Goal: Task Accomplishment & Management: Manage account settings

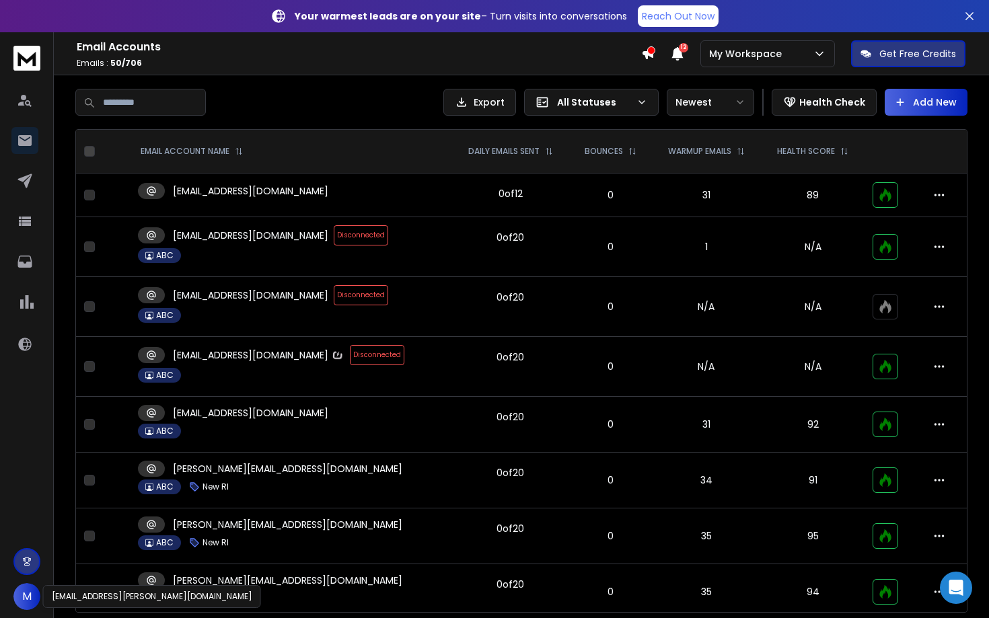
click at [24, 587] on span "M" at bounding box center [26, 596] width 27 height 27
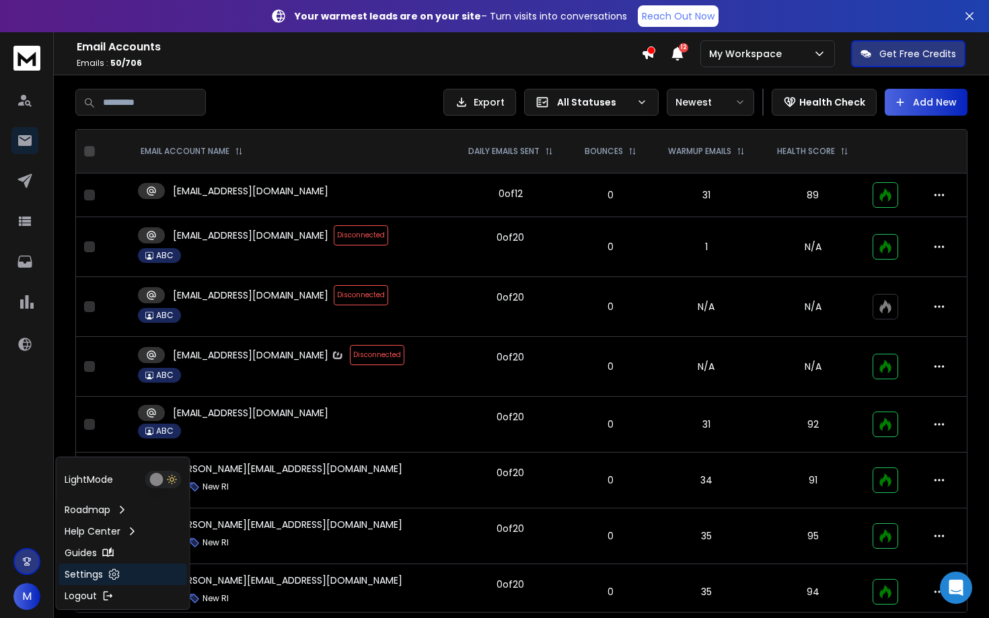
click at [104, 575] on div "Settings" at bounding box center [123, 575] width 128 height 22
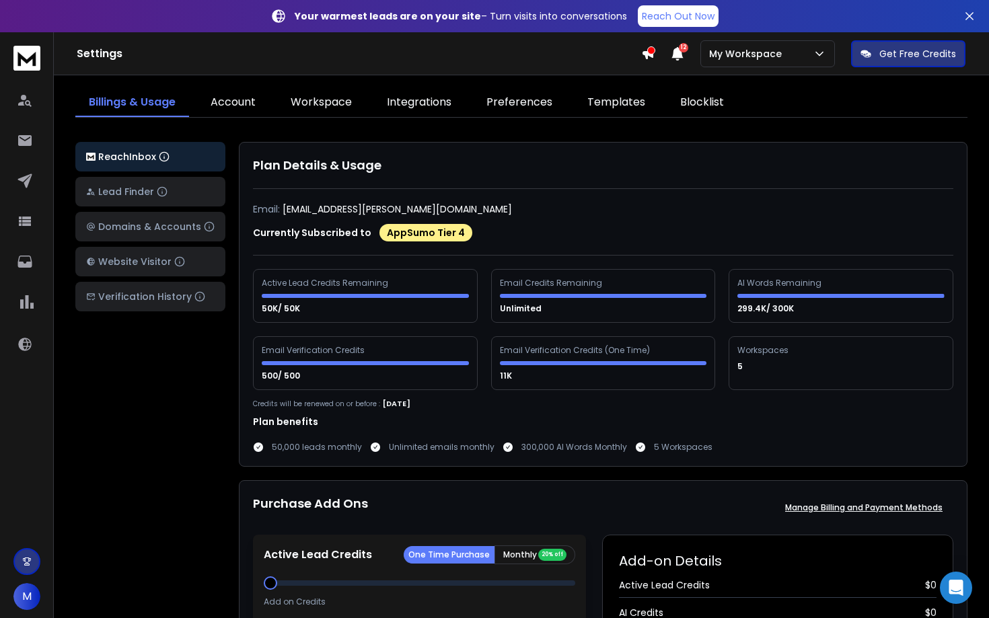
click at [410, 98] on link "Integrations" at bounding box center [419, 103] width 92 height 28
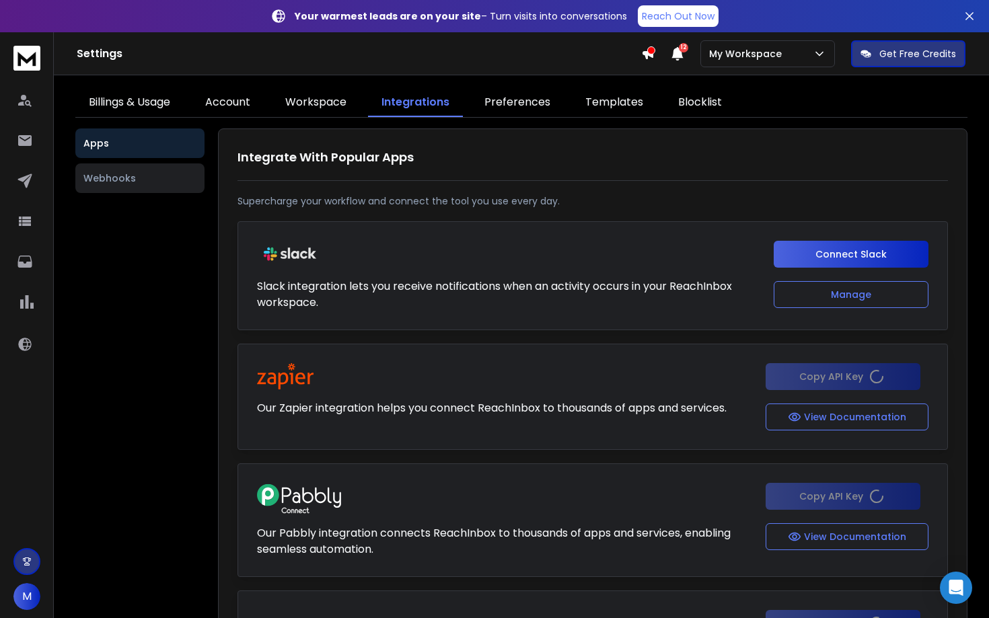
click at [824, 252] on button "Connect Slack" at bounding box center [851, 254] width 155 height 27
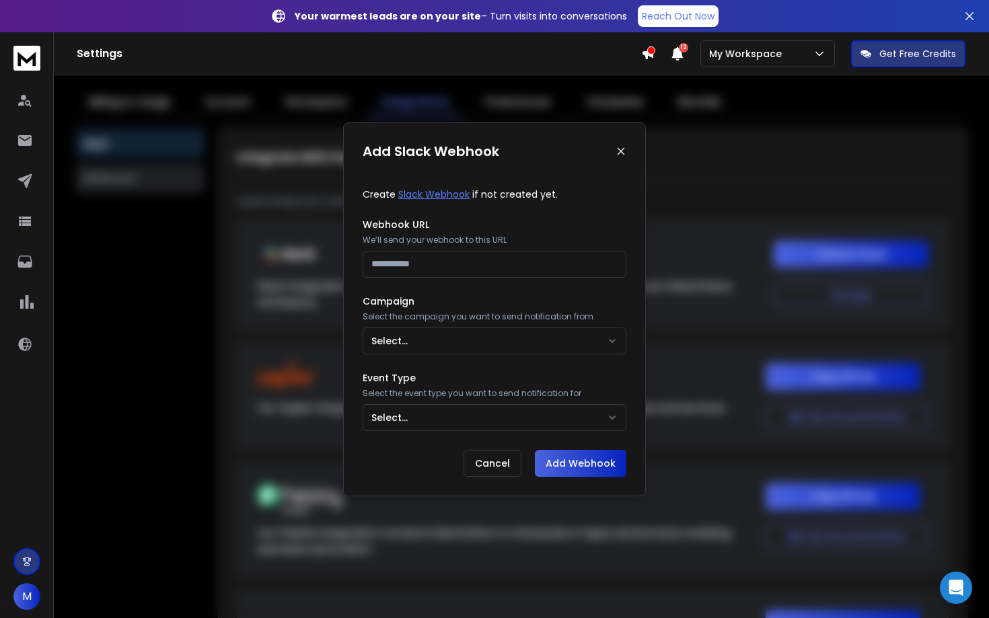
click at [428, 269] on input at bounding box center [495, 264] width 264 height 27
click at [415, 269] on input at bounding box center [495, 264] width 264 height 27
paste input "**********"
type input "**********"
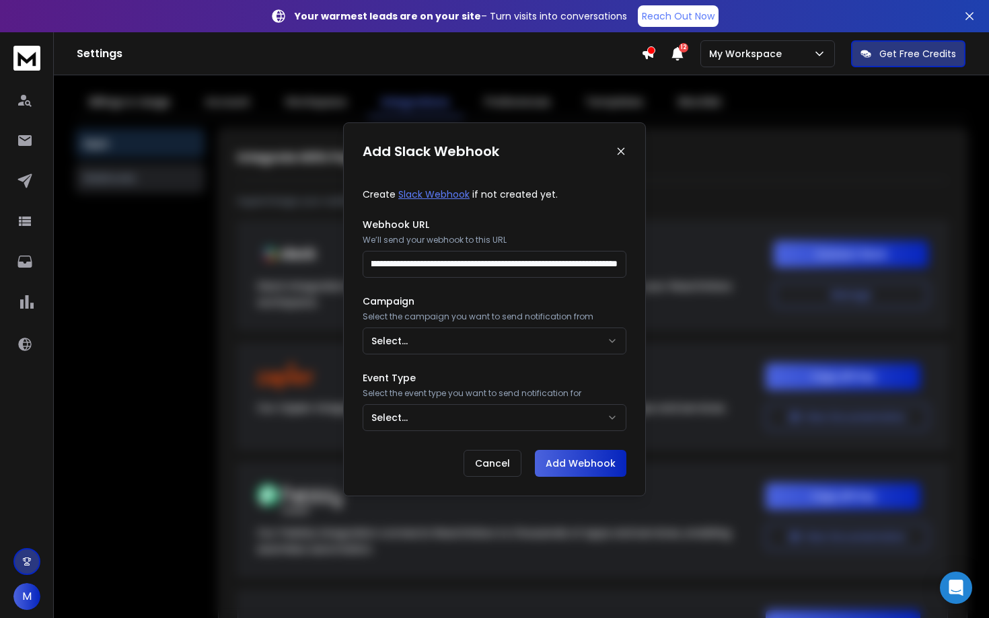
click at [396, 335] on button "Select..." at bounding box center [495, 341] width 264 height 27
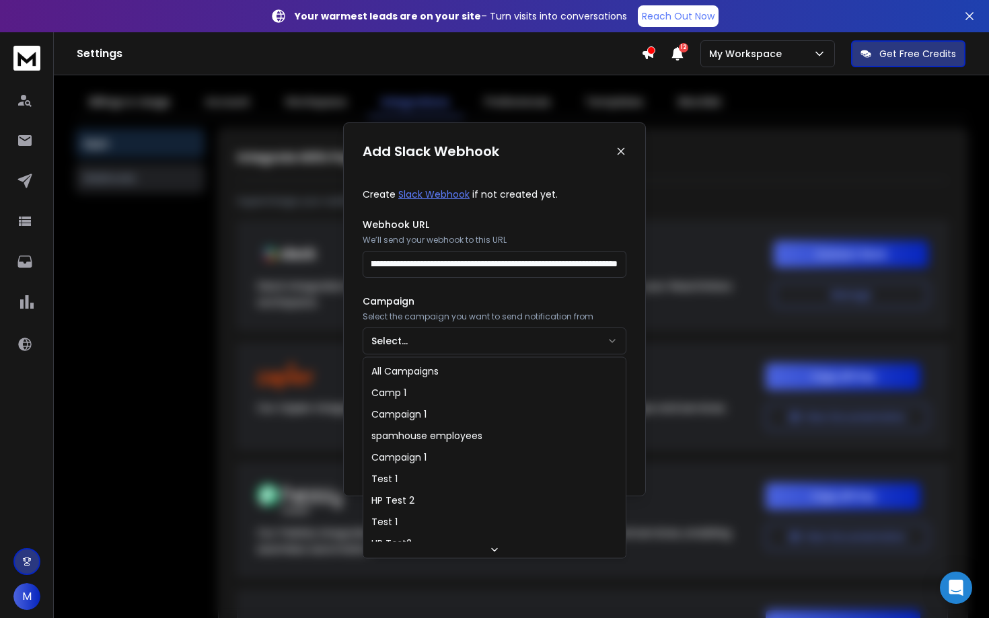
scroll to position [0, 0]
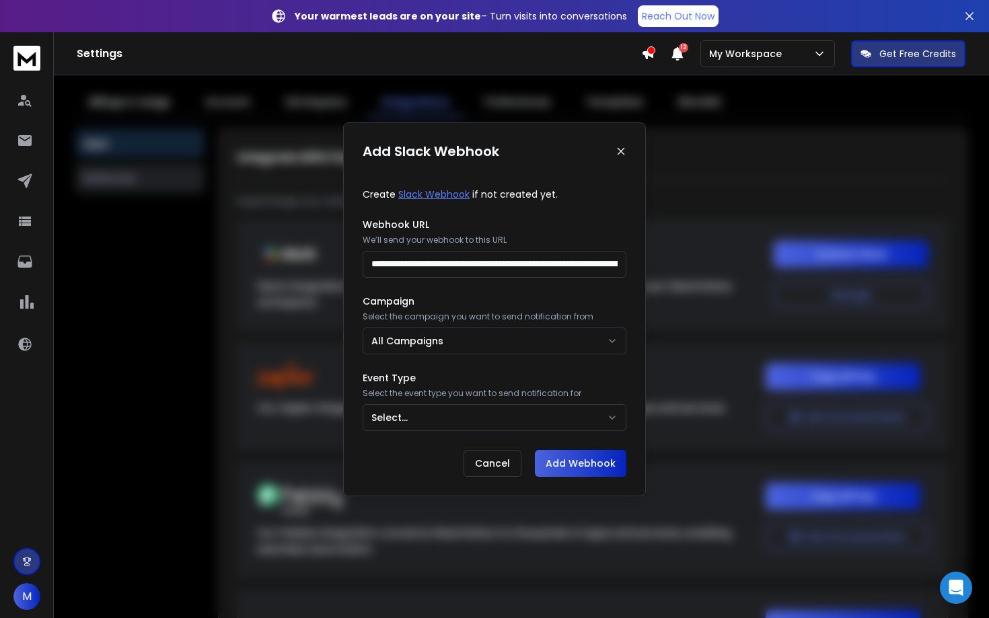
click at [410, 412] on button "Select..." at bounding box center [495, 417] width 264 height 27
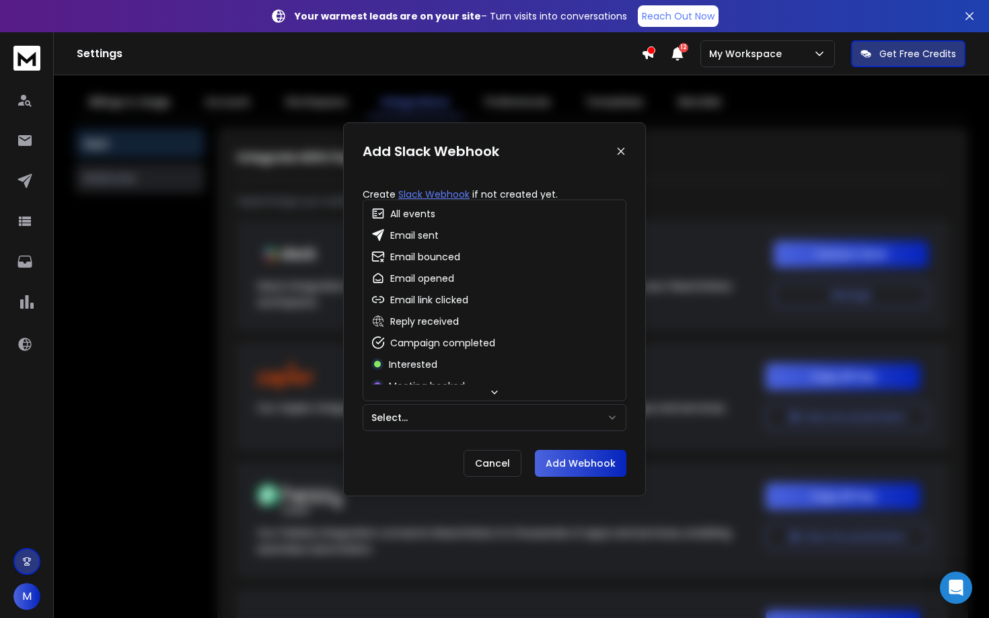
select select "**********"
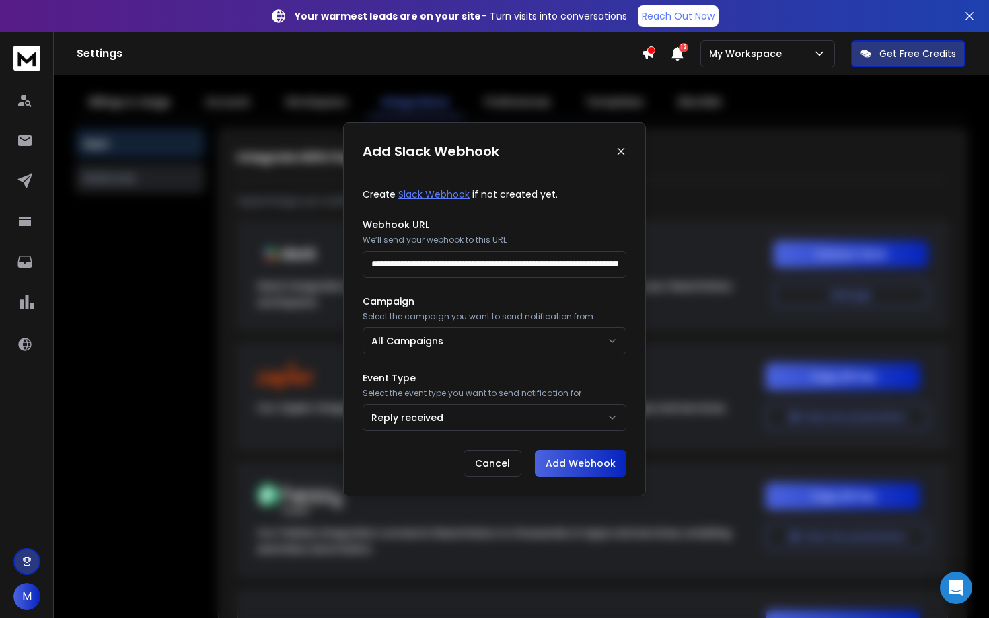
click at [552, 459] on button "Add Webhook" at bounding box center [581, 463] width 92 height 27
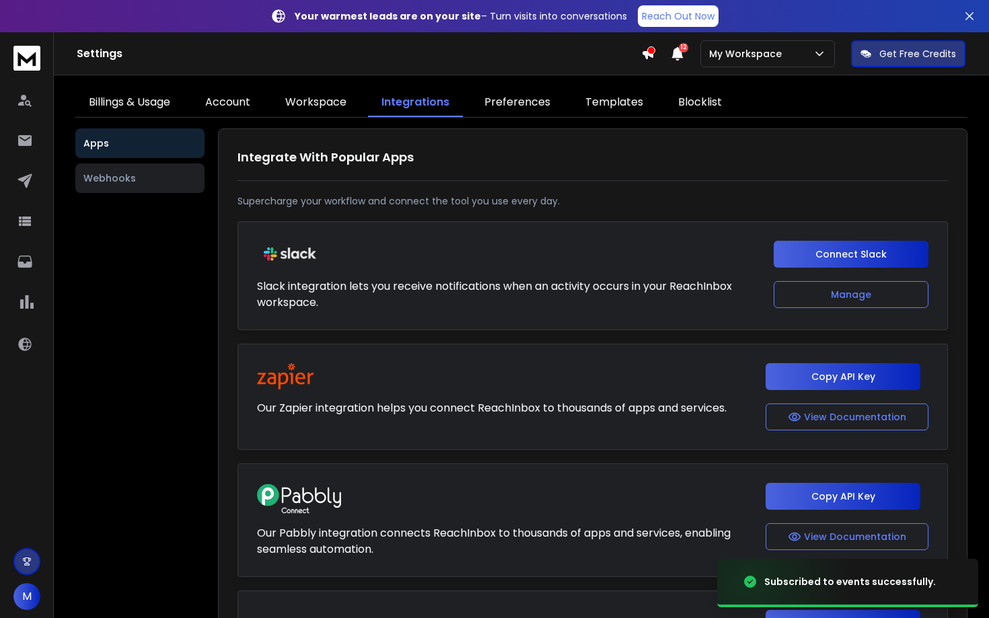
click at [127, 155] on button "Apps" at bounding box center [139, 144] width 129 height 30
click at [129, 177] on button "Webhooks" at bounding box center [139, 179] width 129 height 30
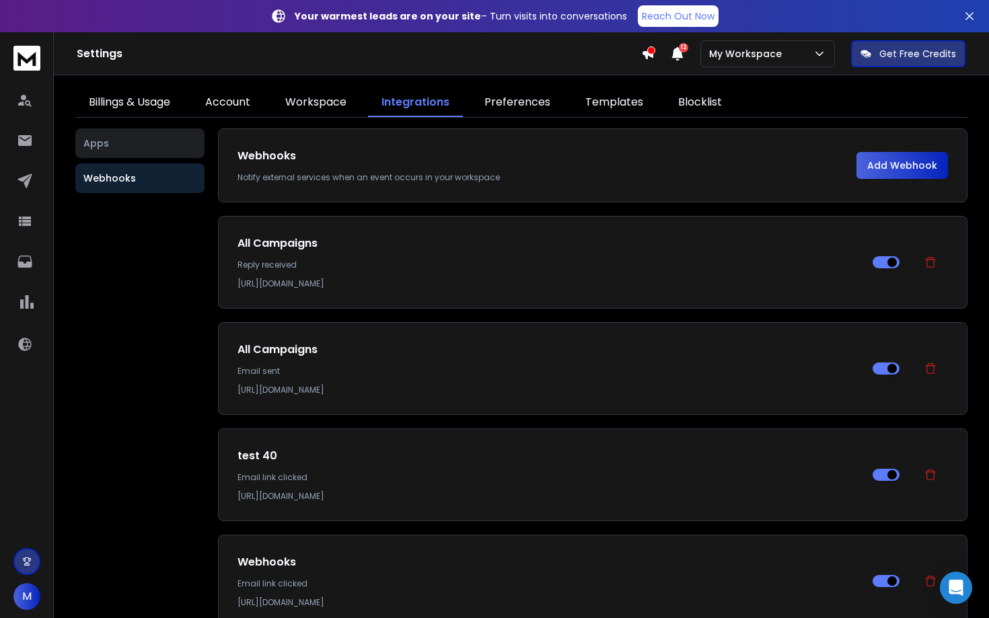
click at [537, 258] on div "All Campaigns Reply received https://hooks.slack.com/services/T061LVCFAP3/B09B1…" at bounding box center [550, 263] width 624 height 54
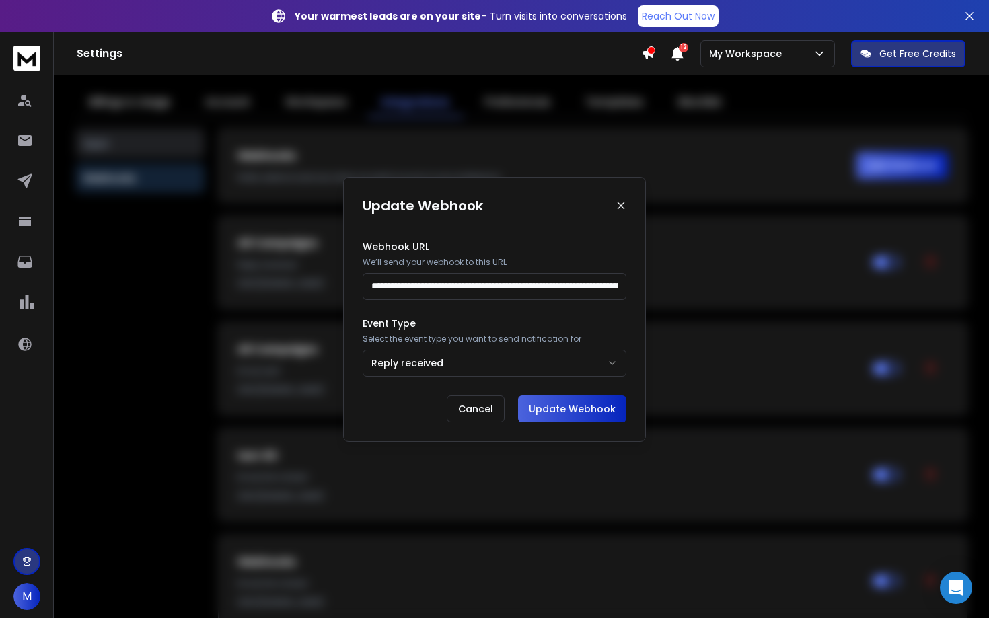
click at [623, 203] on icon at bounding box center [621, 205] width 7 height 7
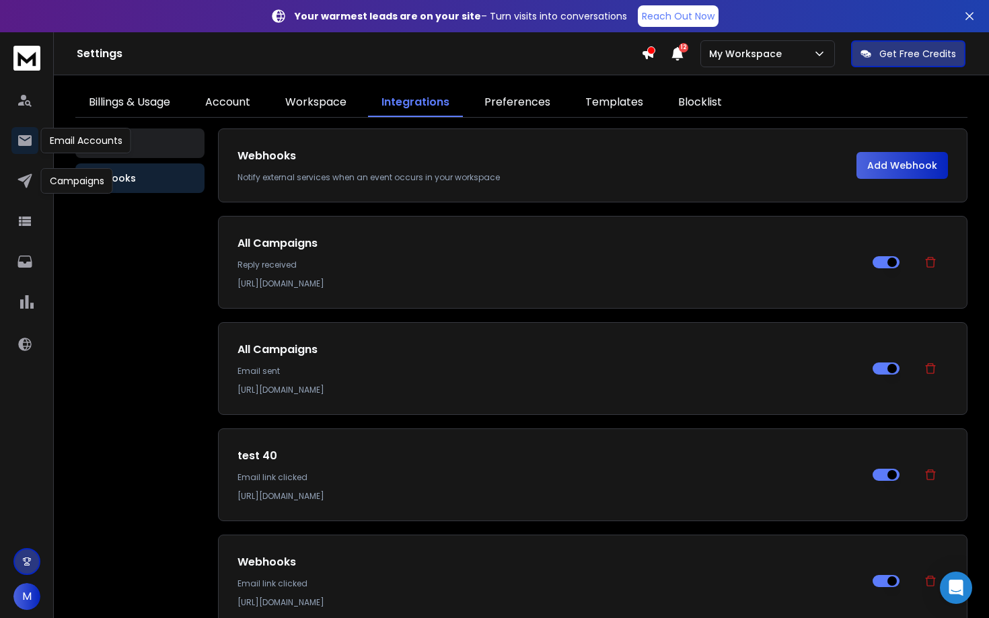
click at [22, 136] on icon at bounding box center [24, 140] width 13 height 11
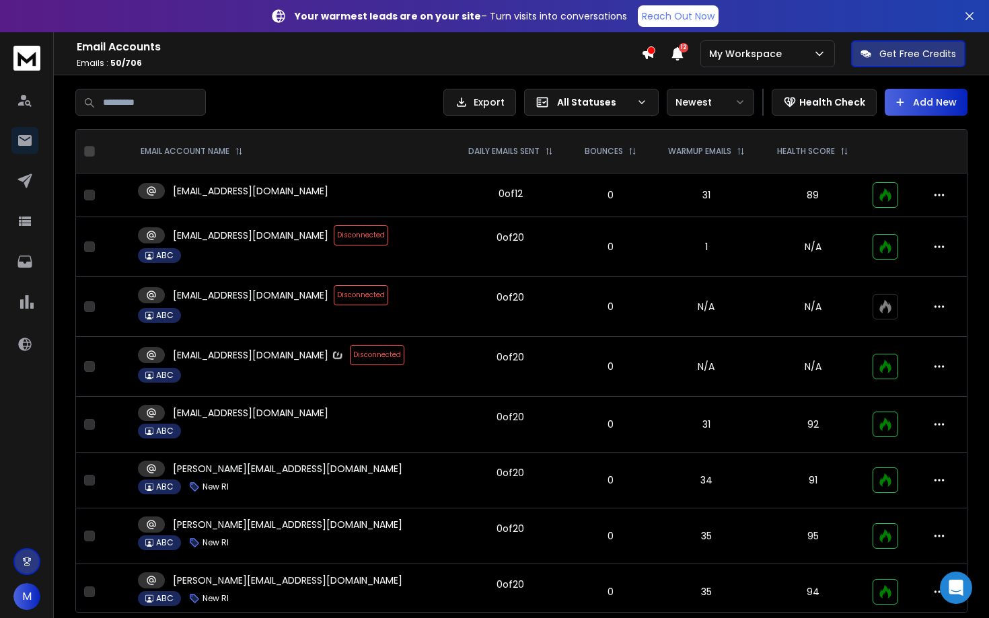
click at [334, 430] on div "ABC" at bounding box center [290, 431] width 305 height 15
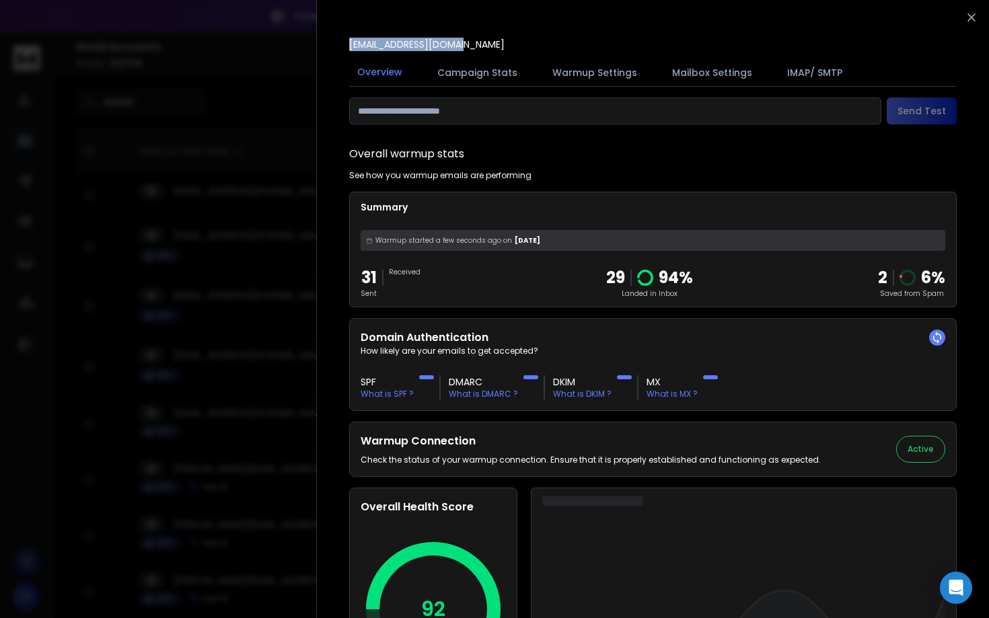
drag, startPoint x: 459, startPoint y: 46, endPoint x: 327, endPoint y: 46, distance: 131.9
click at [327, 46] on div "Multi Select Table Sheet artem@arbitration2.ru Overview Campaign Stats Warmup S…" at bounding box center [652, 309] width 673 height 618
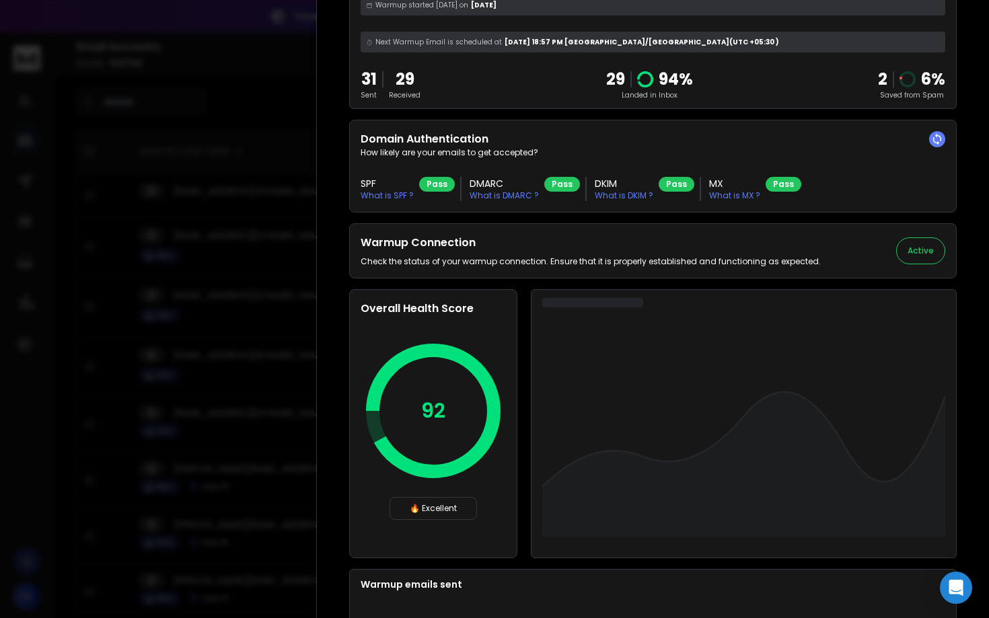
scroll to position [517, 0]
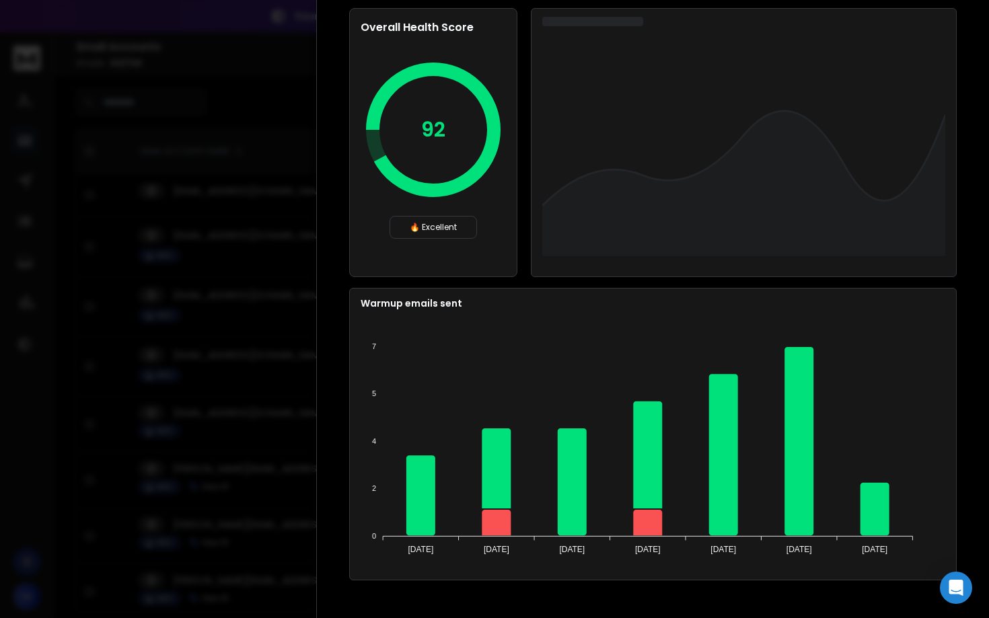
click at [561, 257] on icon at bounding box center [743, 155] width 403 height 226
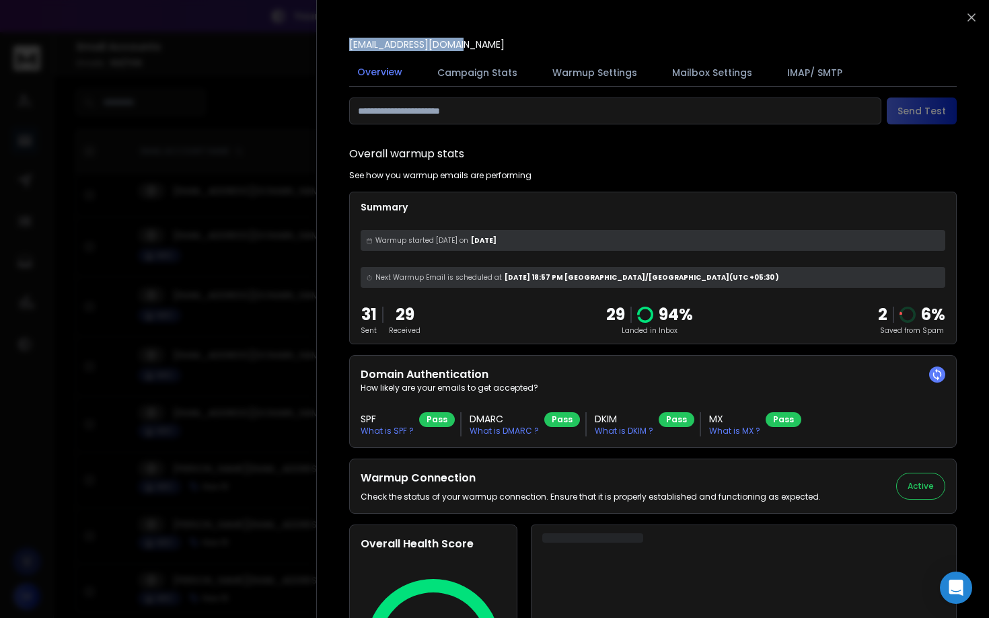
drag, startPoint x: 348, startPoint y: 46, endPoint x: 512, endPoint y: 46, distance: 164.2
click at [512, 46] on div "artem@arbitration2.ru Overview Campaign Stats Warmup Settings Mailbox Settings …" at bounding box center [653, 567] width 640 height 1103
copy p "artem@arbitration2.ru"
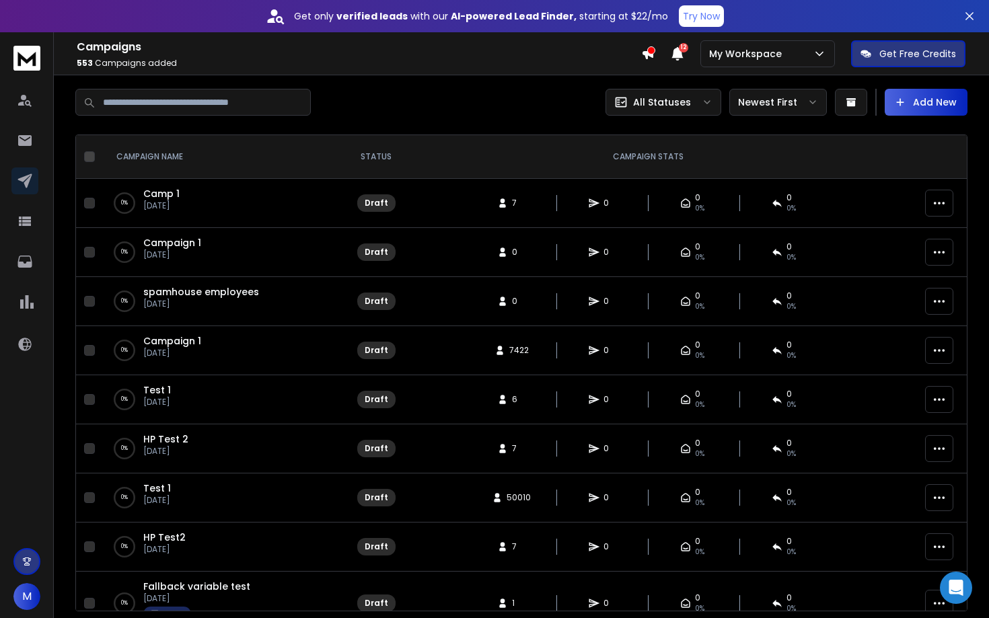
click at [161, 184] on td "0 % Camp 1 3 days ago" at bounding box center [218, 203] width 236 height 49
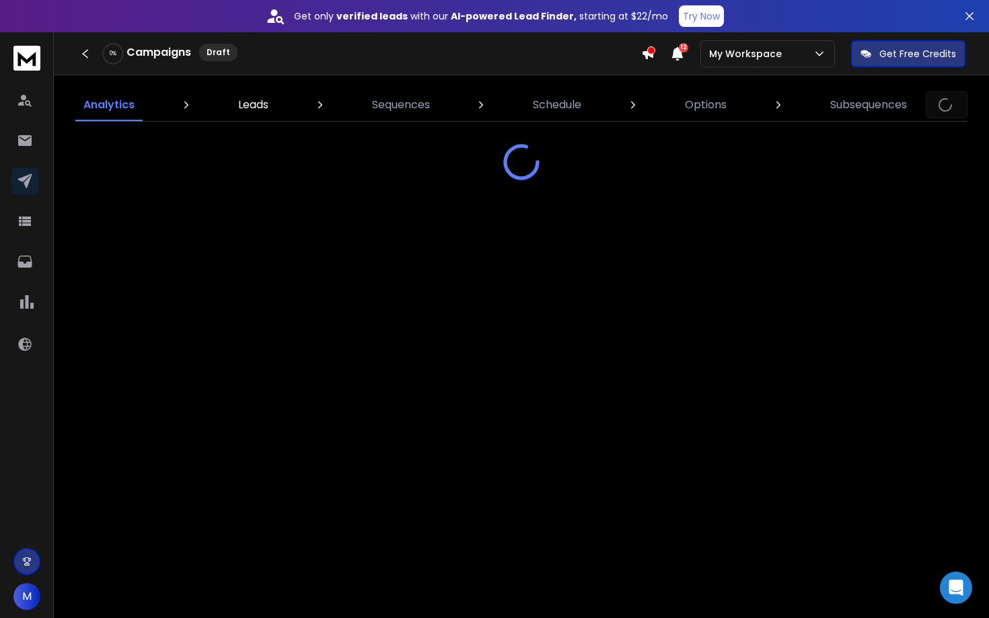
click at [262, 116] on link "Leads" at bounding box center [253, 105] width 46 height 32
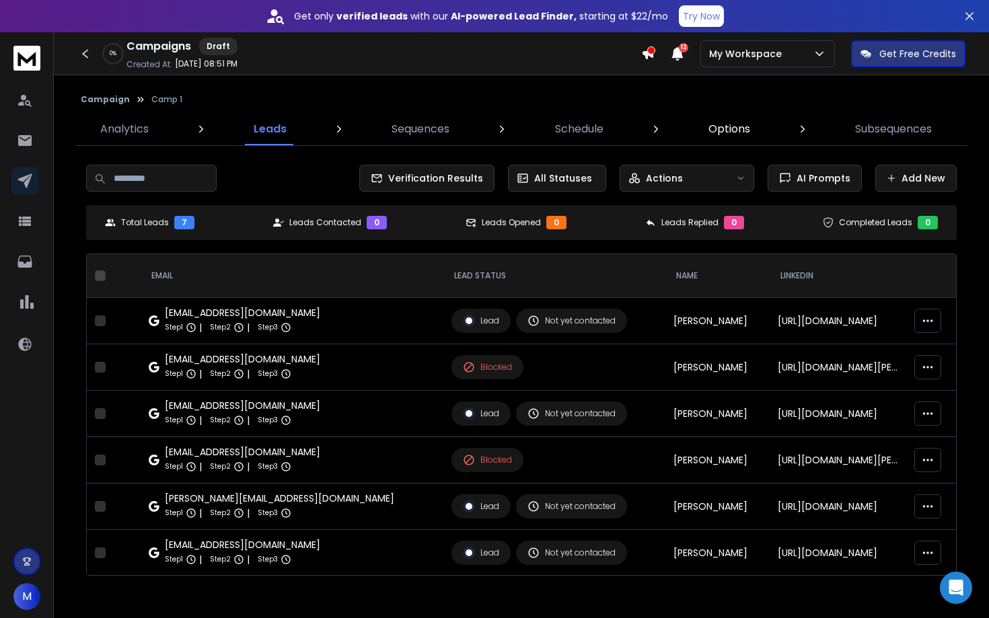
click at [719, 132] on p "Options" at bounding box center [730, 129] width 42 height 16
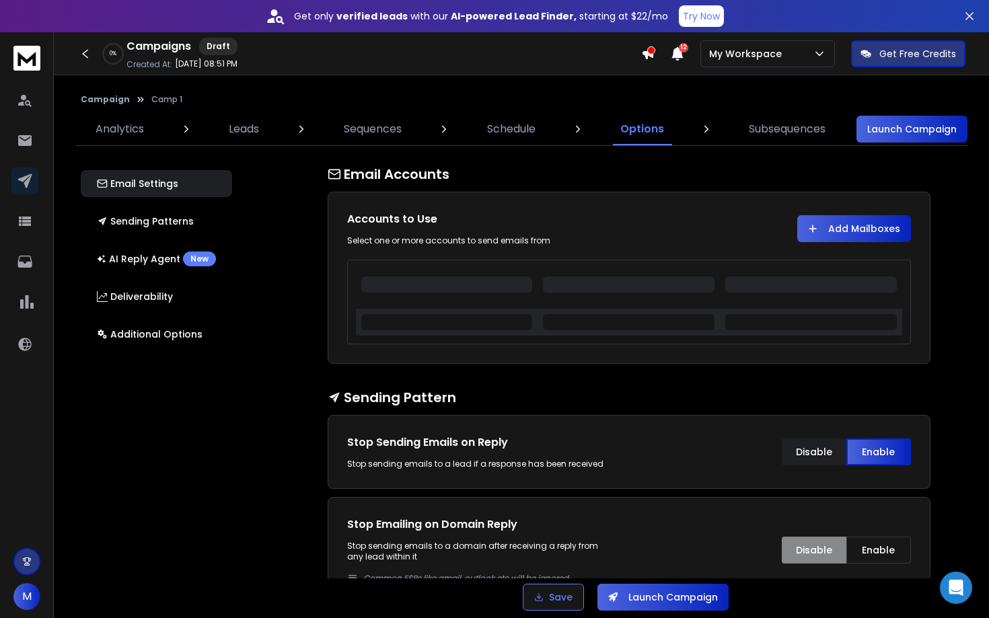
click at [898, 125] on button "Launch Campaign" at bounding box center [912, 129] width 111 height 27
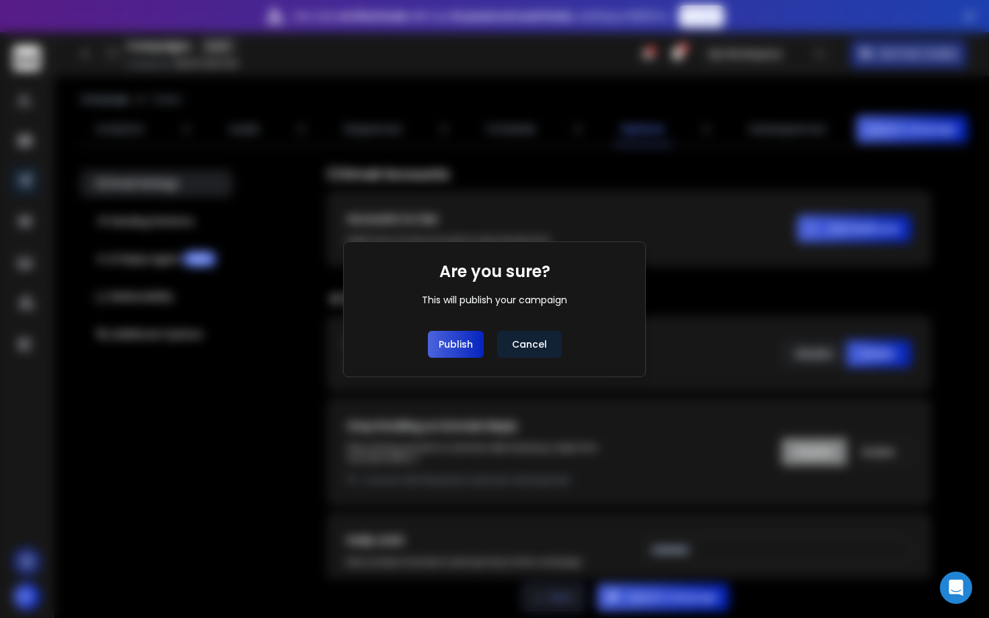
click at [457, 361] on div "Are you sure? This will publish your campaign Publish Cancel" at bounding box center [494, 310] width 303 height 136
click at [458, 340] on button "Publish" at bounding box center [456, 344] width 56 height 27
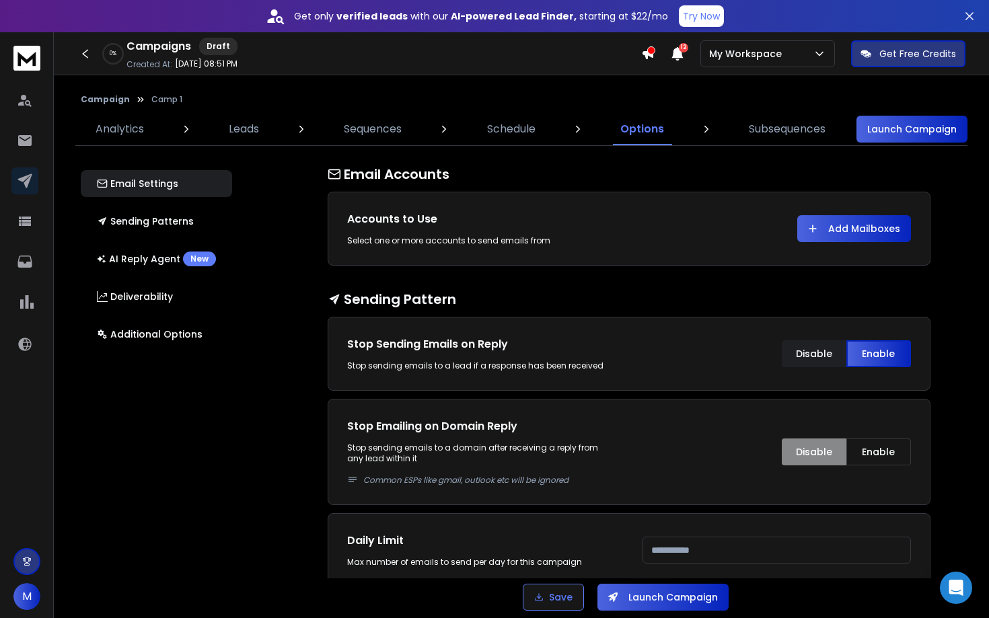
click at [834, 223] on button "Add Mailboxes" at bounding box center [854, 228] width 114 height 27
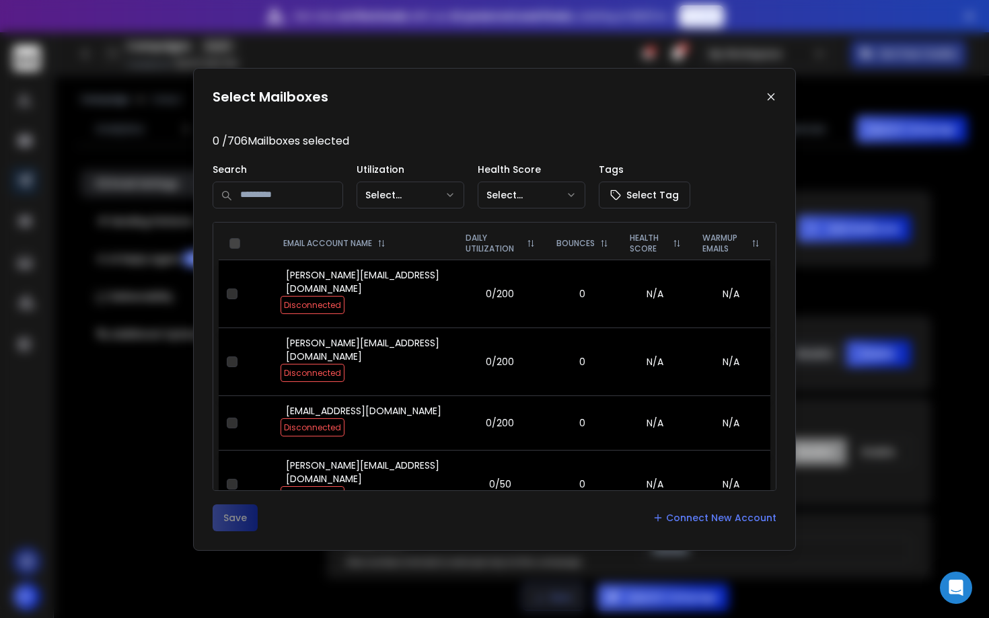
click at [293, 190] on input at bounding box center [278, 195] width 131 height 27
paste input "**********"
type input "**********"
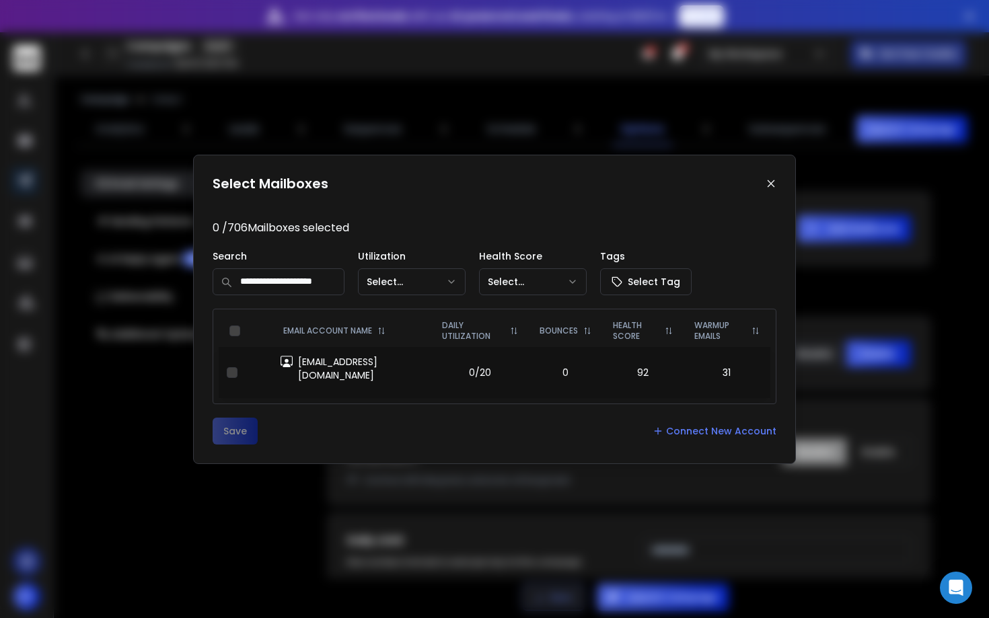
click at [236, 374] on button "button" at bounding box center [232, 372] width 11 height 11
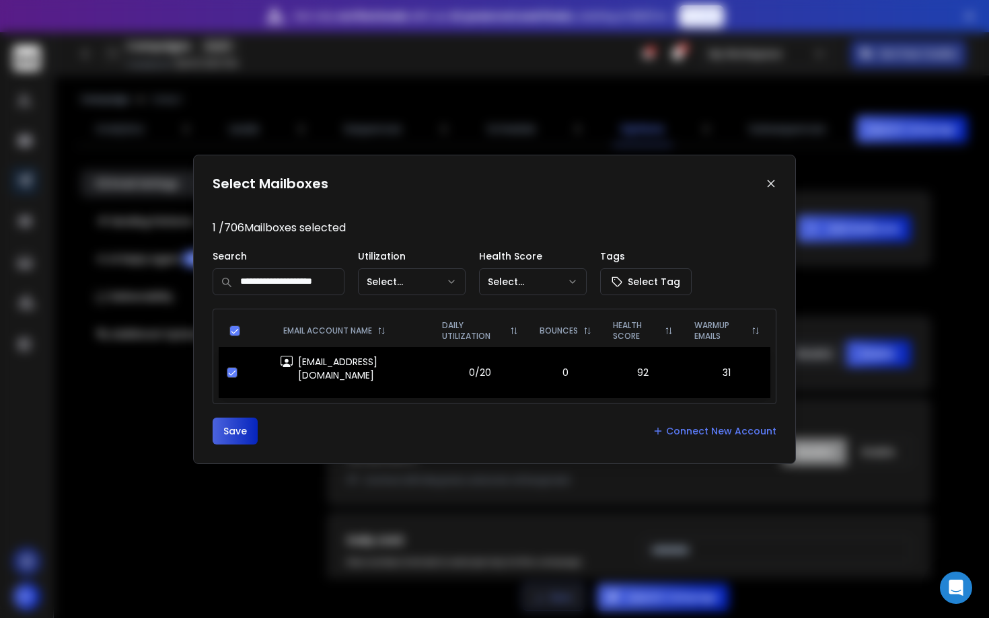
click at [248, 424] on button "Save" at bounding box center [235, 431] width 45 height 27
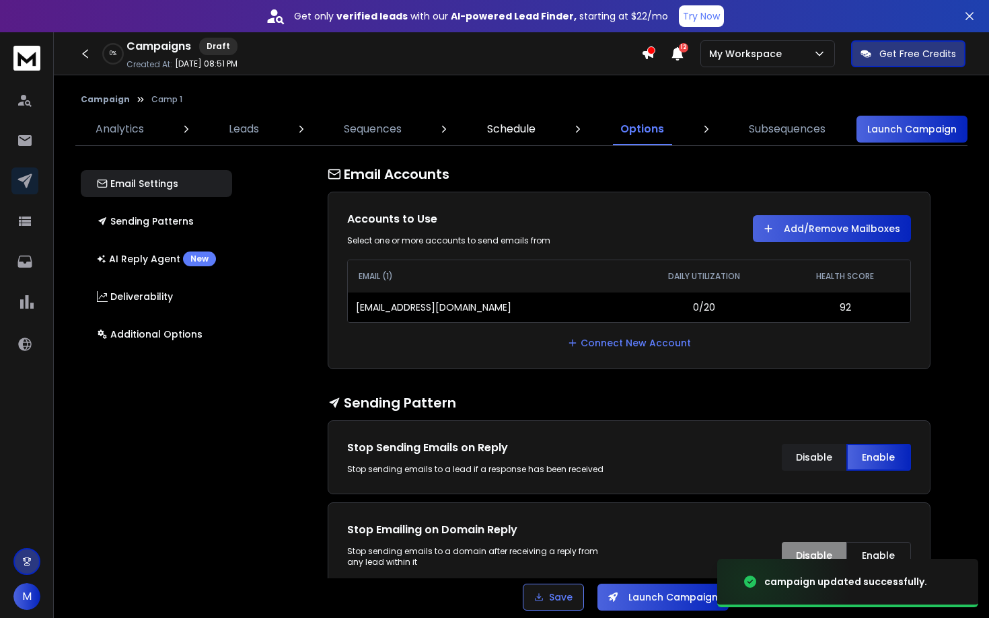
click at [509, 133] on p "Schedule" at bounding box center [511, 129] width 48 height 16
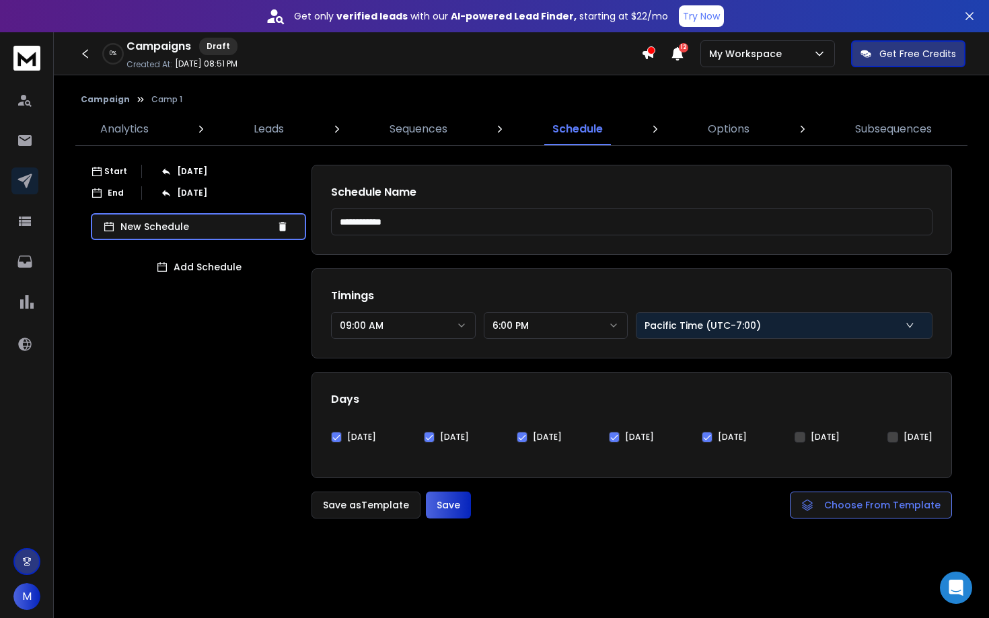
click at [661, 327] on p "Pacific Time (UTC-7:00)" at bounding box center [706, 325] width 122 height 13
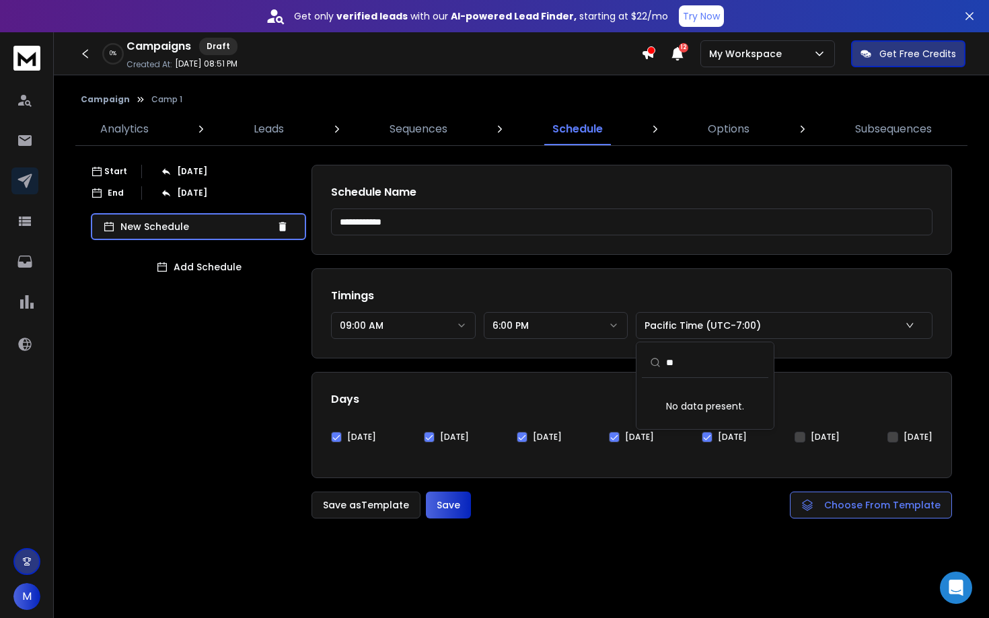
type input "*"
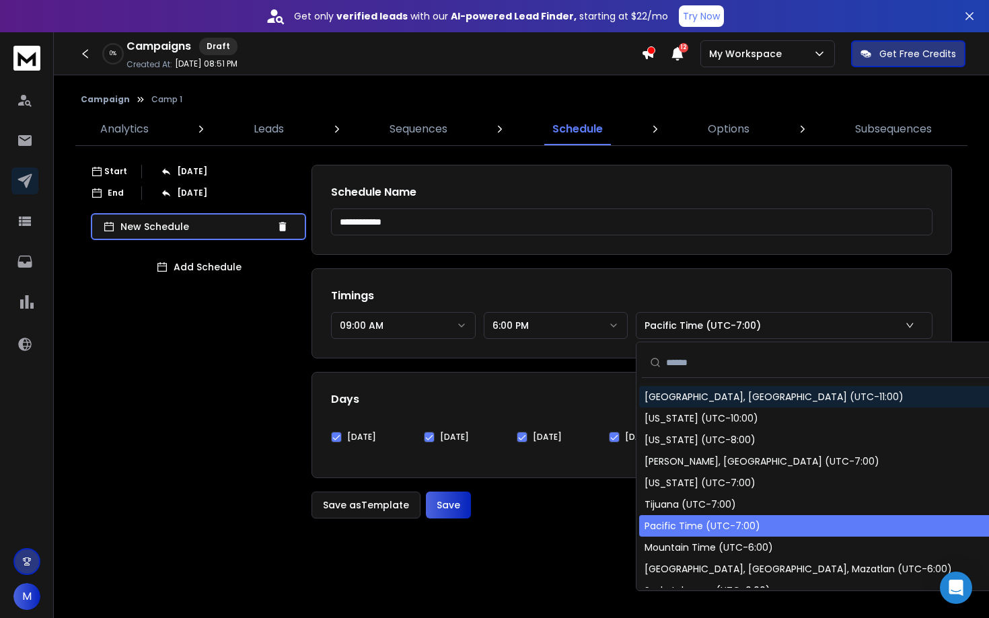
scroll to position [35, 0]
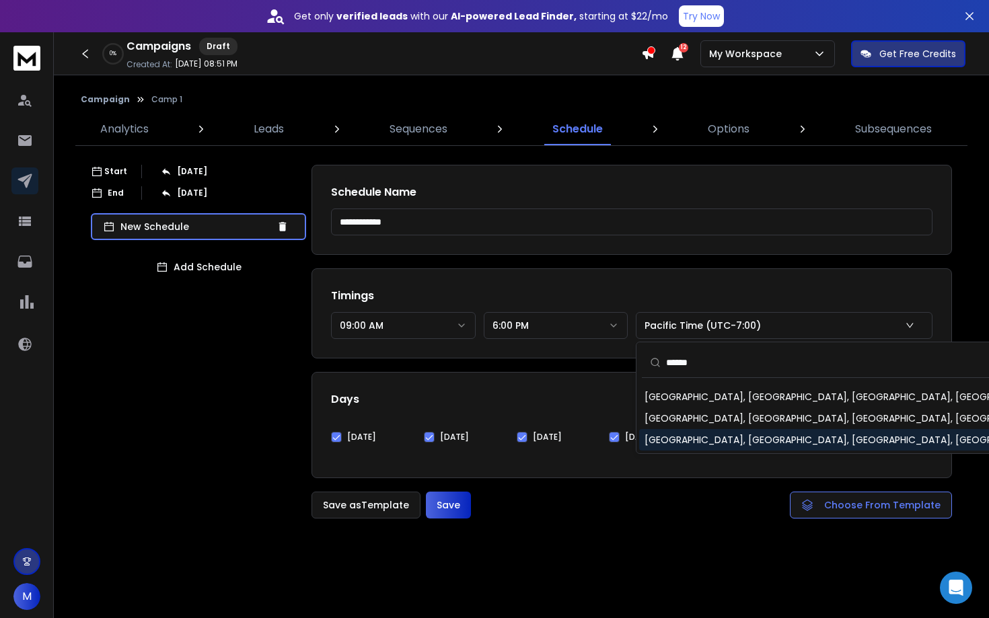
type input "******"
click at [696, 441] on div "Chennai, Kolkata, Mumbai, New Delhi (UTC+5:30)" at bounding box center [878, 439] width 466 height 13
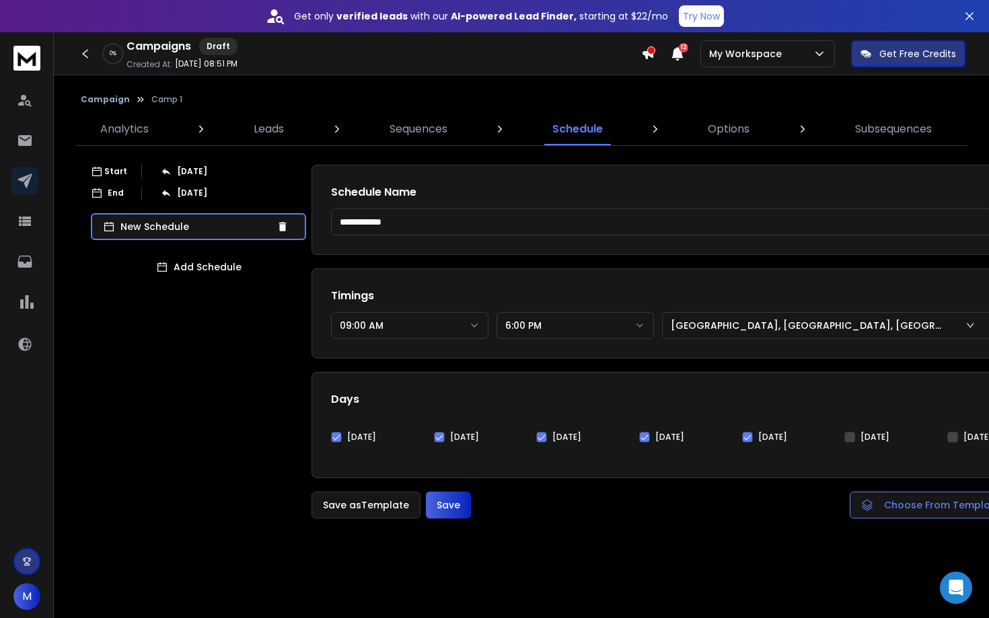
click at [505, 326] on button "6:00 PM" at bounding box center [575, 325] width 157 height 27
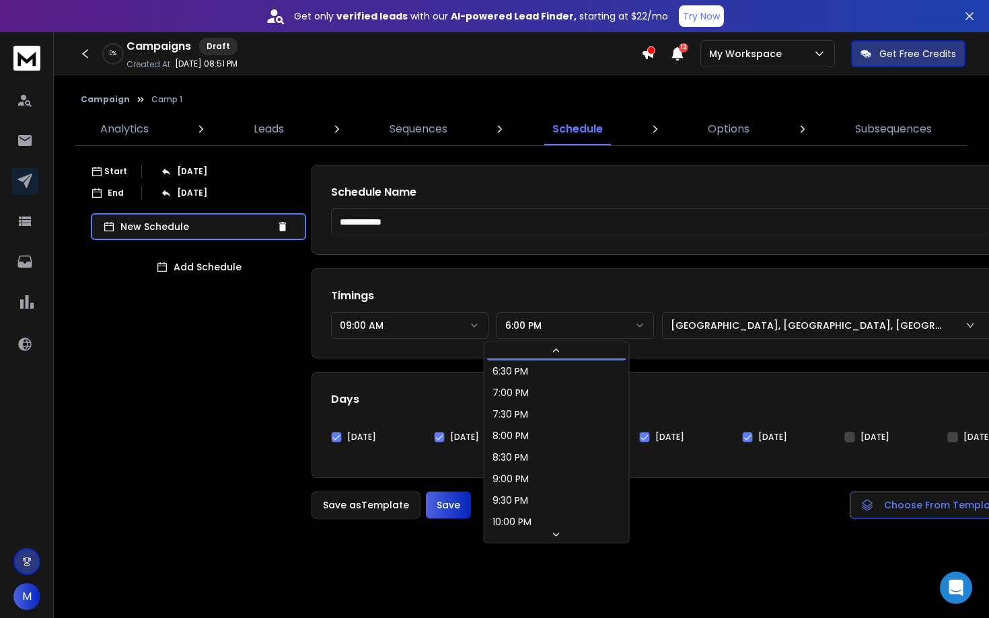
scroll to position [357, 0]
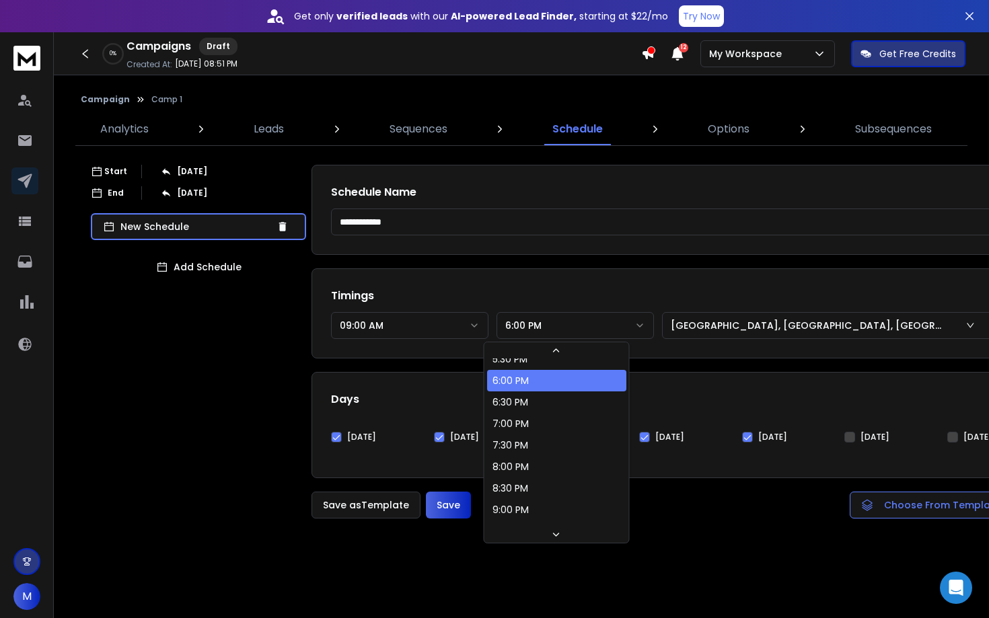
select select "********"
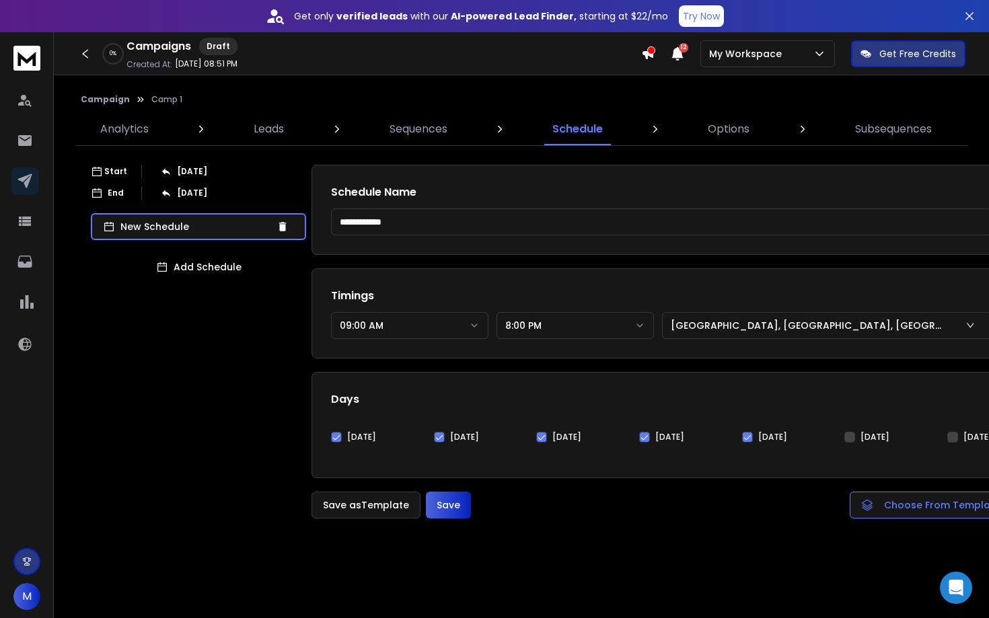
click at [458, 500] on button "Save" at bounding box center [448, 505] width 45 height 27
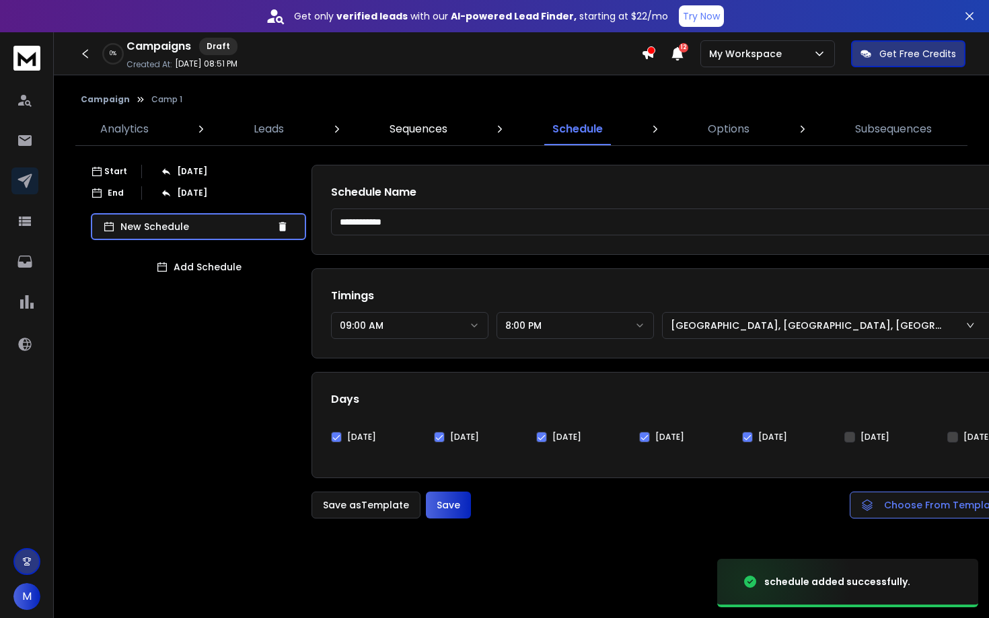
click at [404, 126] on p "Sequences" at bounding box center [419, 129] width 58 height 16
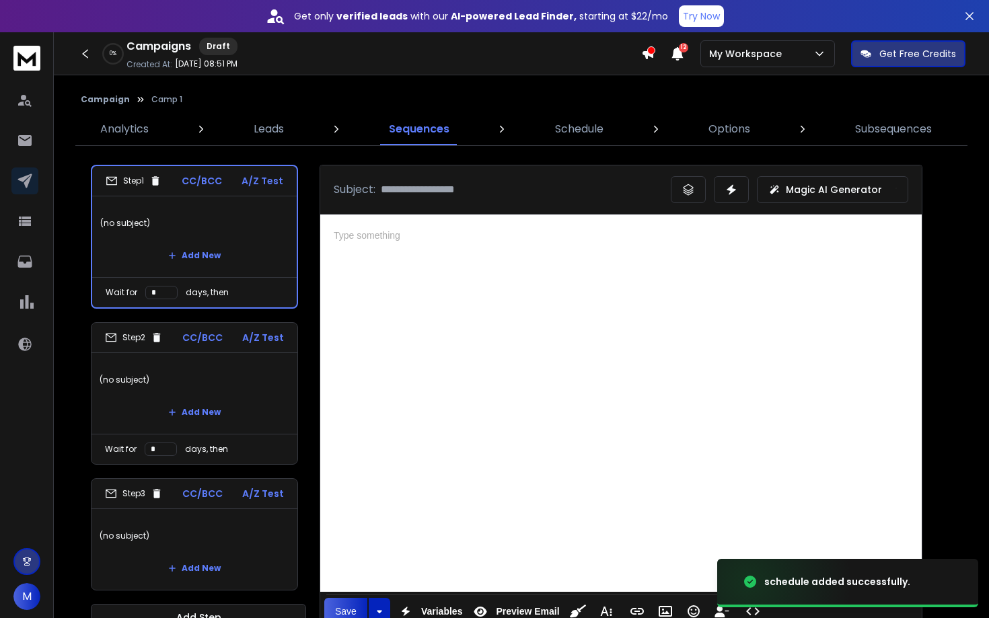
click at [391, 242] on div at bounding box center [621, 235] width 575 height 15
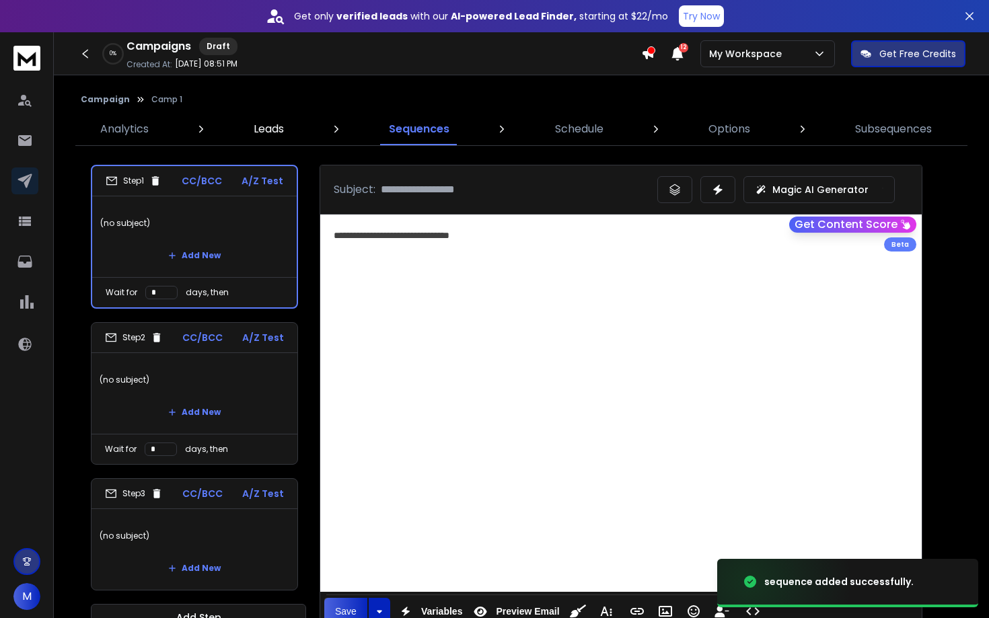
click at [273, 135] on p "Leads" at bounding box center [269, 129] width 30 height 16
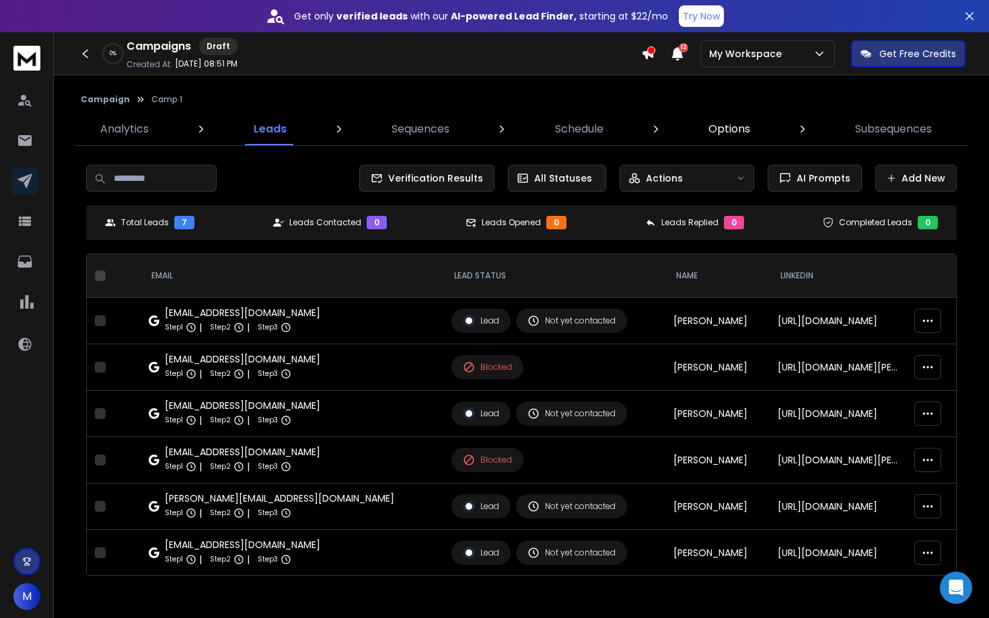
click at [731, 118] on link "Options" at bounding box center [729, 129] width 58 height 32
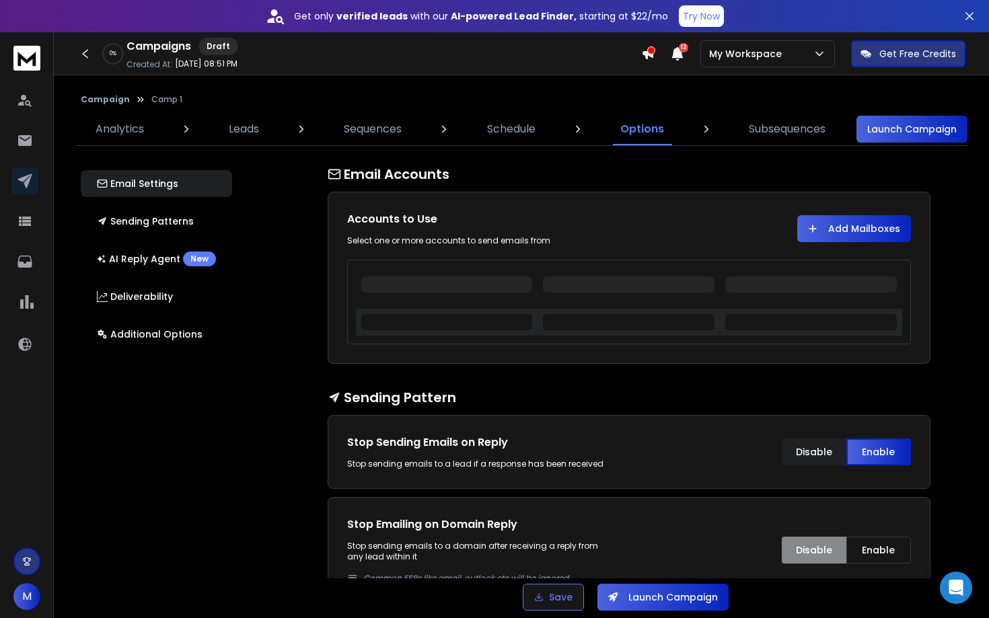
click at [667, 586] on button "Launch Campaign" at bounding box center [663, 597] width 131 height 27
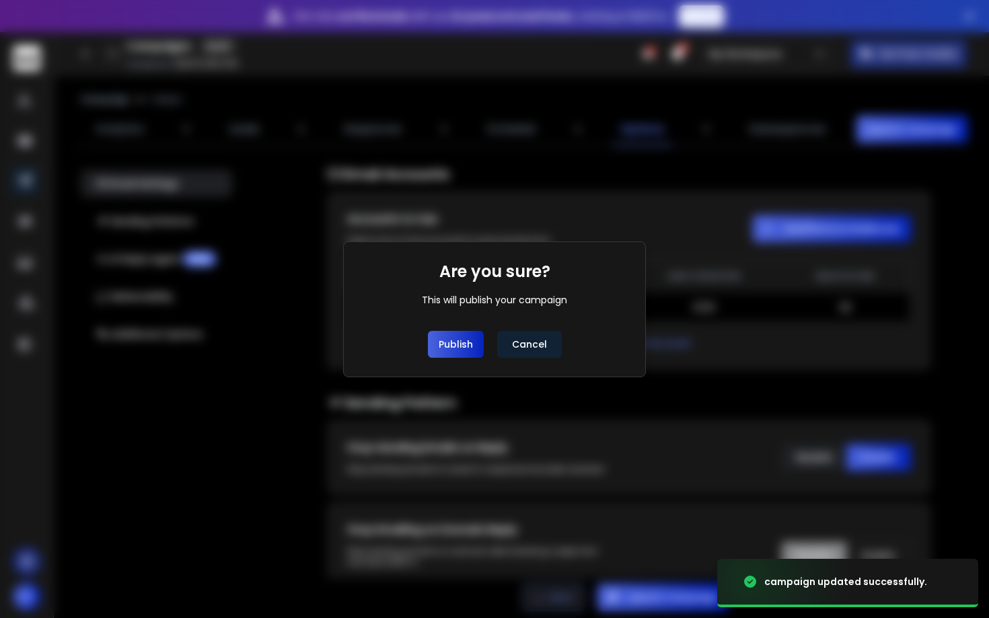
click at [542, 344] on button "Cancel" at bounding box center [529, 344] width 65 height 27
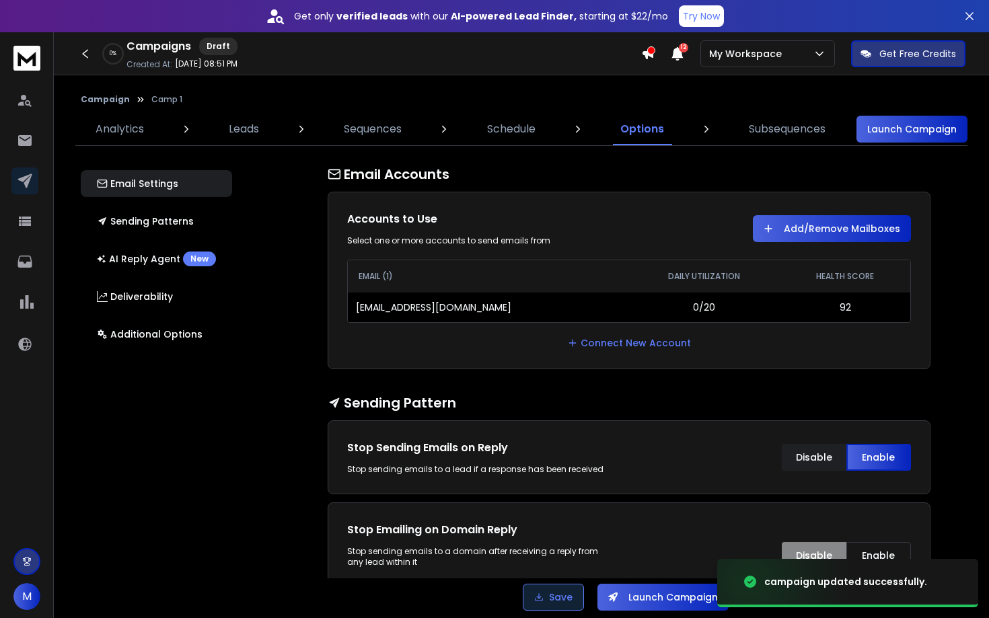
click at [542, 606] on button "Save" at bounding box center [553, 597] width 61 height 27
click at [639, 593] on button "Launch Campaign" at bounding box center [663, 597] width 131 height 27
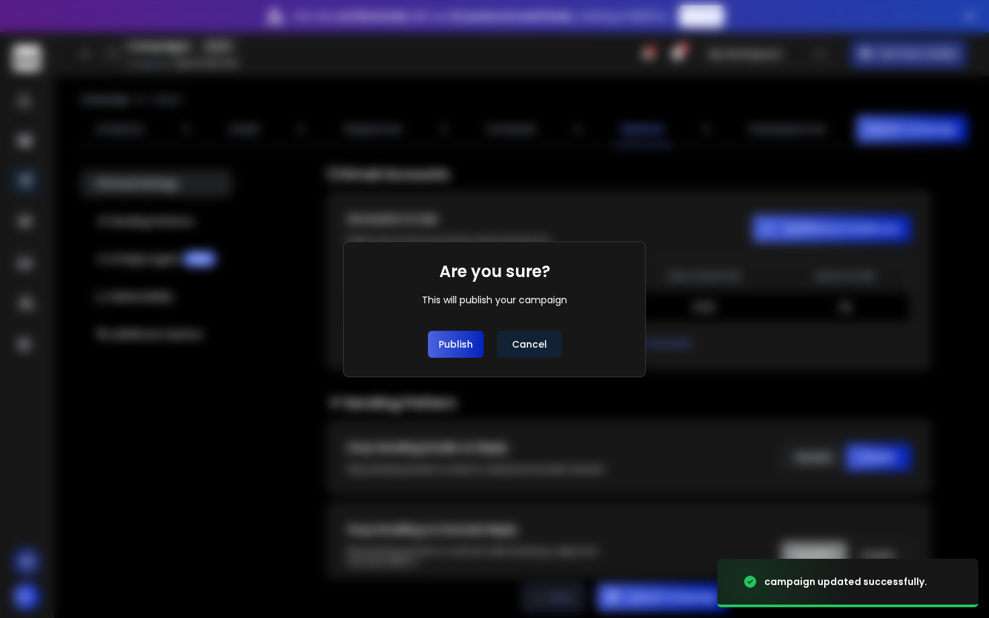
click at [457, 345] on button "Publish" at bounding box center [456, 344] width 56 height 27
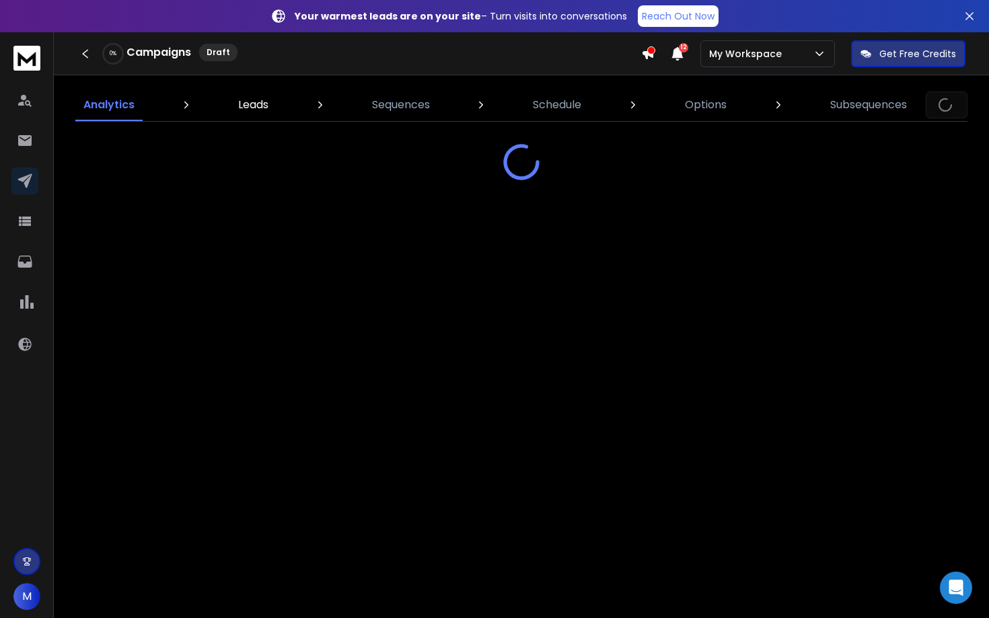
click at [260, 103] on p "Leads" at bounding box center [253, 105] width 30 height 16
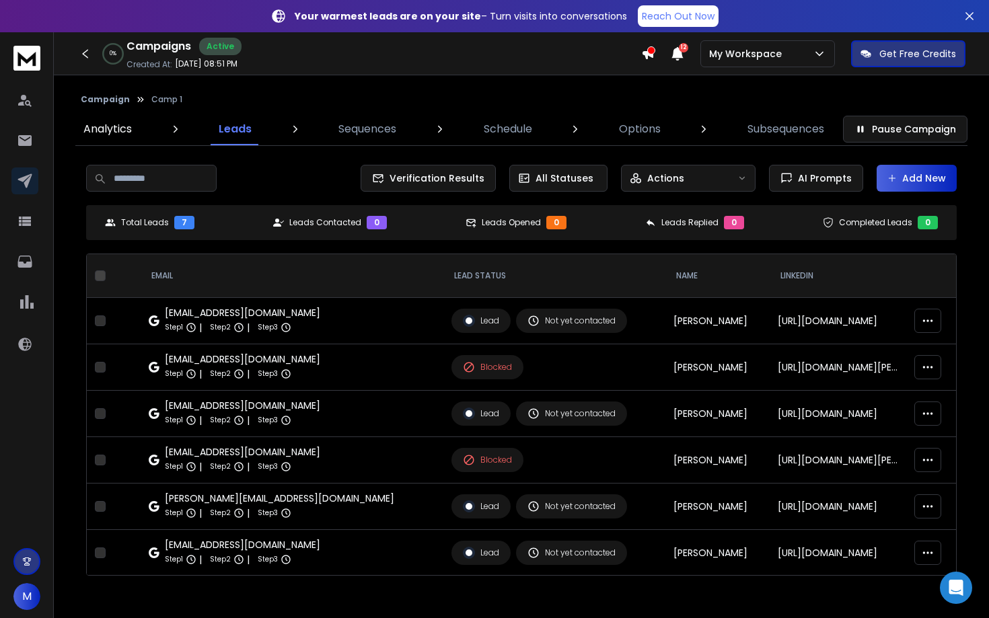
click at [116, 133] on p "Analytics" at bounding box center [107, 129] width 48 height 16
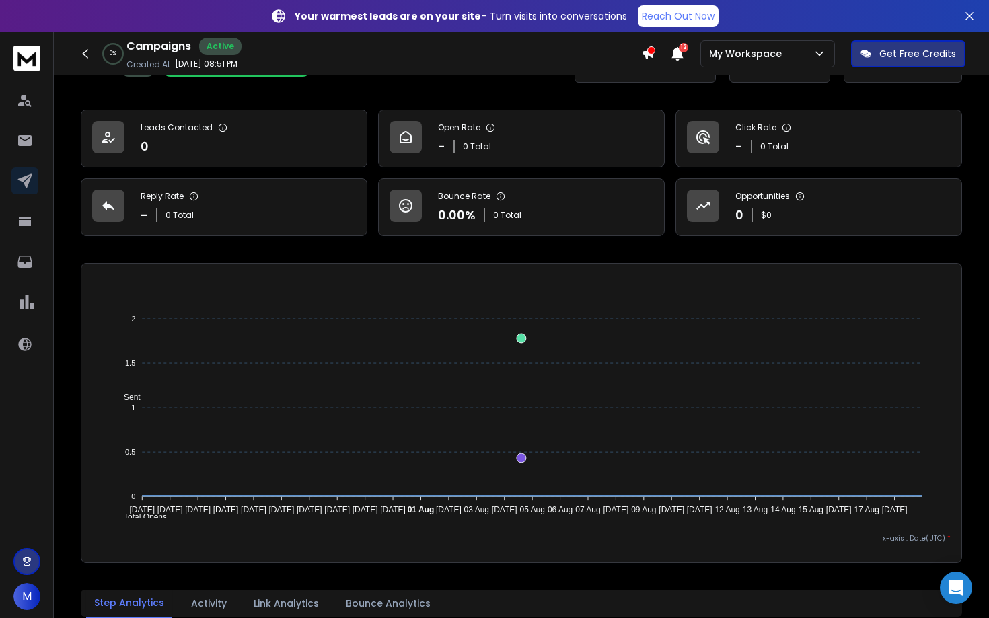
scroll to position [285, 0]
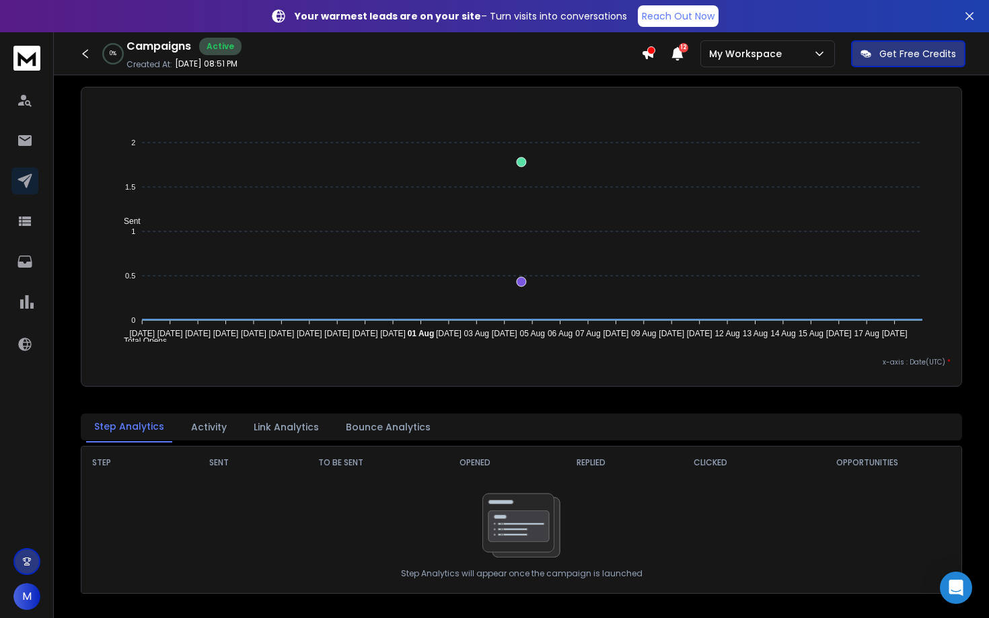
click at [190, 419] on div "Leads Contacted 0 Open Rate - 0 Total Click Rate - 0 Total Reply Rate - 0 Total…" at bounding box center [521, 266] width 881 height 666
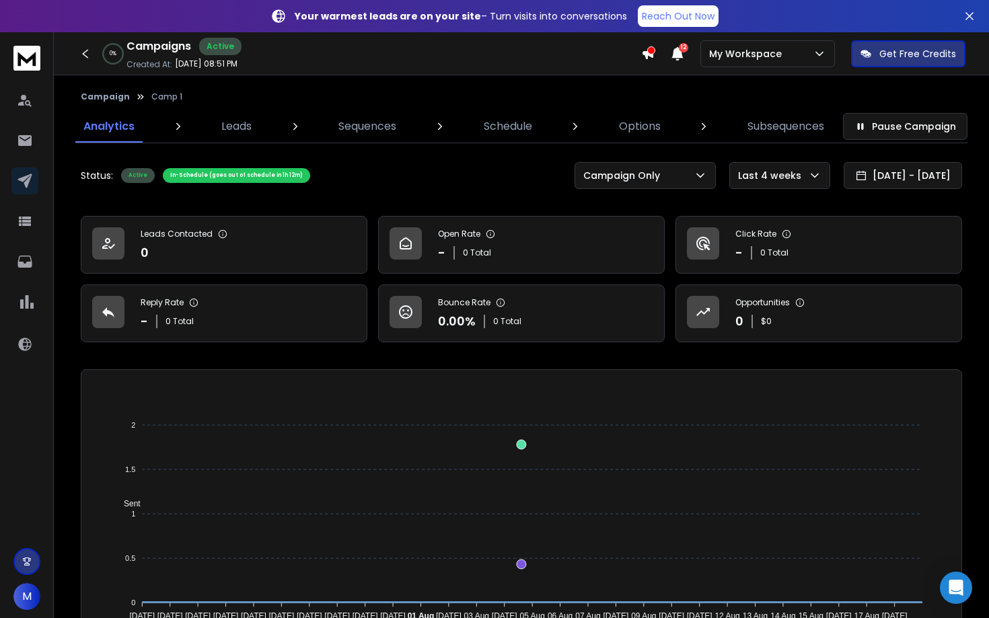
scroll to position [0, 0]
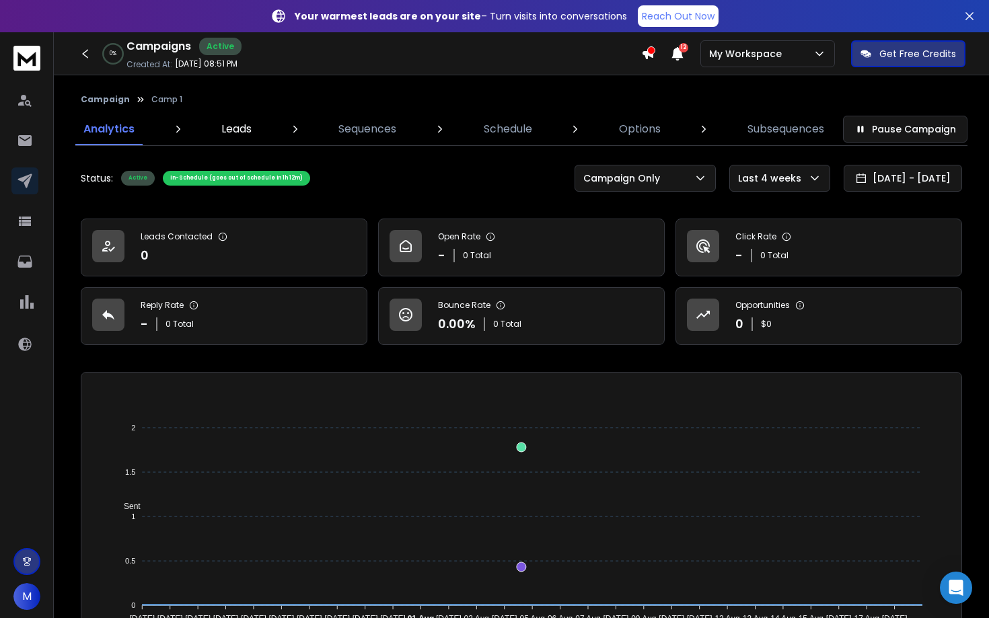
click at [237, 124] on p "Leads" at bounding box center [236, 129] width 30 height 16
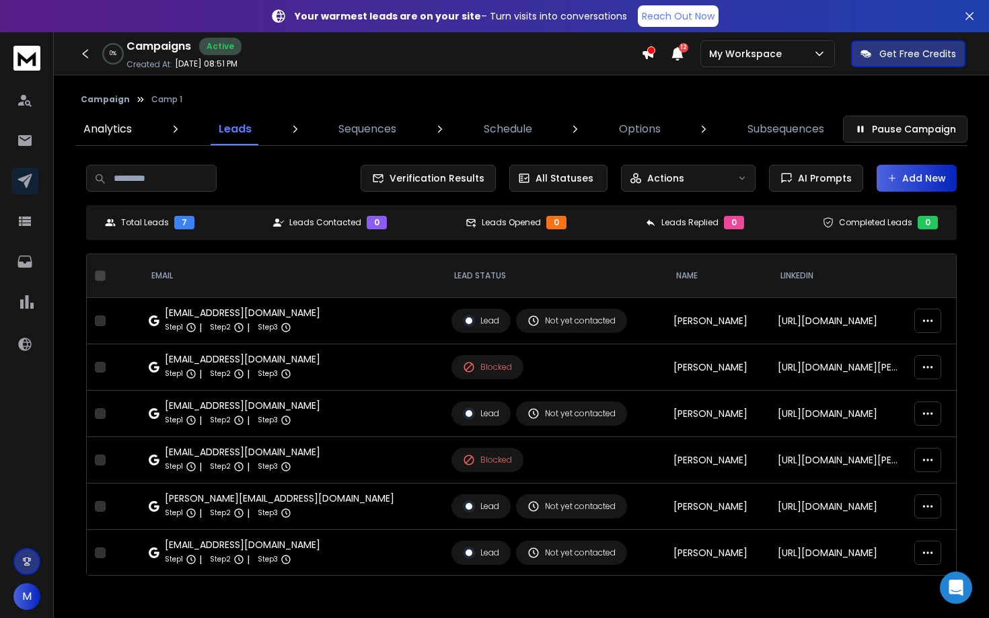
click at [131, 127] on p "Analytics" at bounding box center [107, 129] width 48 height 16
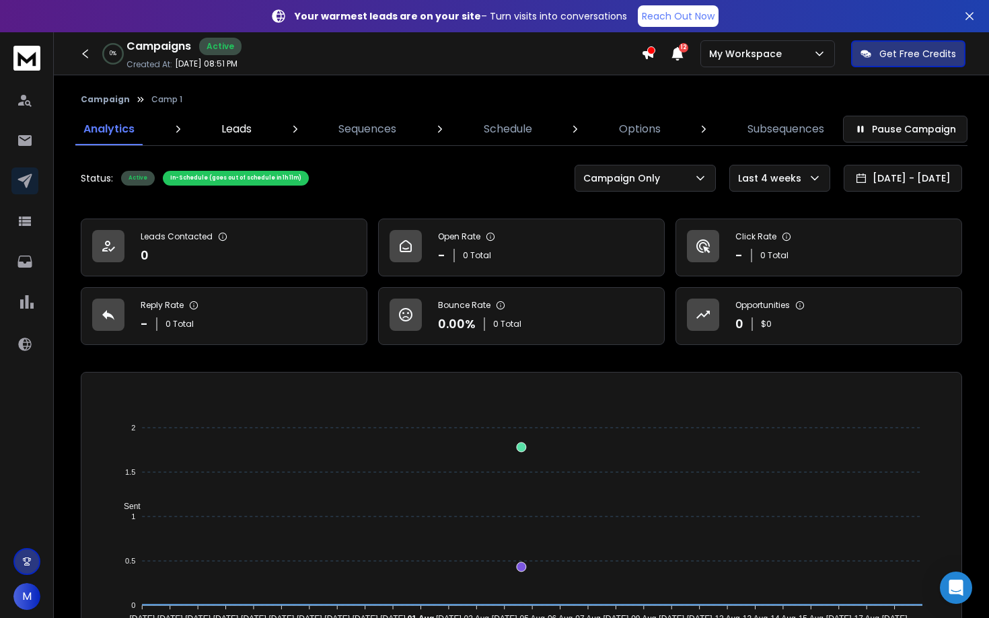
click at [226, 137] on p "Leads" at bounding box center [236, 129] width 30 height 16
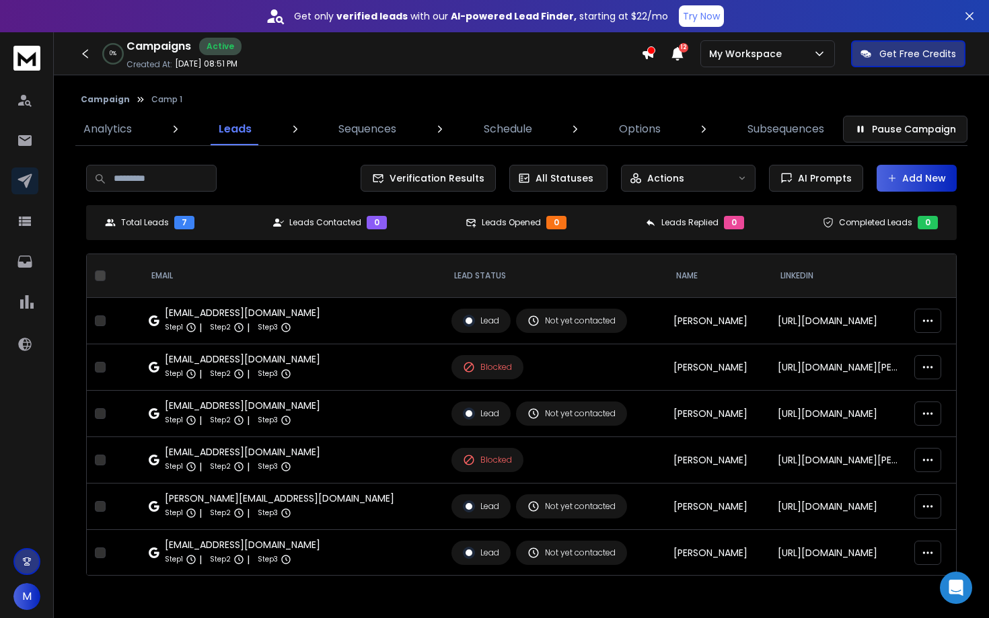
click at [126, 153] on div "Campaign Camp 1 Analytics Leads Sequences Schedule Options Subsequences Pause C…" at bounding box center [521, 328] width 892 height 479
click at [117, 133] on p "Analytics" at bounding box center [107, 129] width 48 height 16
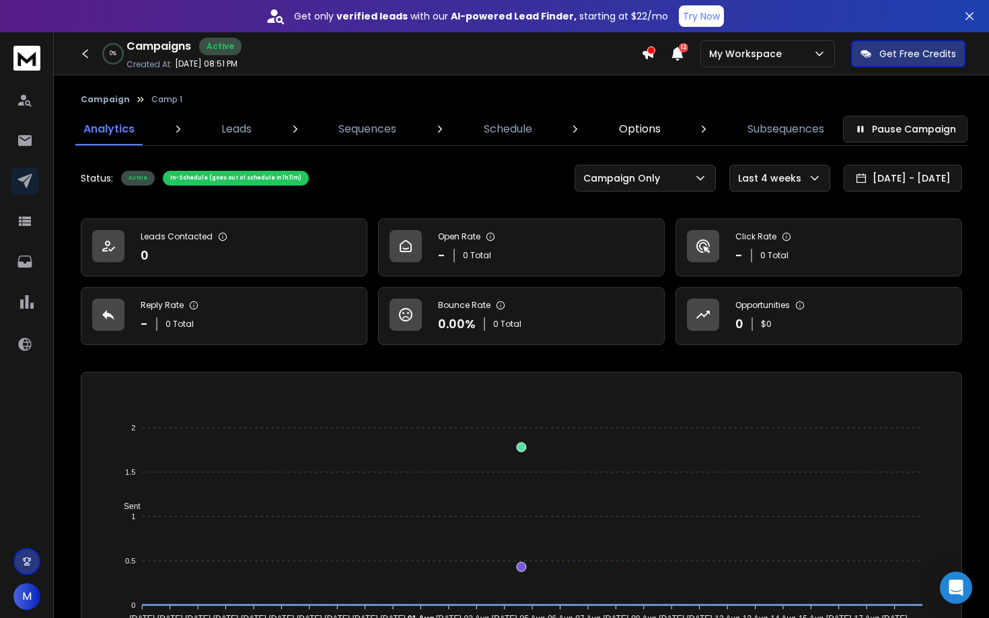
click at [619, 124] on p "Options" at bounding box center [640, 129] width 42 height 16
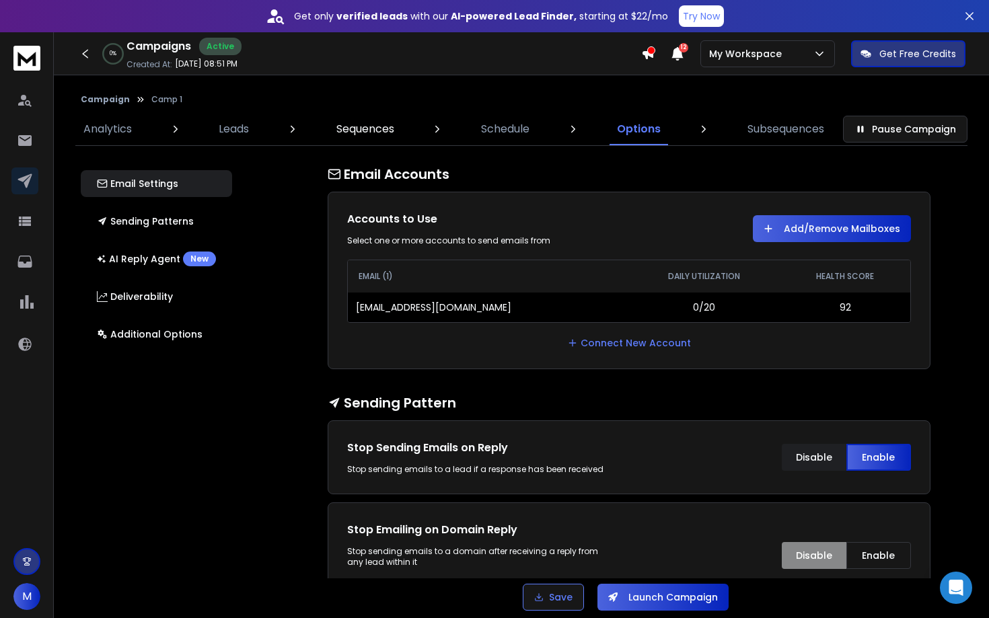
click at [390, 133] on p "Sequences" at bounding box center [365, 129] width 58 height 16
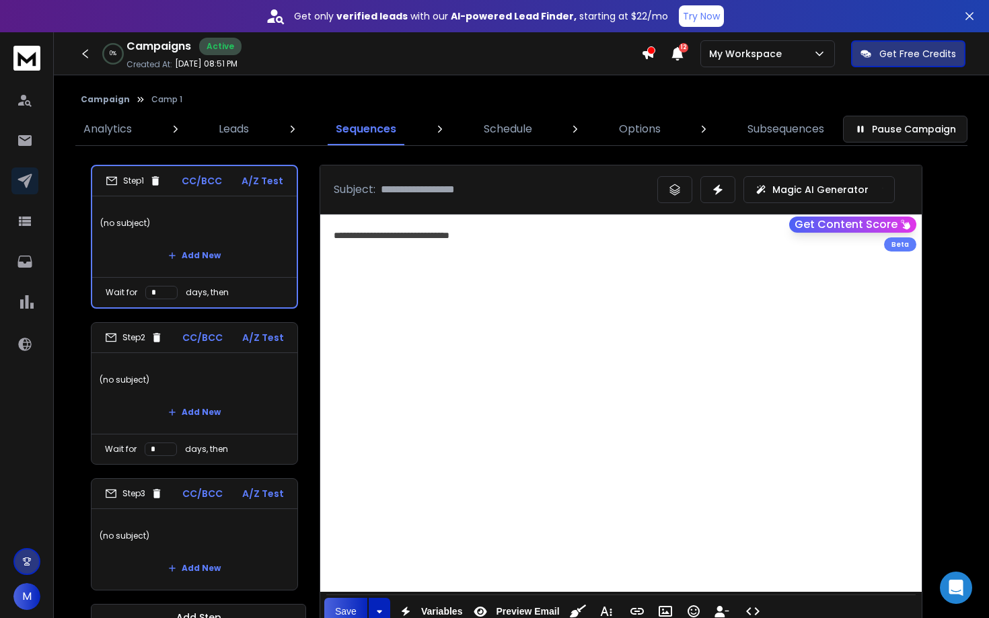
scroll to position [32, 0]
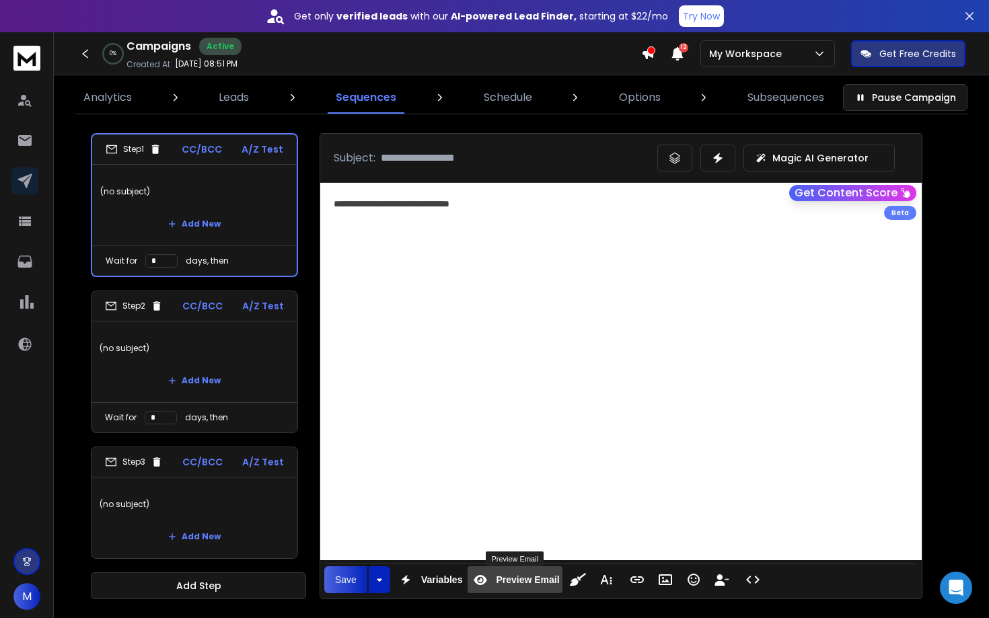
click at [537, 575] on span "Preview Email" at bounding box center [527, 580] width 69 height 11
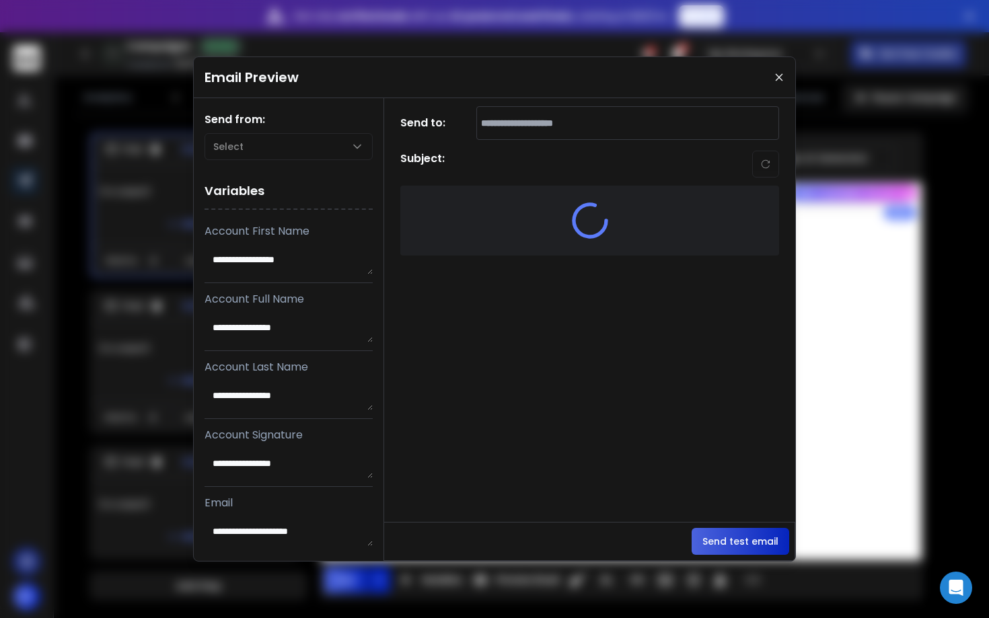
type textarea "**********"
type textarea "*********"
type textarea "**********"
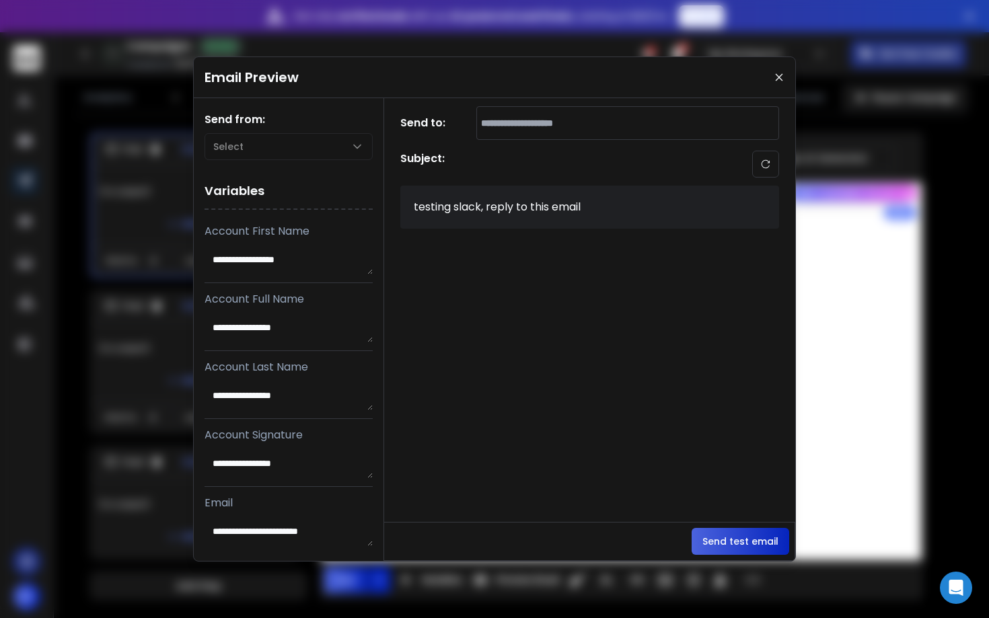
click at [305, 154] on button "Select" at bounding box center [289, 146] width 168 height 27
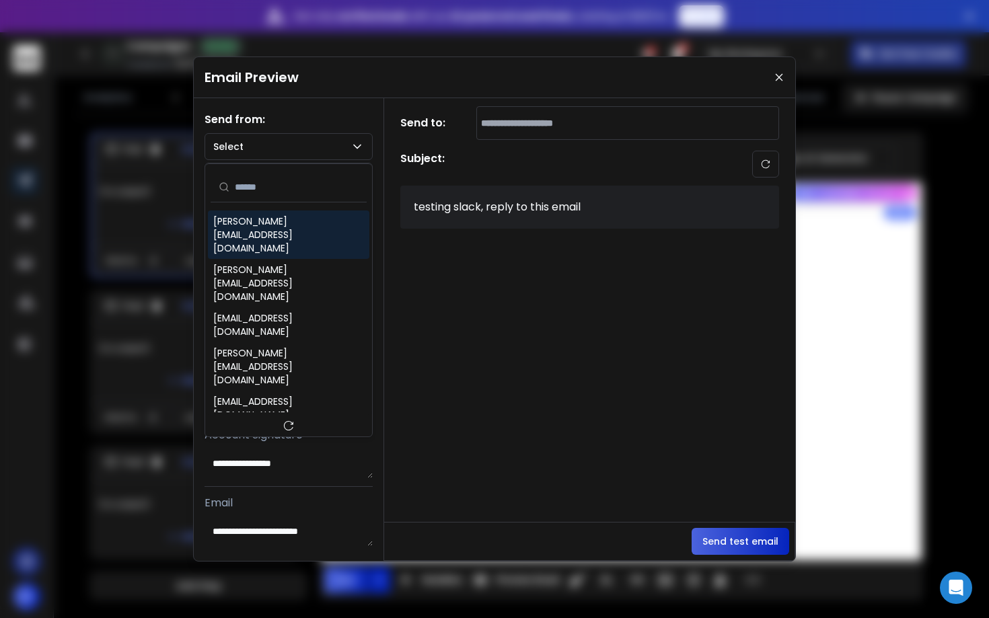
type textarea "****"
type textarea "**********"
type textarea "*******"
type textarea "****"
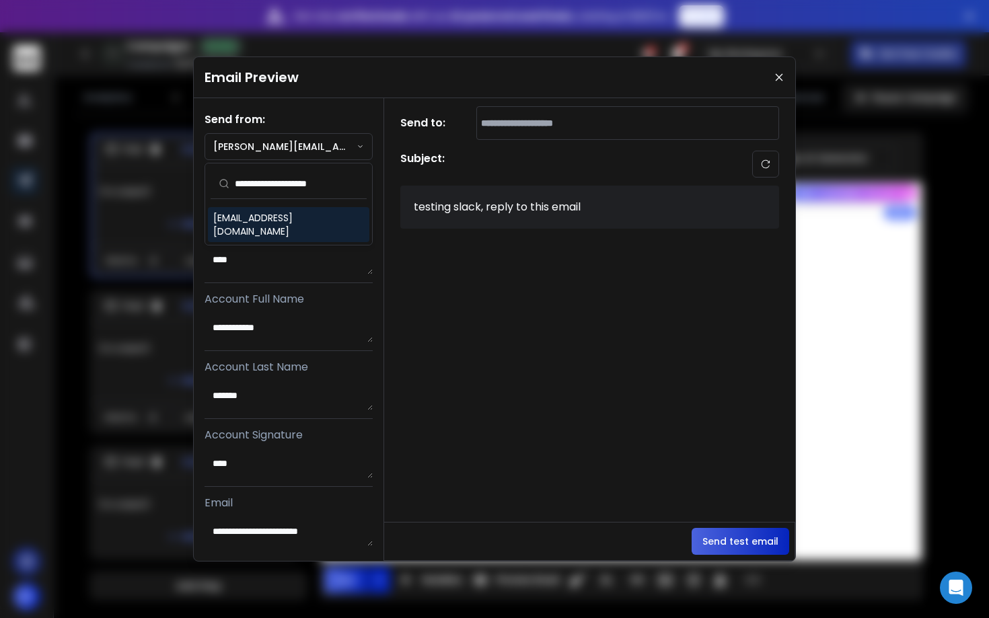
type input "**********"
click at [275, 215] on div "[EMAIL_ADDRESS][DOMAIN_NAME]" at bounding box center [288, 224] width 151 height 27
type textarea "***"
type textarea "*******"
type textarea "***"
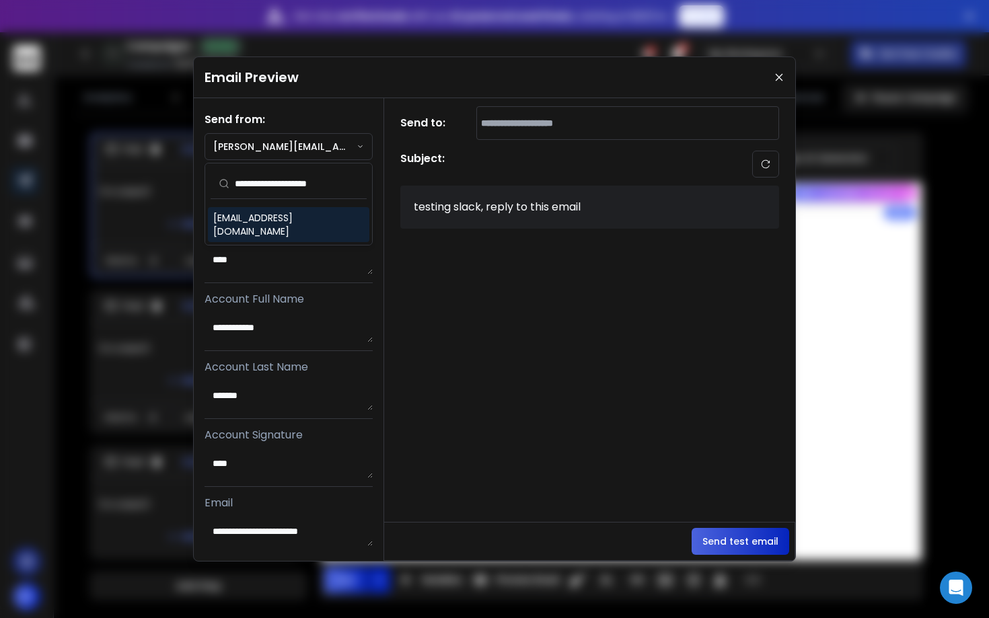
type textarea "***"
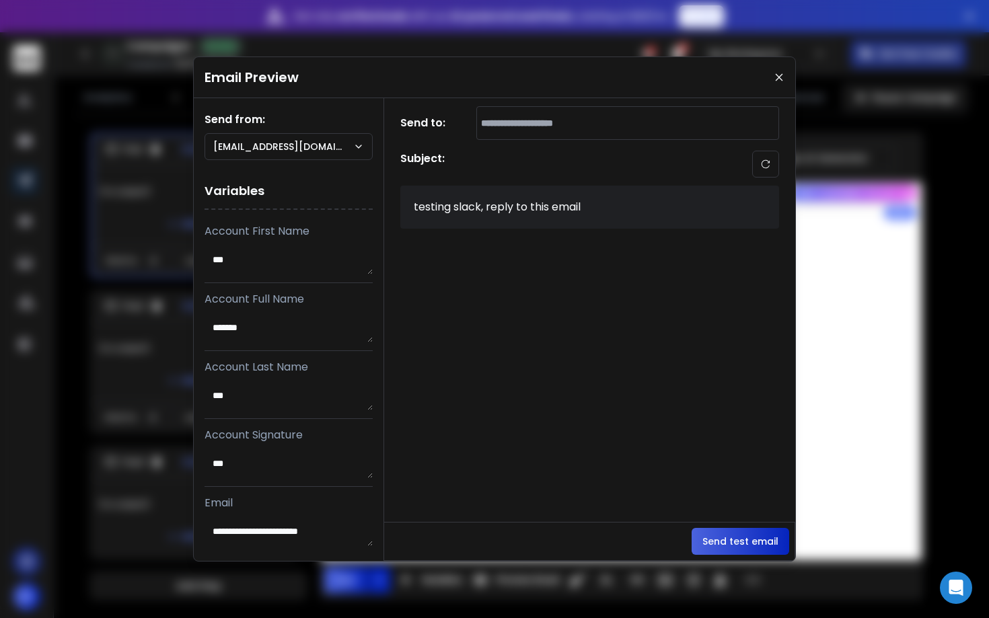
click at [542, 122] on input at bounding box center [627, 123] width 293 height 24
type input "**********"
click at [709, 540] on button "Send test email" at bounding box center [741, 541] width 98 height 27
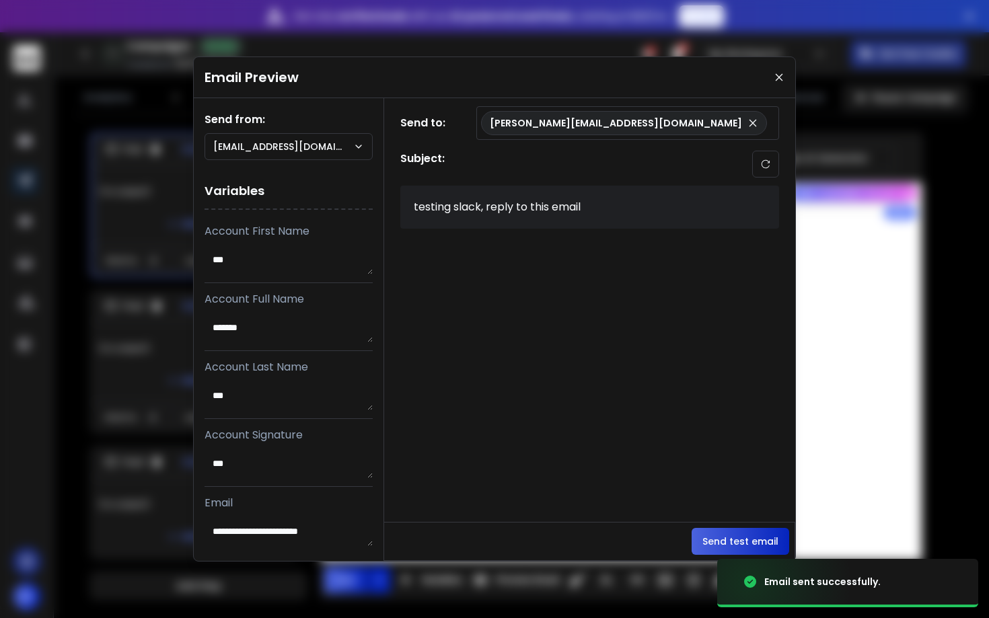
click at [778, 79] on icon at bounding box center [779, 77] width 11 height 11
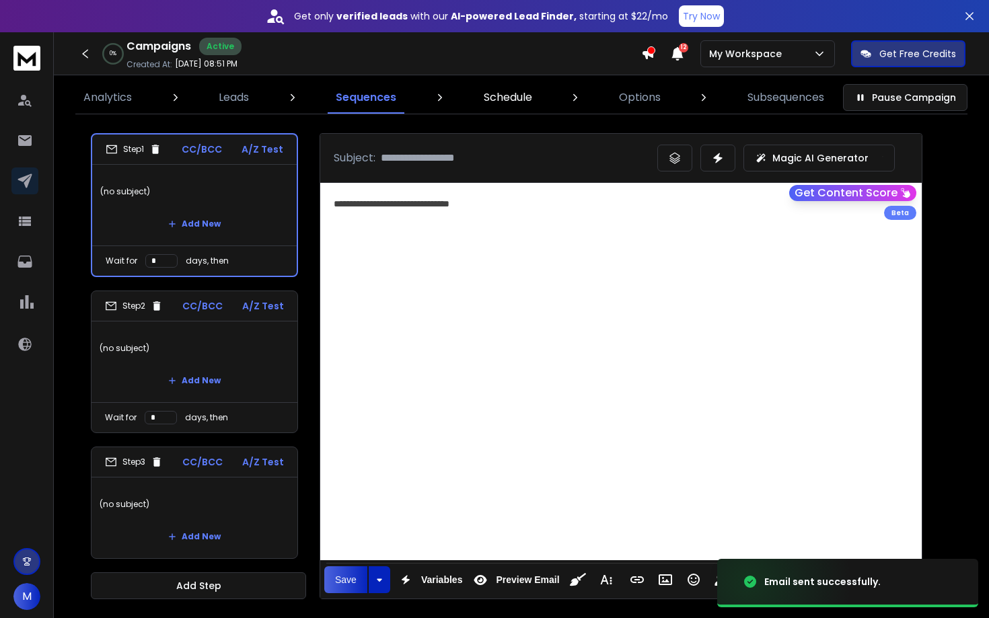
click at [504, 97] on p "Schedule" at bounding box center [508, 97] width 48 height 16
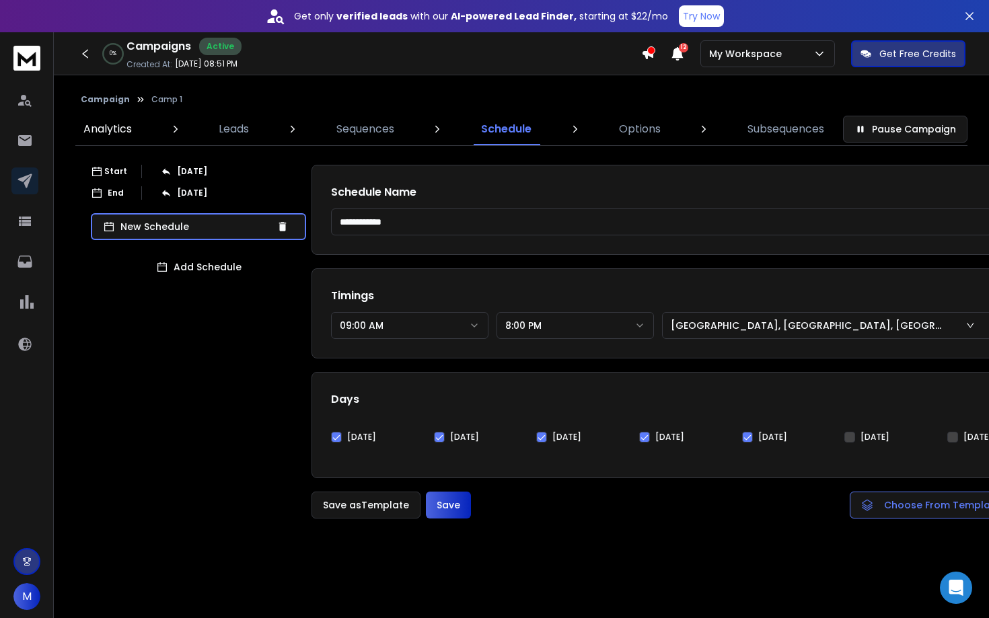
click at [109, 131] on p "Analytics" at bounding box center [107, 129] width 48 height 16
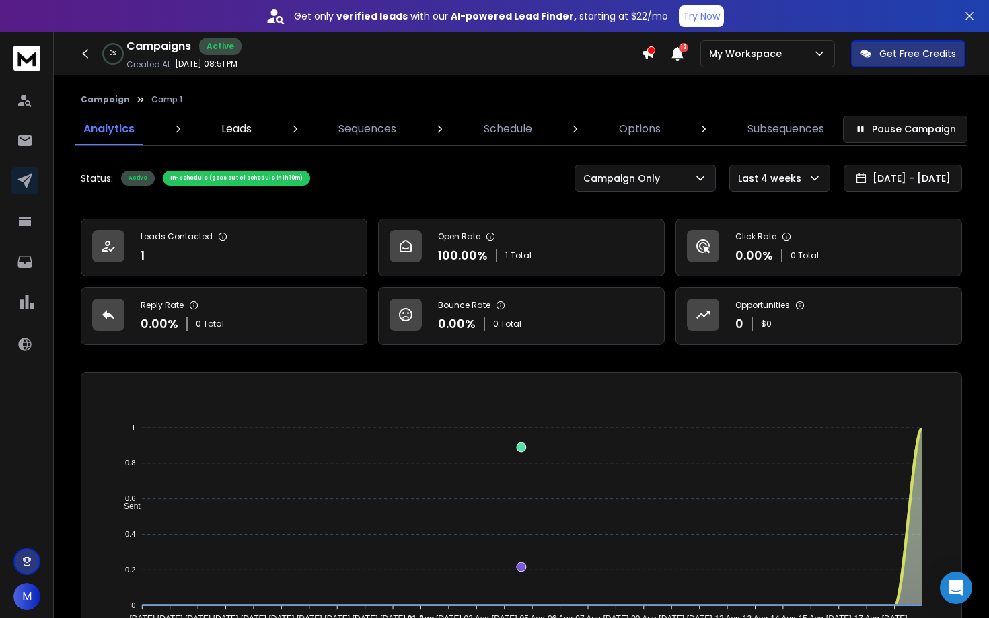
click at [236, 122] on p "Leads" at bounding box center [236, 129] width 30 height 16
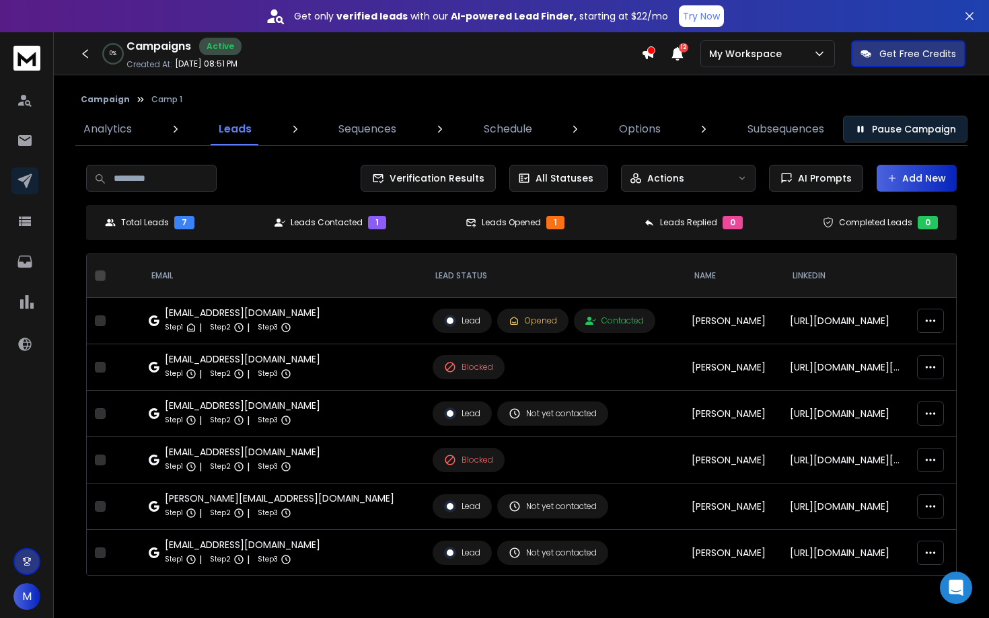
click at [907, 124] on button "Pause Campaign" at bounding box center [905, 129] width 124 height 27
click at [444, 365] on div "Blocked" at bounding box center [468, 367] width 49 height 12
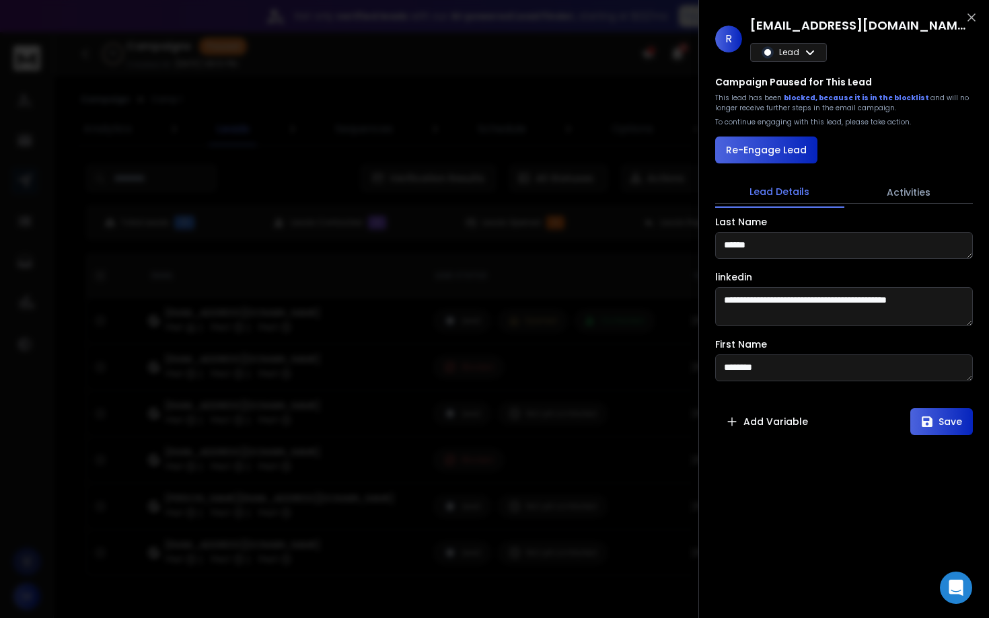
click at [791, 145] on button "Re-Engage Lead" at bounding box center [766, 150] width 102 height 27
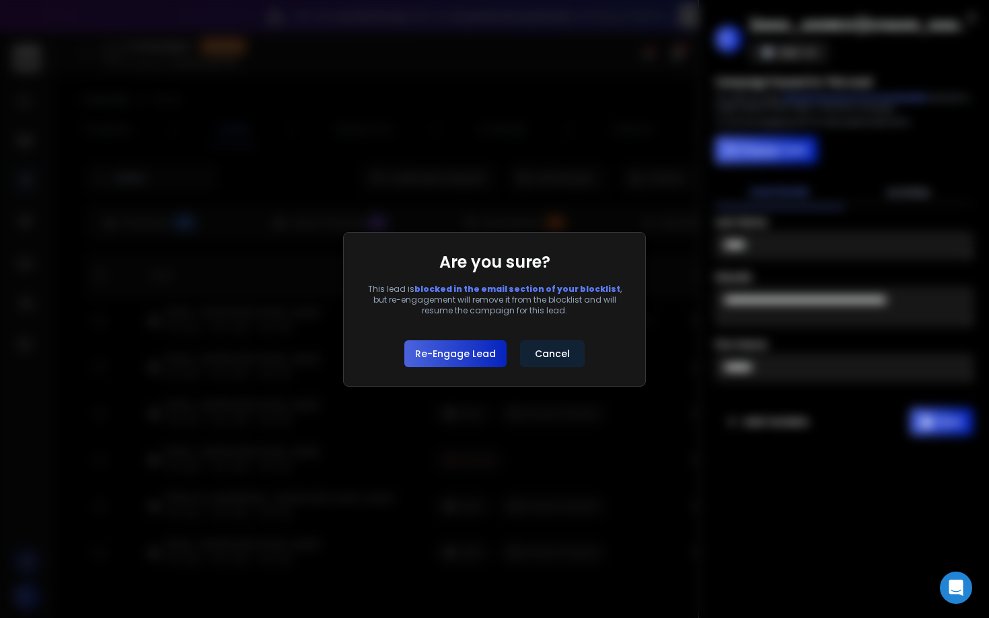
click at [482, 351] on button "Re-Engage Lead" at bounding box center [455, 353] width 102 height 27
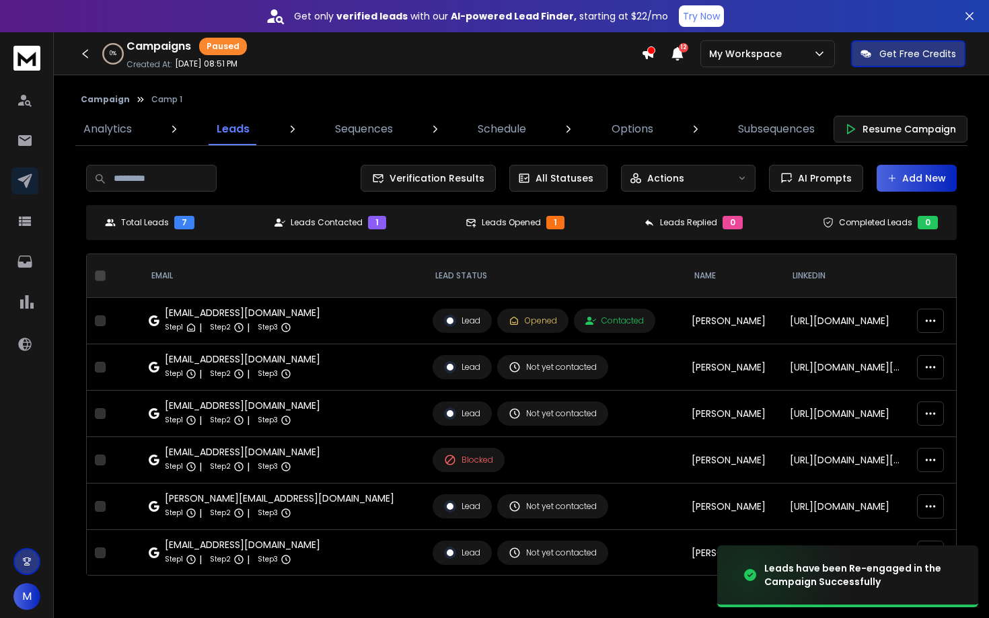
click at [361, 415] on div "anshumohanacharya19@gmail.com Step 1 | Step 2 | Step 3" at bounding box center [283, 414] width 268 height 30
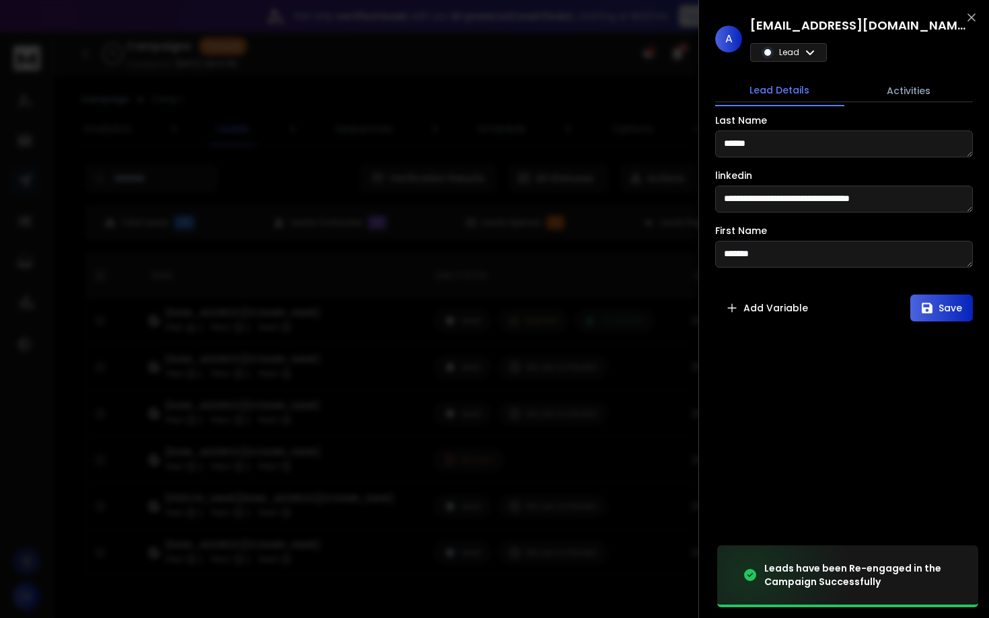
click at [822, 59] on div "Lead" at bounding box center [788, 52] width 77 height 19
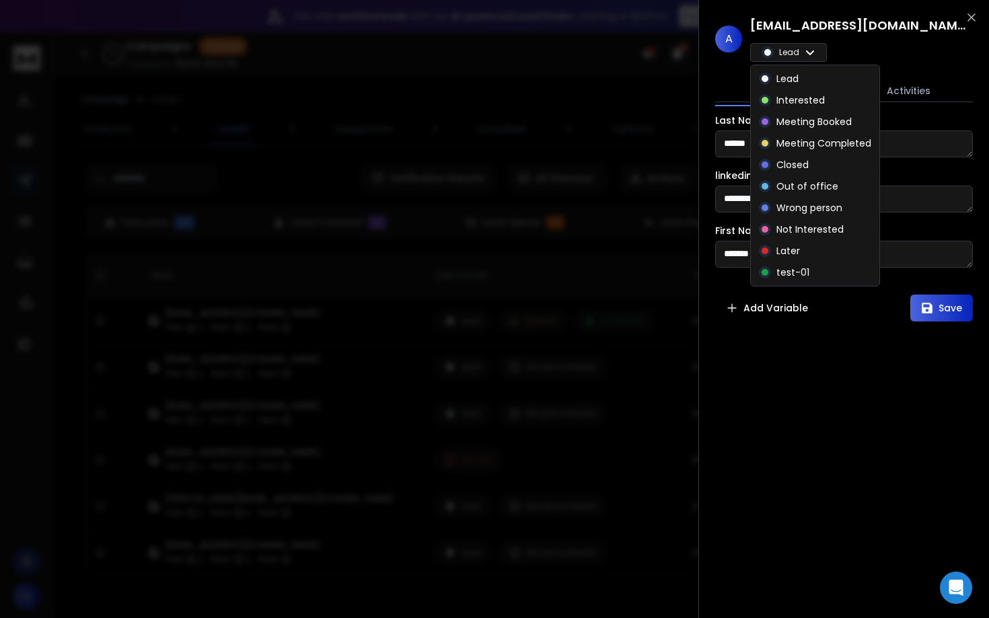
click at [877, 54] on div at bounding box center [494, 309] width 989 height 618
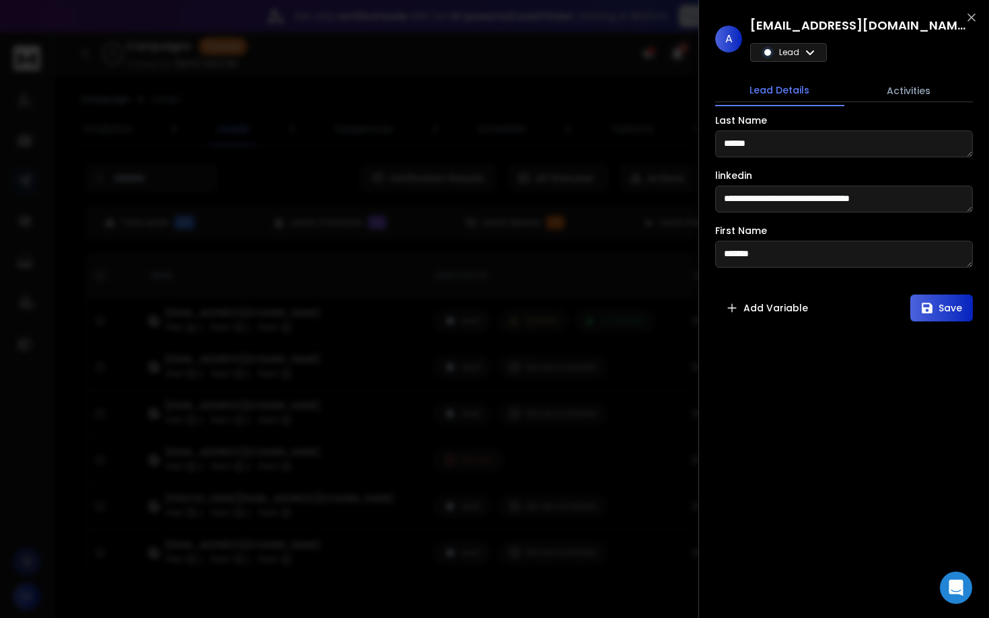
click at [436, 364] on div at bounding box center [494, 309] width 989 height 618
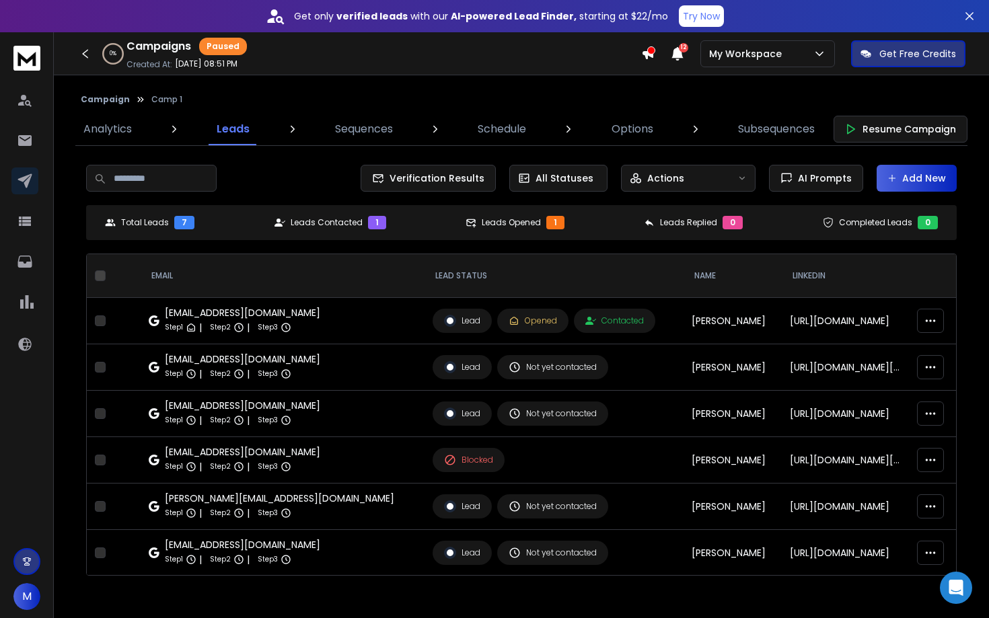
click at [921, 404] on button "button" at bounding box center [930, 414] width 27 height 24
click at [904, 459] on p "Pause Lead" at bounding box center [905, 464] width 53 height 13
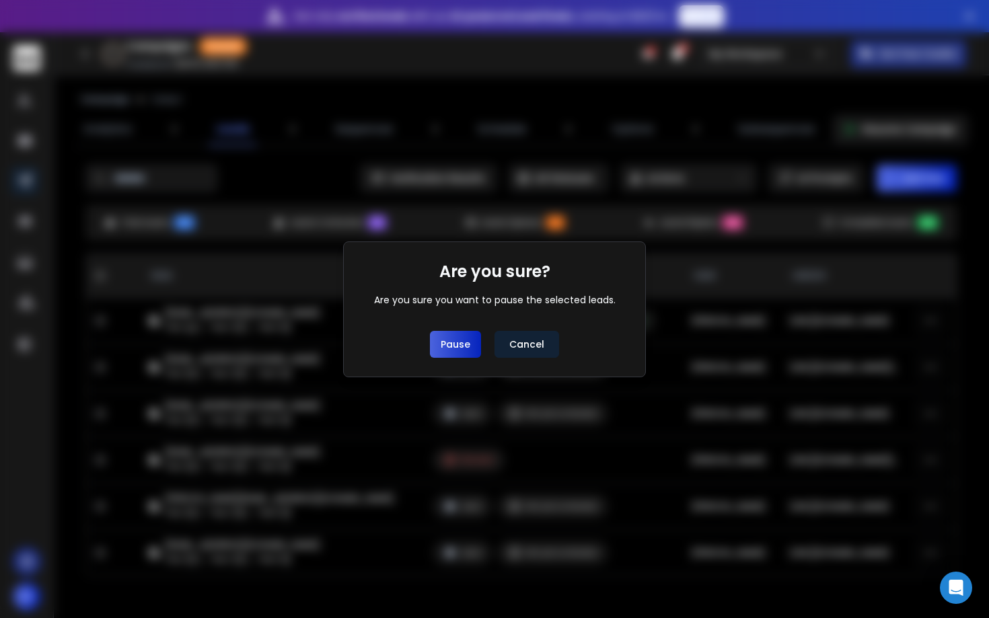
click at [458, 347] on button "Pause" at bounding box center [455, 344] width 51 height 27
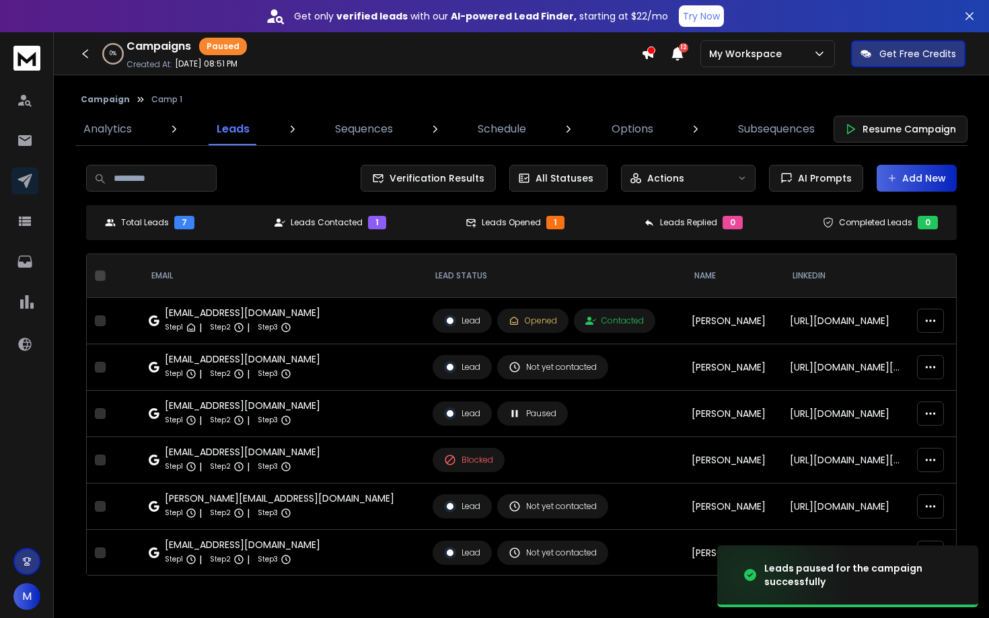
click at [932, 499] on button "button" at bounding box center [930, 507] width 27 height 24
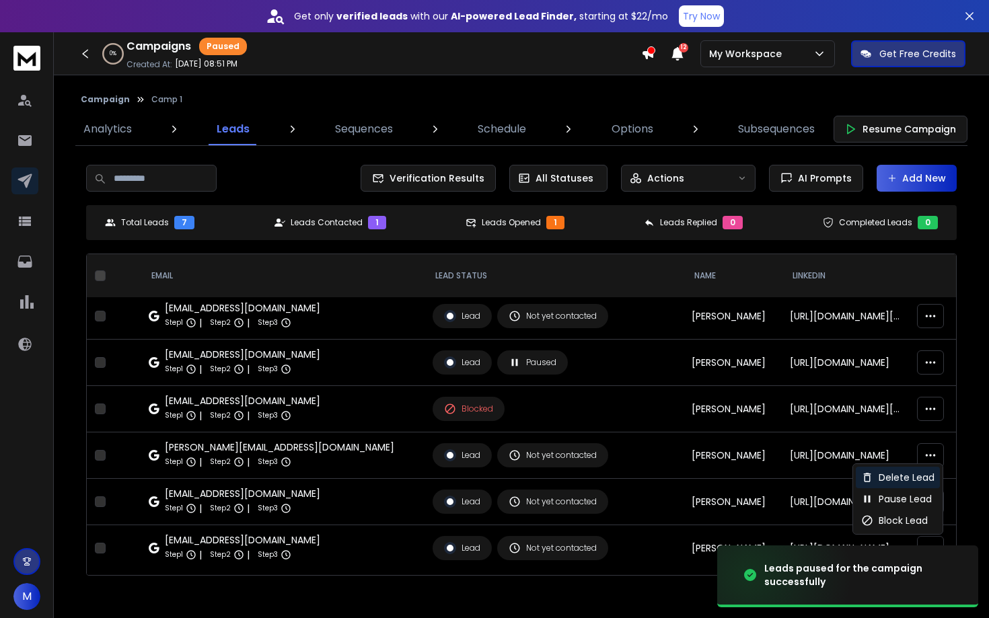
scroll to position [58, 0]
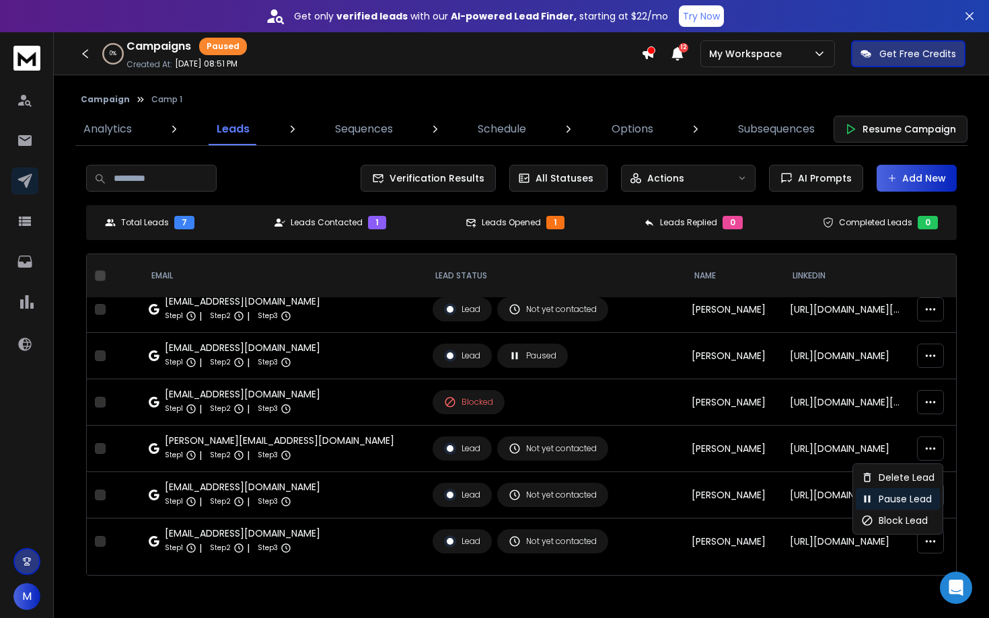
click at [879, 501] on p "Pause Lead" at bounding box center [905, 499] width 53 height 13
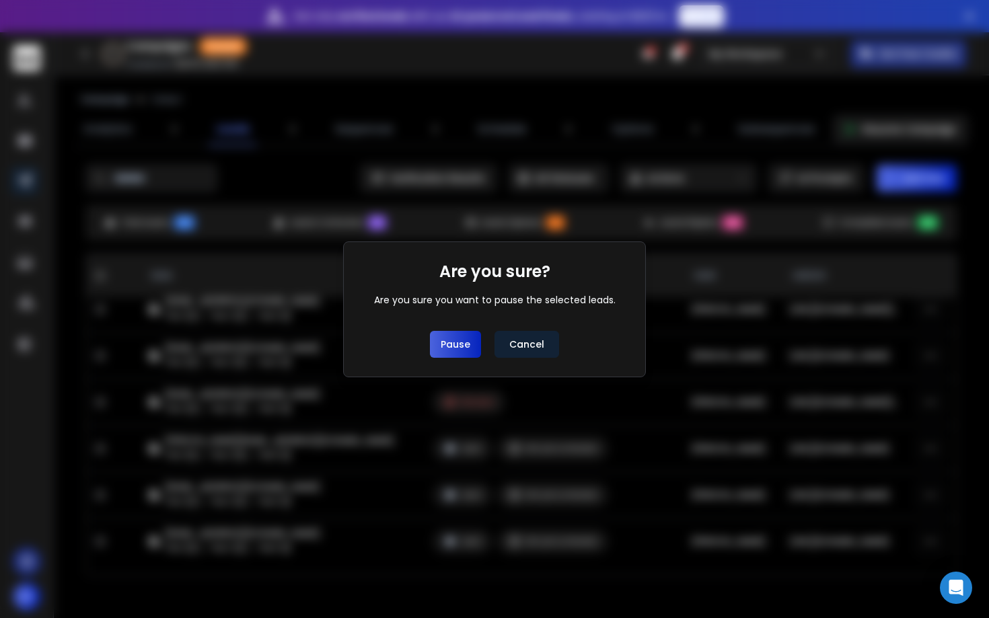
click at [455, 340] on button "Pause" at bounding box center [455, 344] width 51 height 27
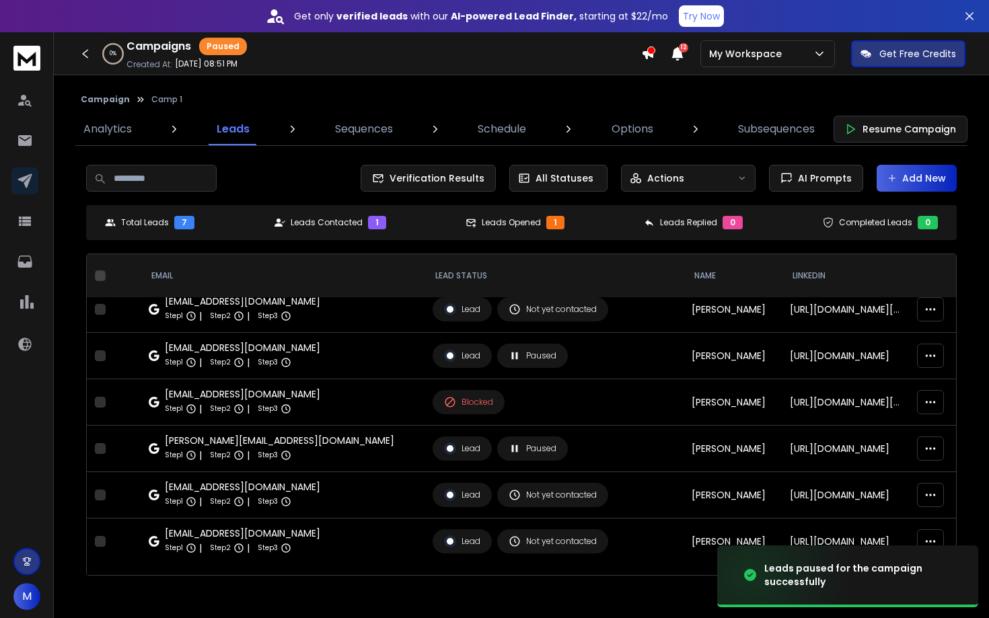
click at [917, 497] on button "button" at bounding box center [930, 495] width 27 height 24
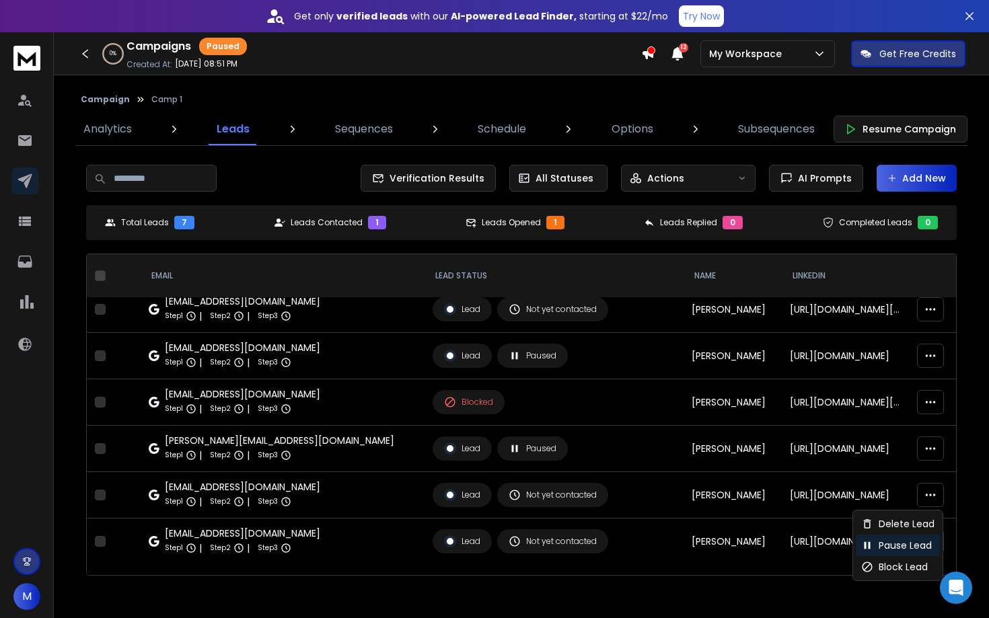
click at [872, 548] on icon at bounding box center [867, 546] width 12 height 12
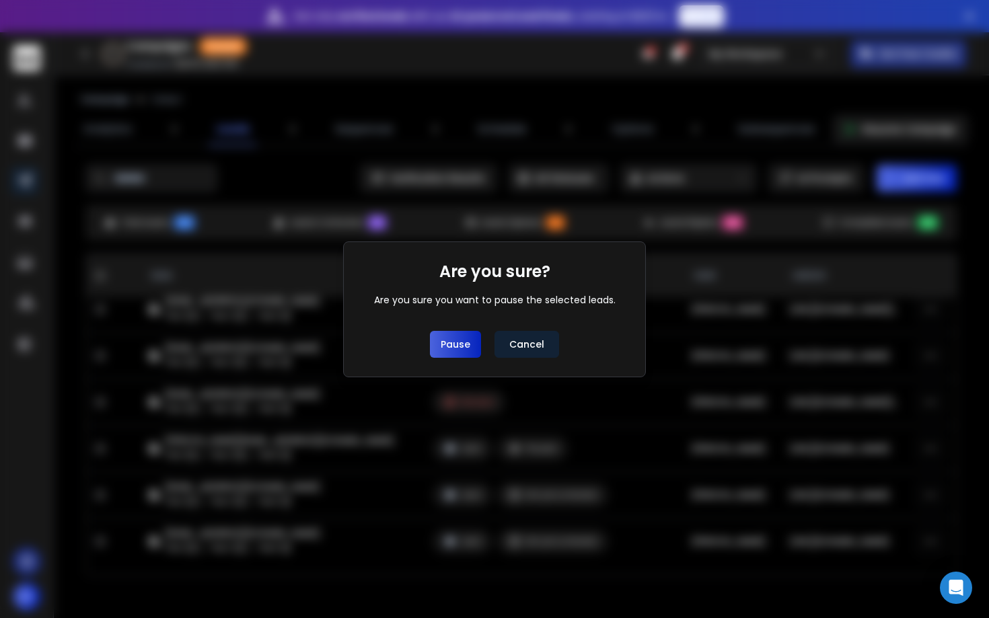
click at [454, 335] on button "Pause" at bounding box center [455, 344] width 51 height 27
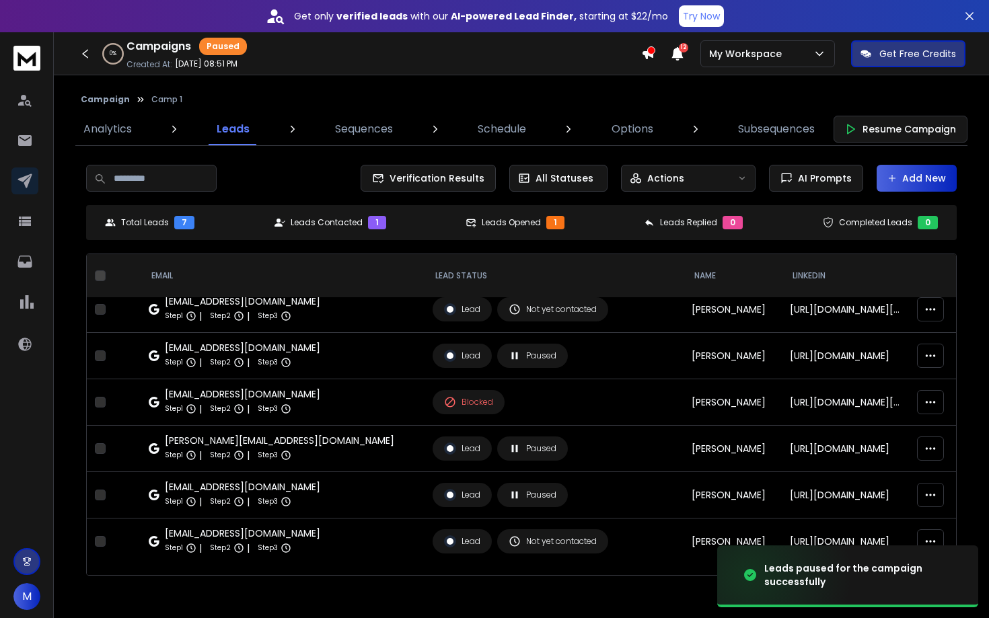
click at [925, 530] on button "button" at bounding box center [930, 542] width 27 height 24
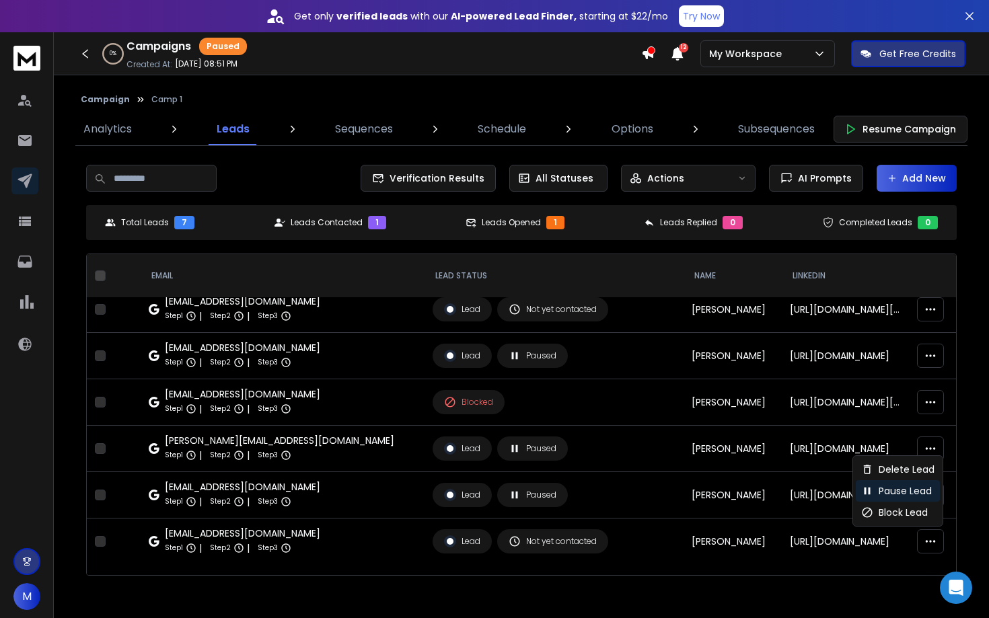
click at [892, 486] on p "Pause Lead" at bounding box center [905, 490] width 53 height 13
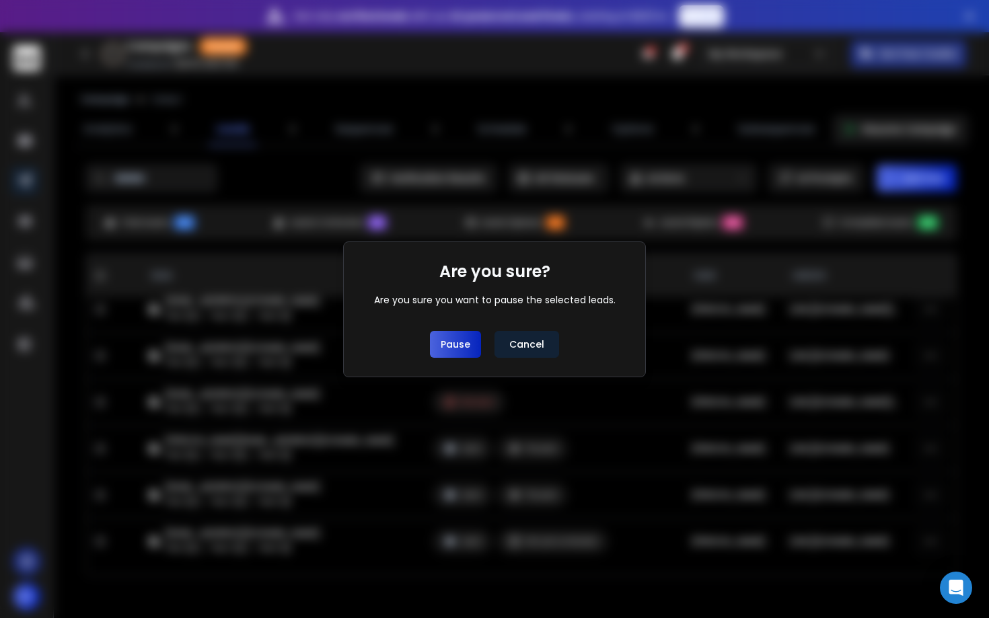
click at [462, 345] on button "Pause" at bounding box center [455, 344] width 51 height 27
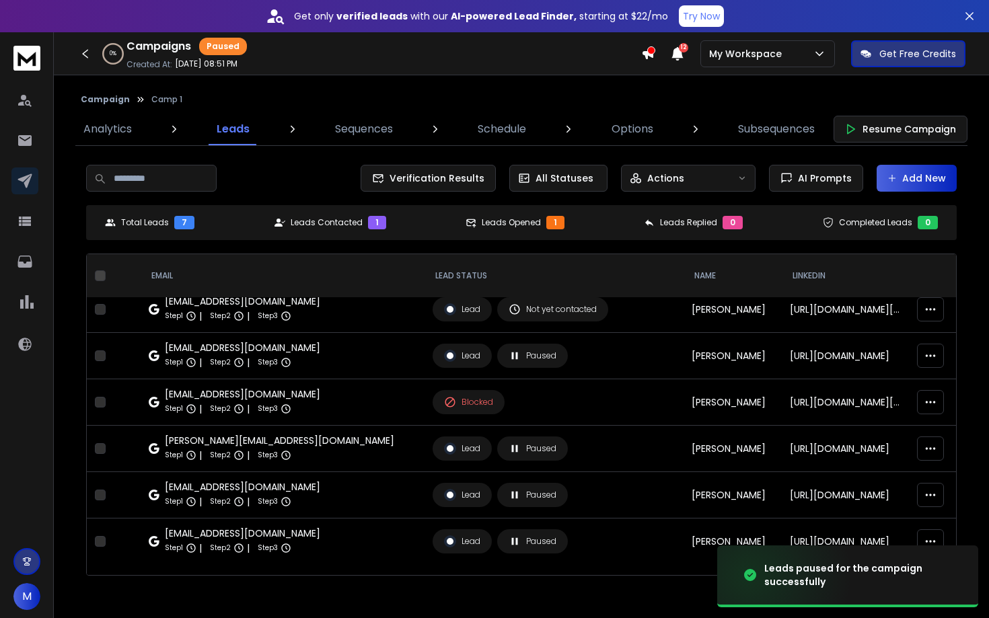
scroll to position [0, 0]
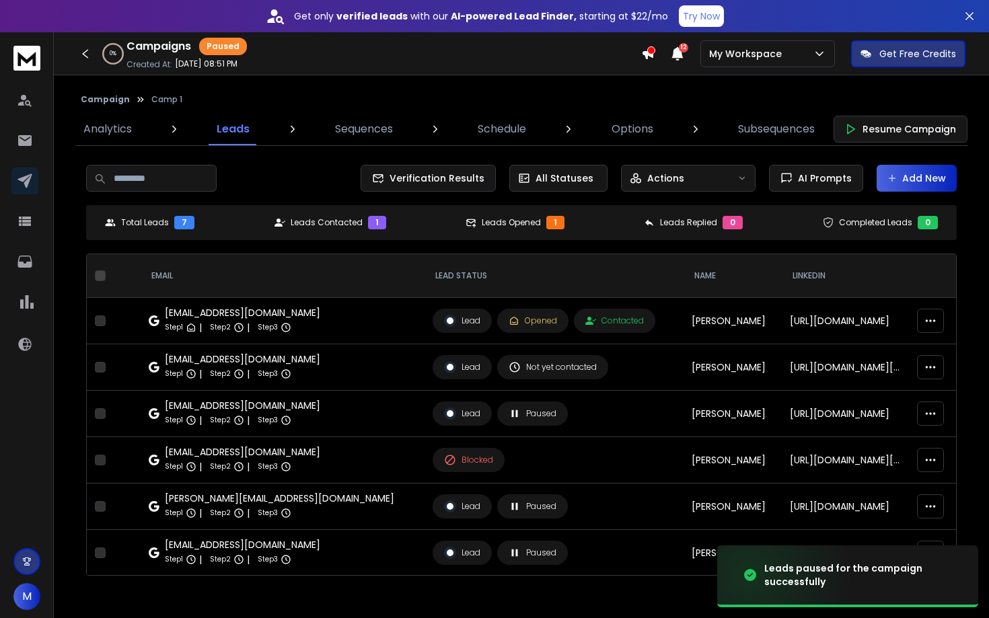
click at [849, 144] on div "Analytics Leads Sequences Schedule Options Subsequences Resume Campaign" at bounding box center [521, 129] width 892 height 33
click at [861, 129] on button "Resume Campaign" at bounding box center [901, 129] width 134 height 27
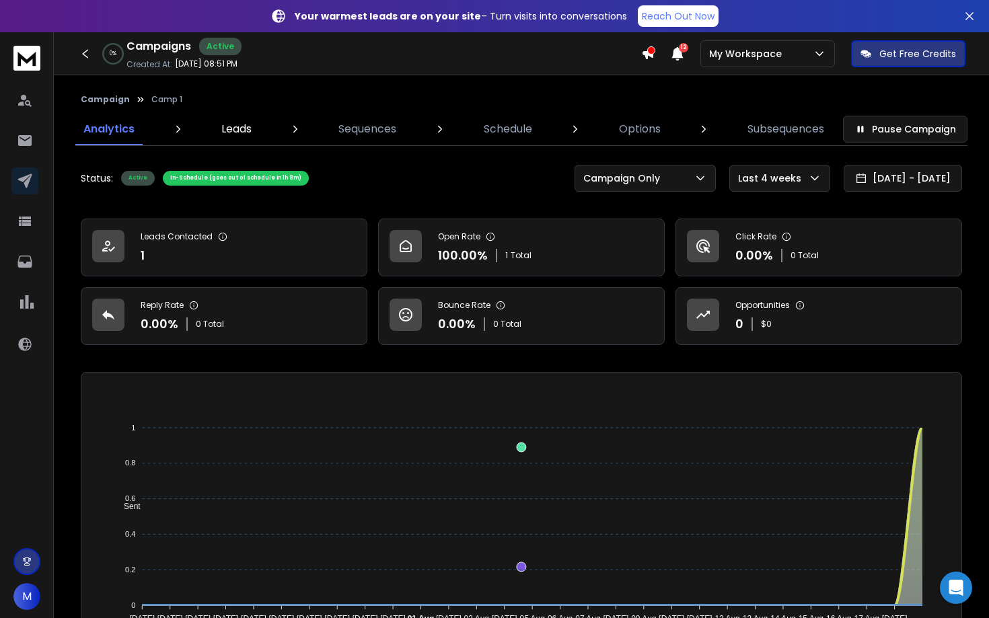
click at [222, 141] on link "Leads" at bounding box center [236, 129] width 46 height 32
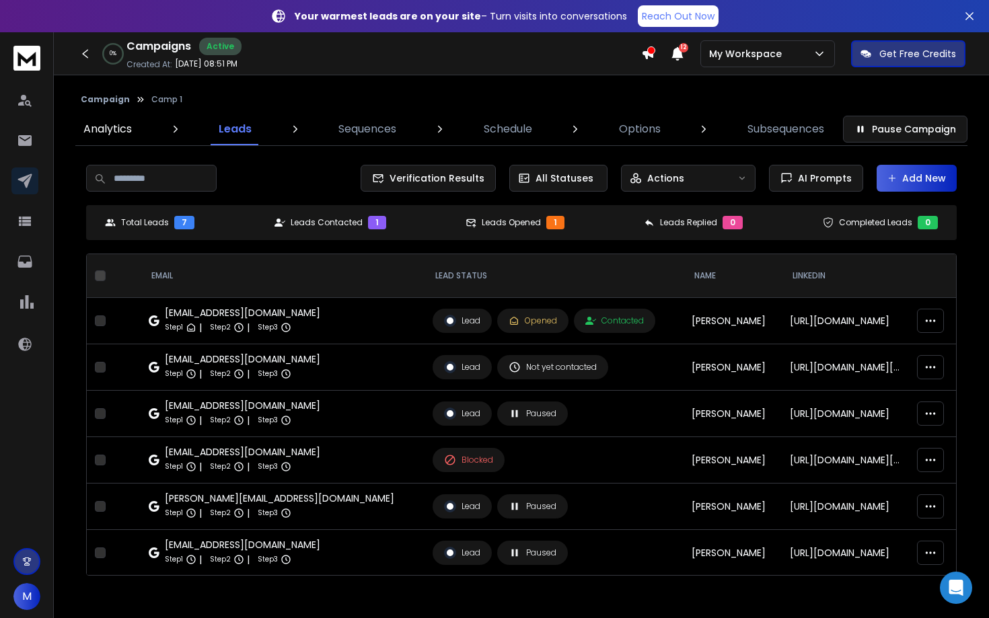
click at [118, 124] on p "Analytics" at bounding box center [107, 129] width 48 height 16
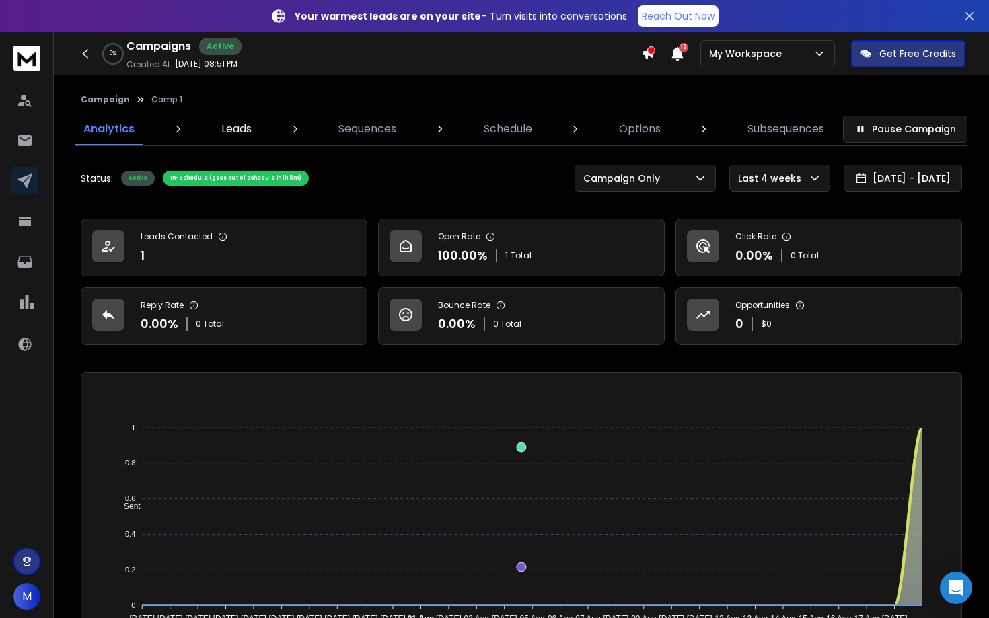
click at [248, 128] on p "Leads" at bounding box center [236, 129] width 30 height 16
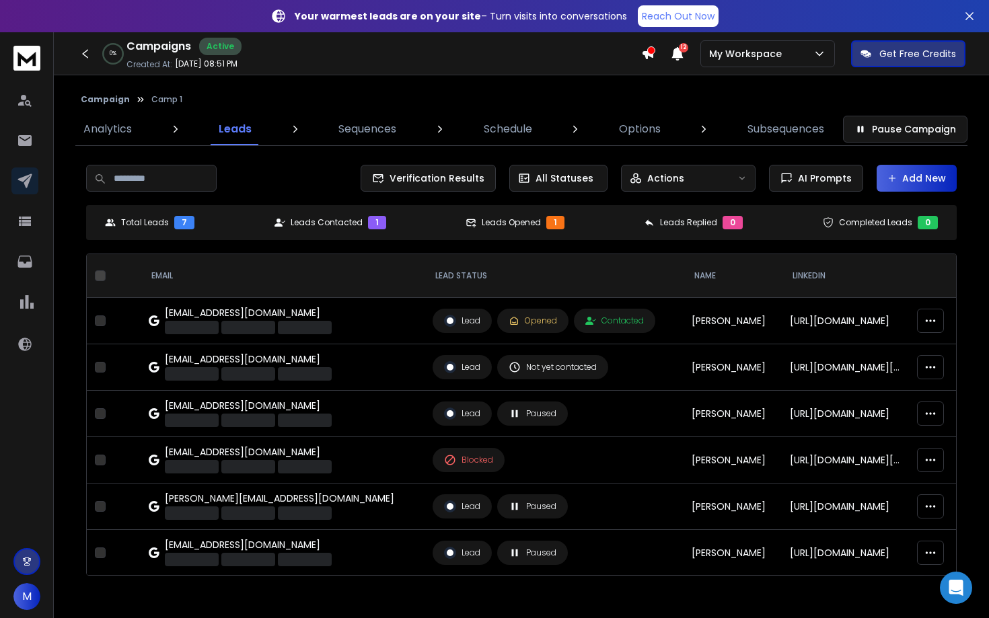
click at [261, 210] on div "Total Leads 7 Leads Contacted 1 Leads Opened 1 Leads Replied 0 Completed Leads 0" at bounding box center [521, 222] width 871 height 35
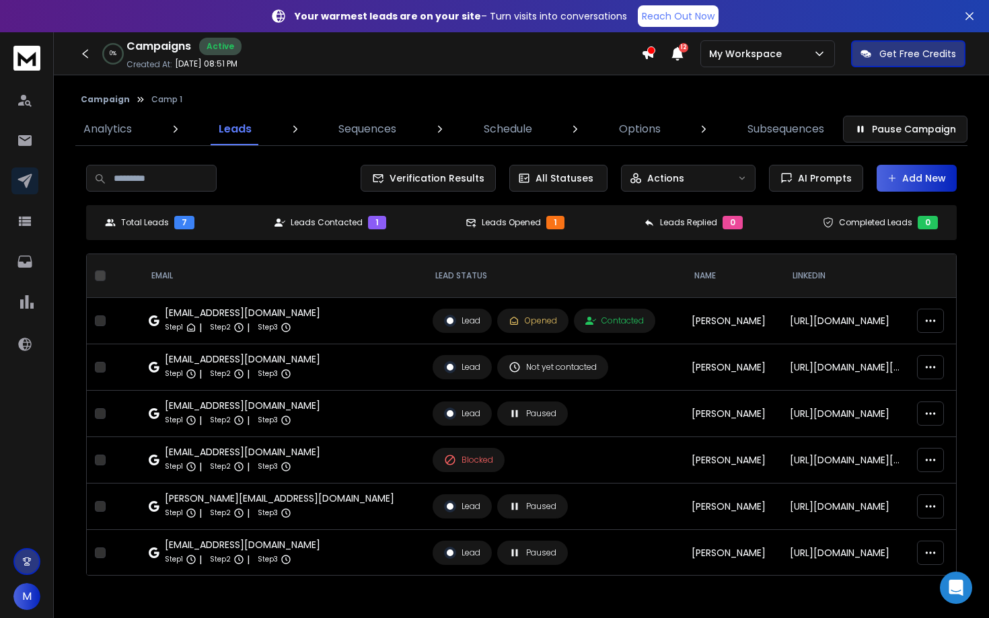
click at [340, 322] on div "[EMAIL_ADDRESS][DOMAIN_NAME] Step 1 | Step 2 | Step 3" at bounding box center [283, 321] width 268 height 30
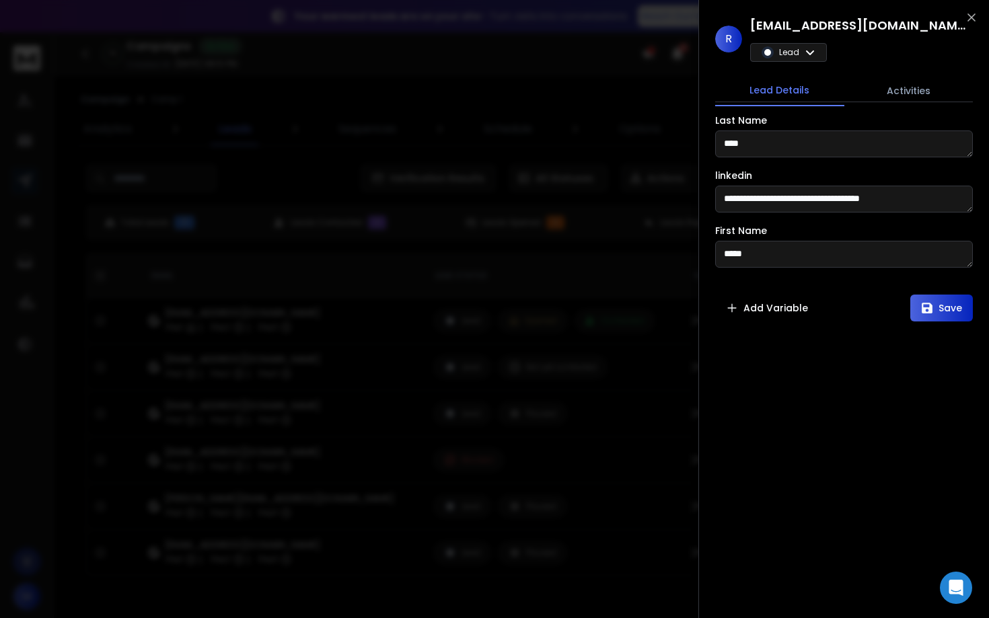
click at [902, 85] on button "Activities" at bounding box center [908, 91] width 129 height 30
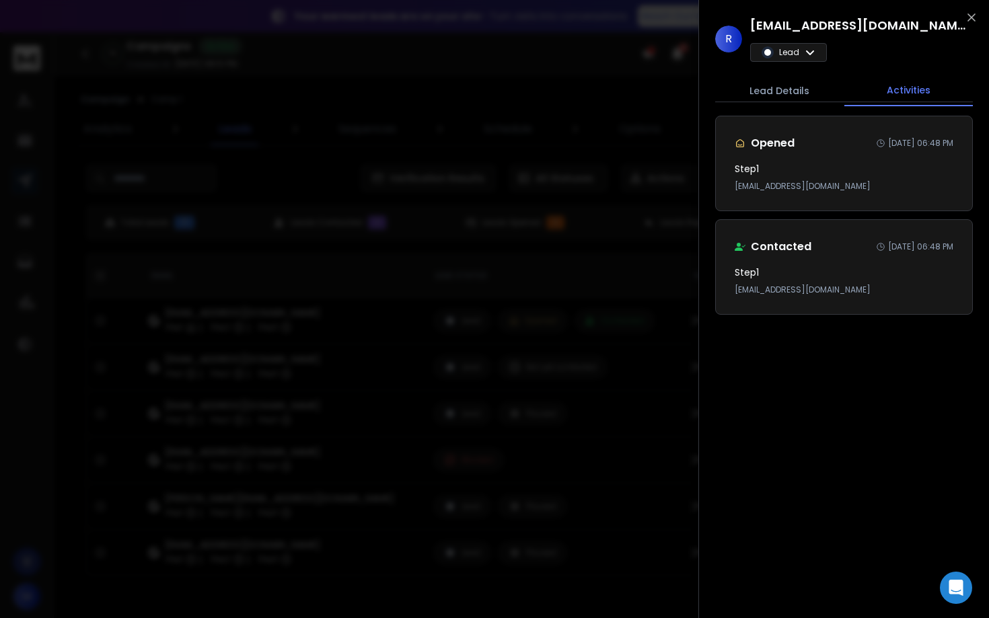
click at [633, 191] on div at bounding box center [494, 309] width 989 height 618
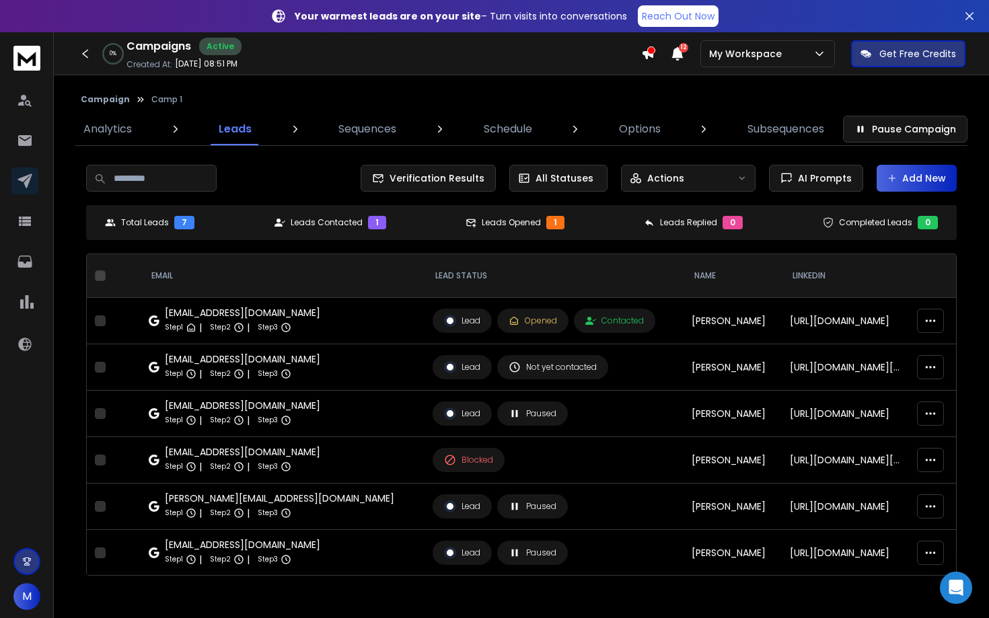
click at [345, 357] on div "[EMAIL_ADDRESS][DOMAIN_NAME] Step 1 | Step 2 | Step 3" at bounding box center [283, 368] width 268 height 30
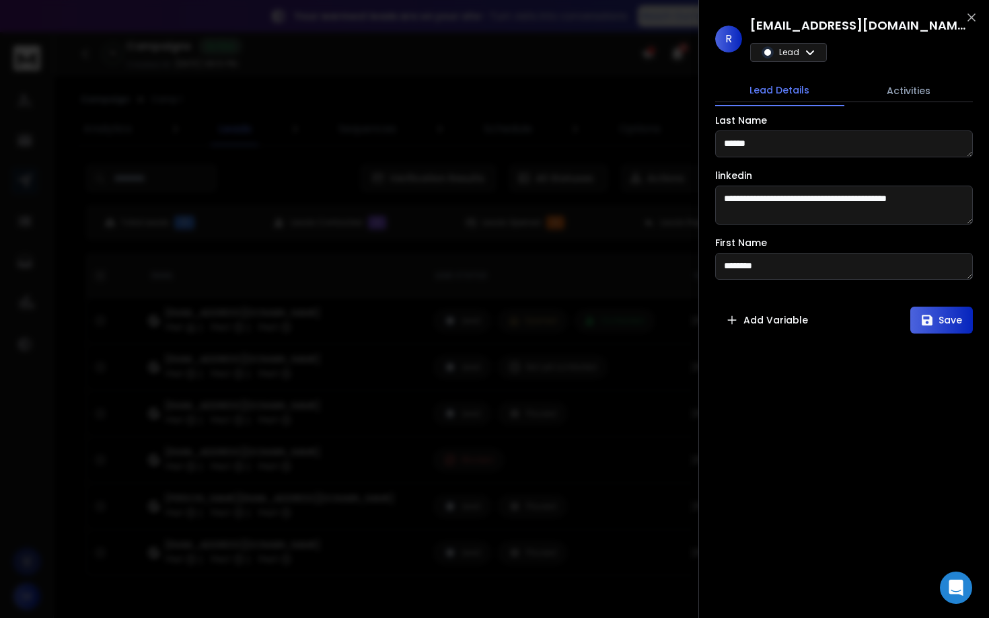
click at [904, 97] on button "Activities" at bounding box center [908, 91] width 129 height 30
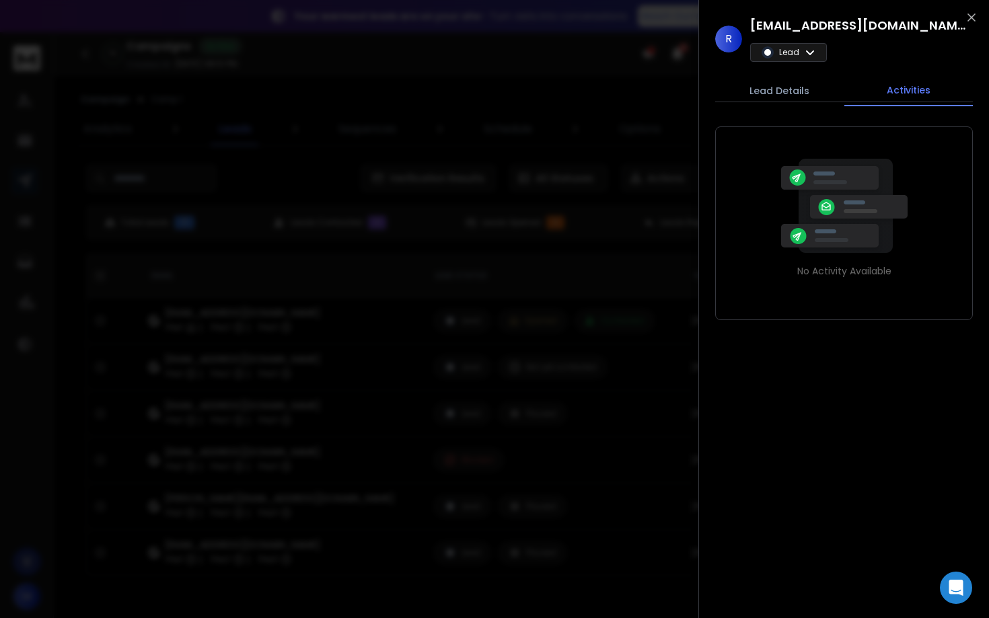
click at [812, 95] on button "Lead Details" at bounding box center [779, 91] width 129 height 30
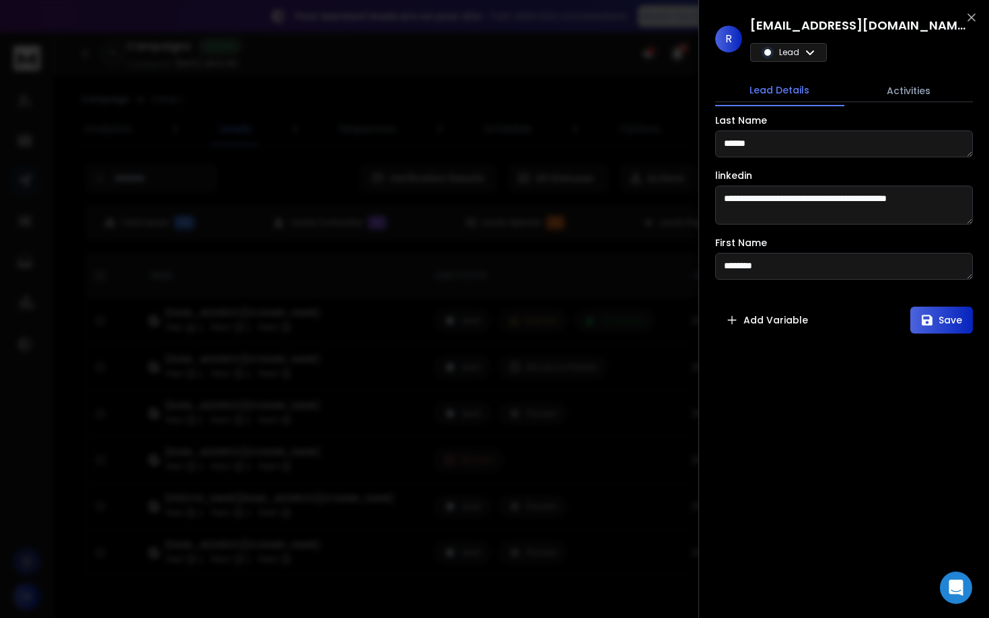
click at [392, 264] on div at bounding box center [494, 309] width 989 height 618
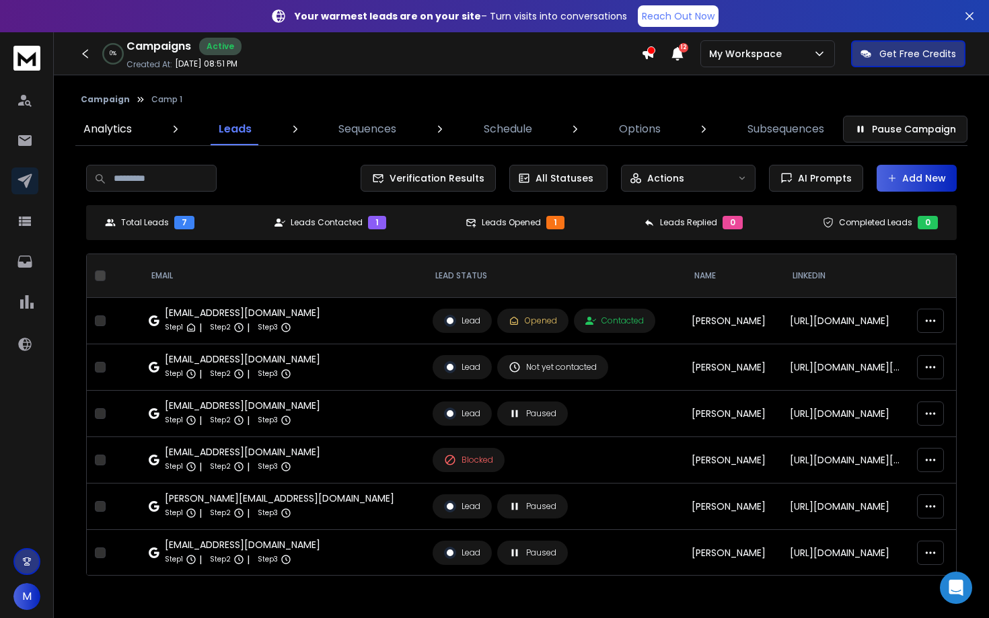
click at [137, 132] on link "Analytics" at bounding box center [107, 129] width 65 height 32
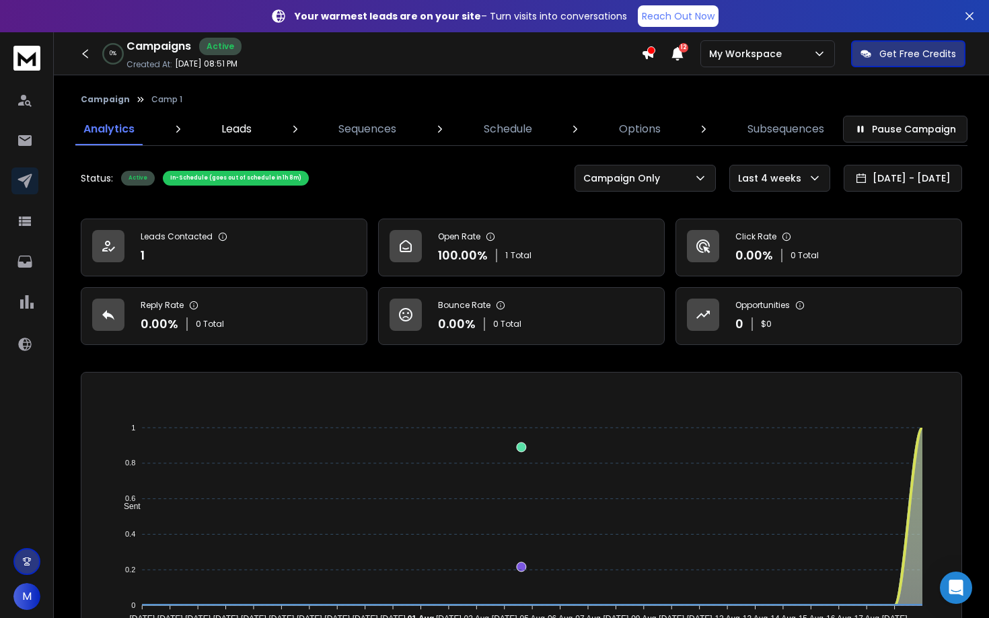
click at [216, 135] on link "Leads" at bounding box center [236, 129] width 46 height 32
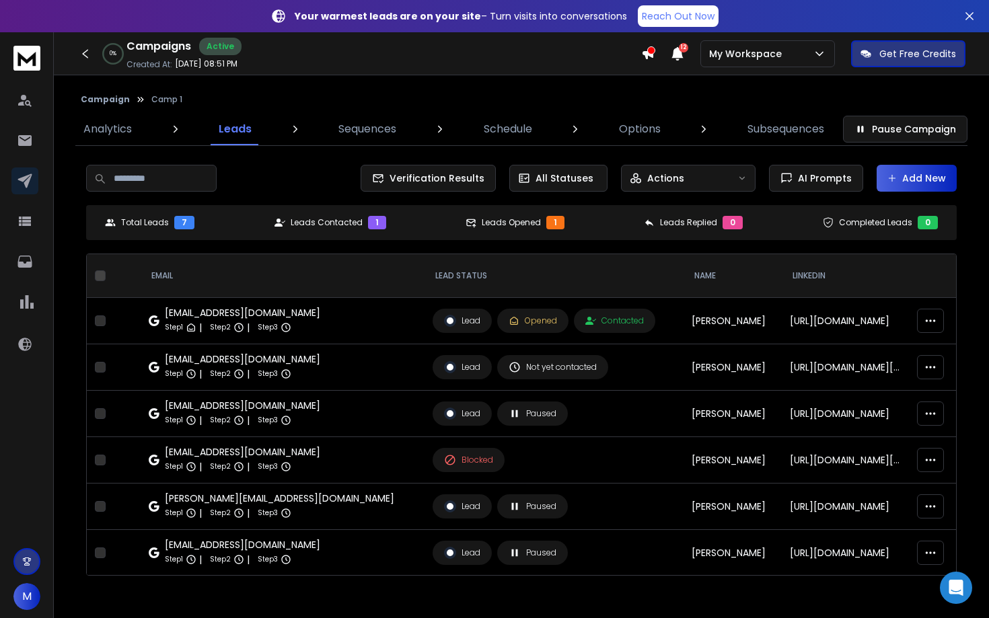
click at [67, 119] on div "Campaign Camp 1 Analytics Leads Sequences Schedule Options Subsequences Pause C…" at bounding box center [521, 328] width 935 height 506
click at [125, 135] on p "Analytics" at bounding box center [107, 129] width 48 height 16
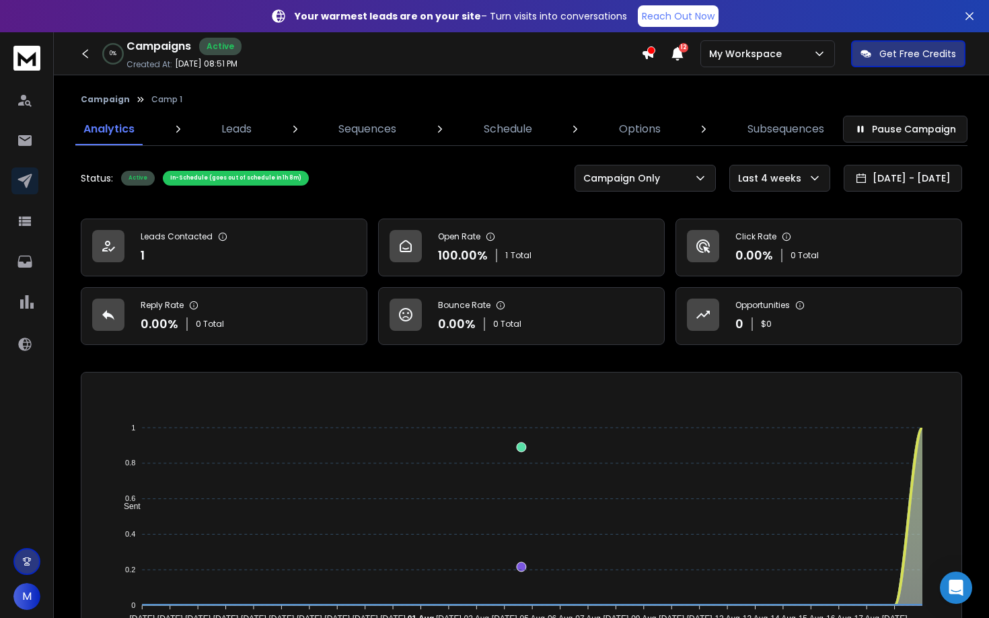
scroll to position [106, 0]
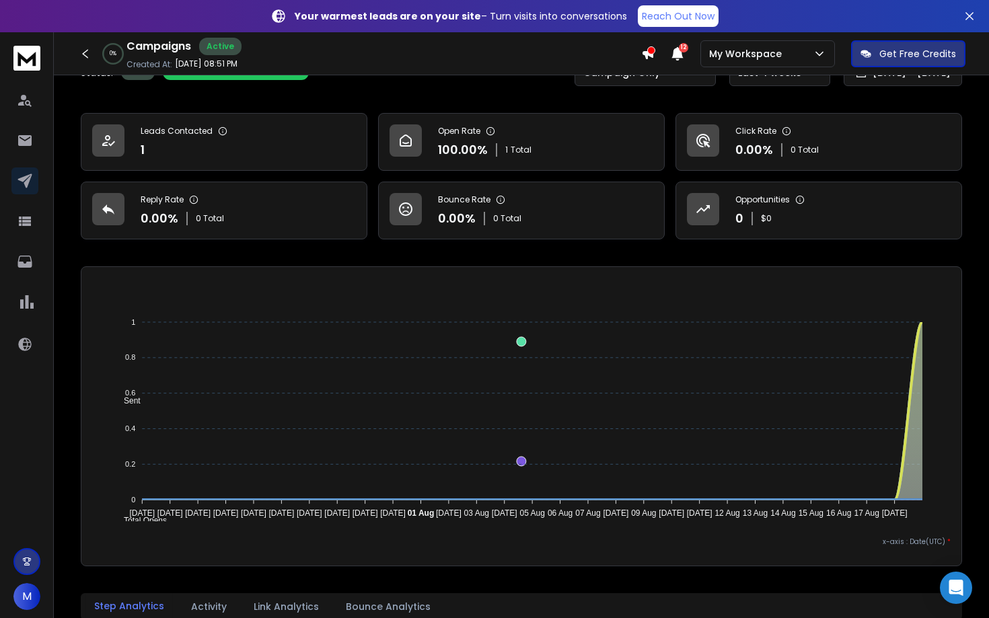
click at [237, 602] on div "Step Analytics Activity Link Analytics Bounce Analytics" at bounding box center [521, 606] width 881 height 27
click at [210, 602] on button "Activity" at bounding box center [209, 606] width 52 height 31
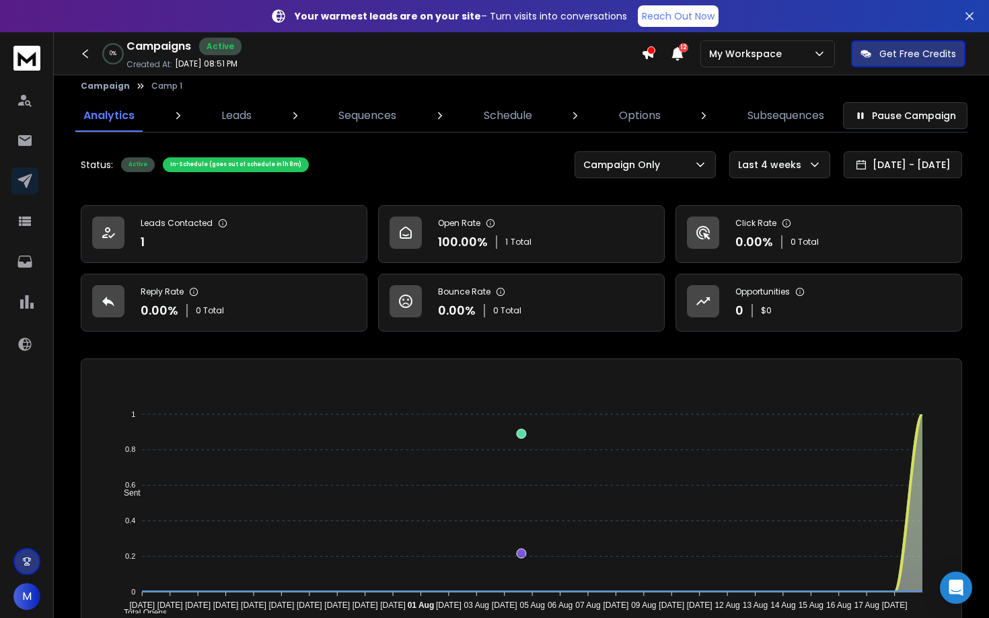
scroll to position [0, 0]
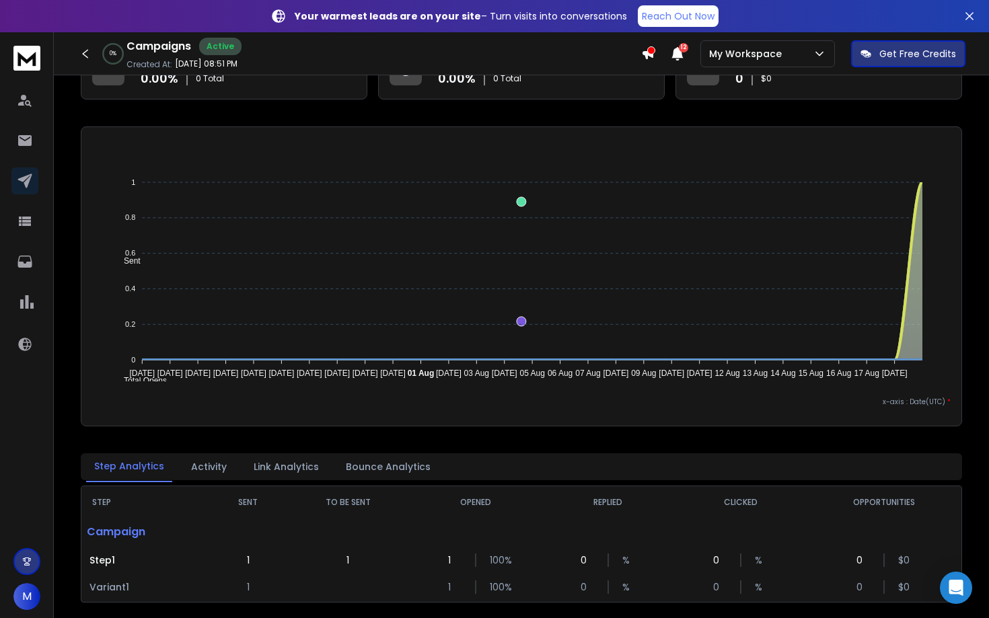
scroll to position [254, 0]
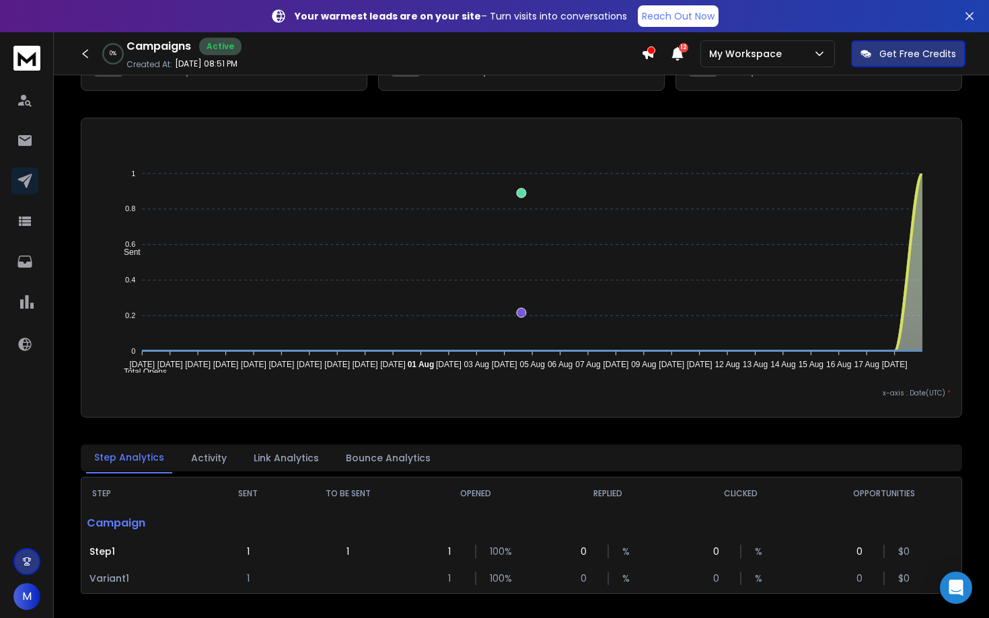
click at [240, 447] on div "Step Analytics Activity Link Analytics Bounce Analytics" at bounding box center [521, 458] width 881 height 27
click at [218, 455] on button "Activity" at bounding box center [209, 458] width 52 height 30
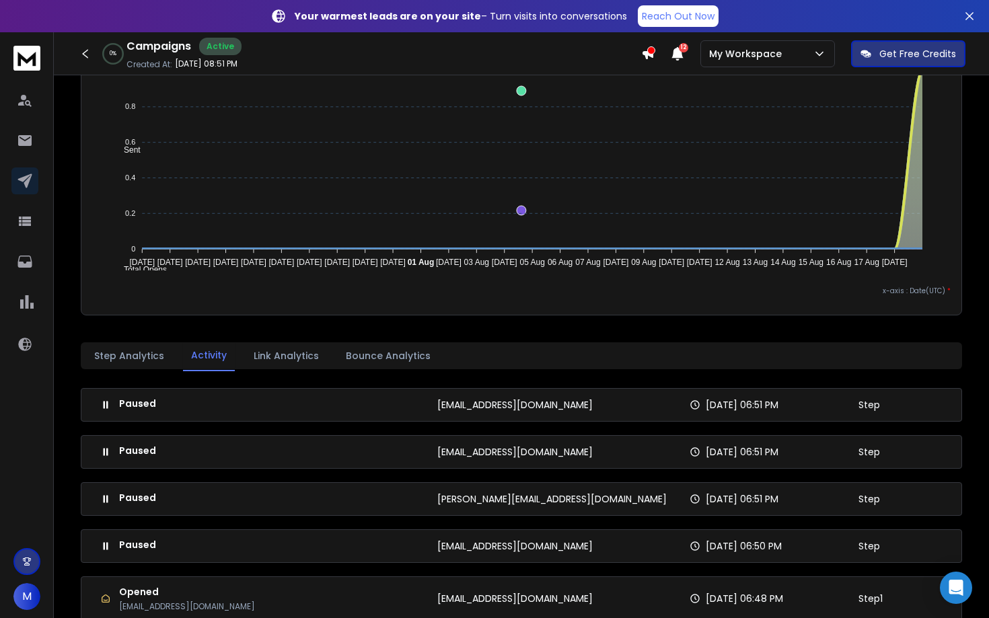
scroll to position [0, 0]
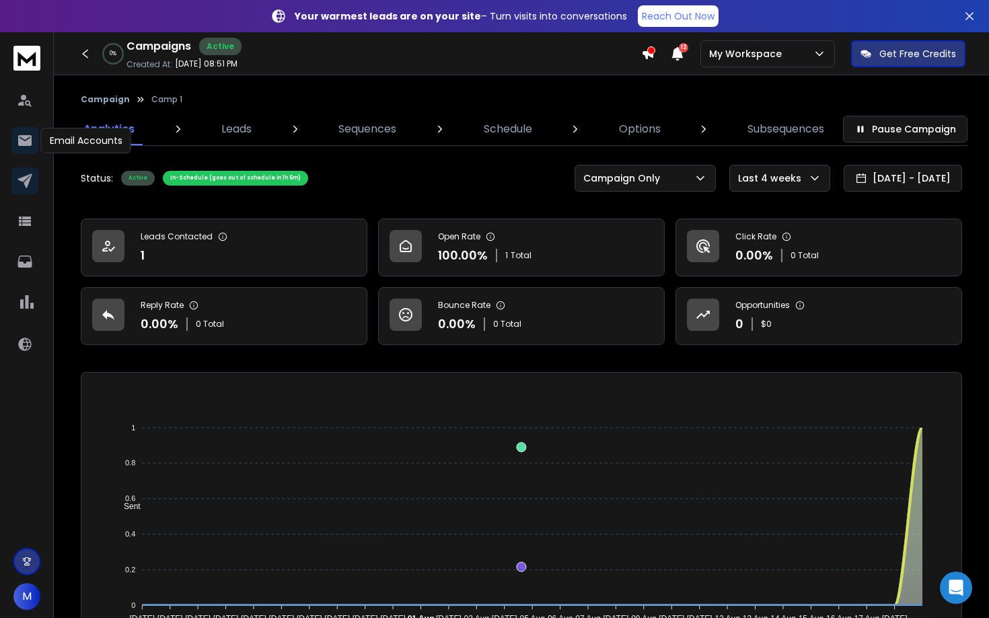
click at [23, 151] on link at bounding box center [24, 140] width 27 height 27
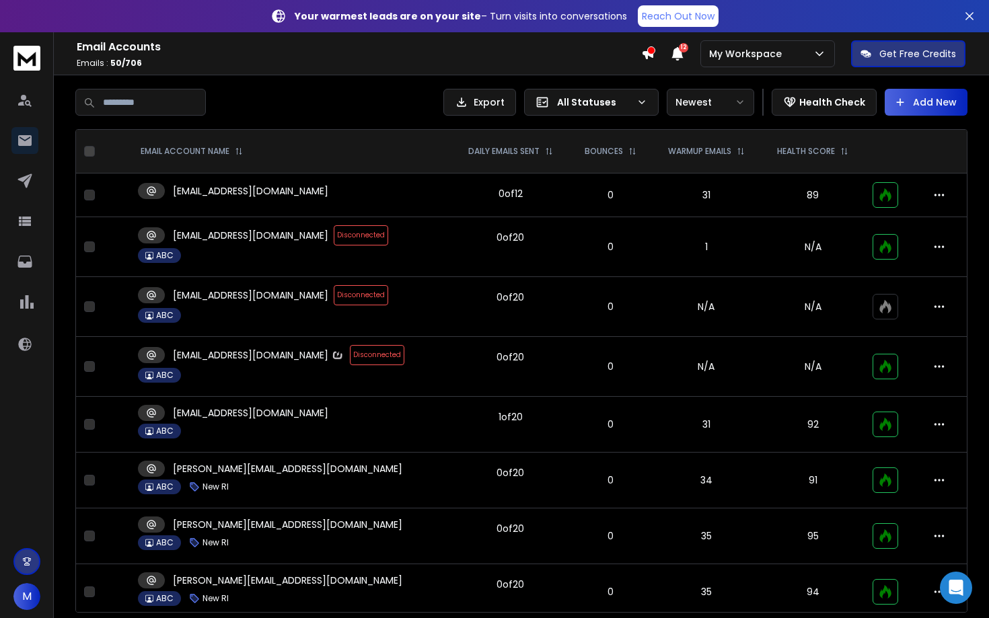
click at [229, 430] on div "ABC" at bounding box center [290, 431] width 305 height 15
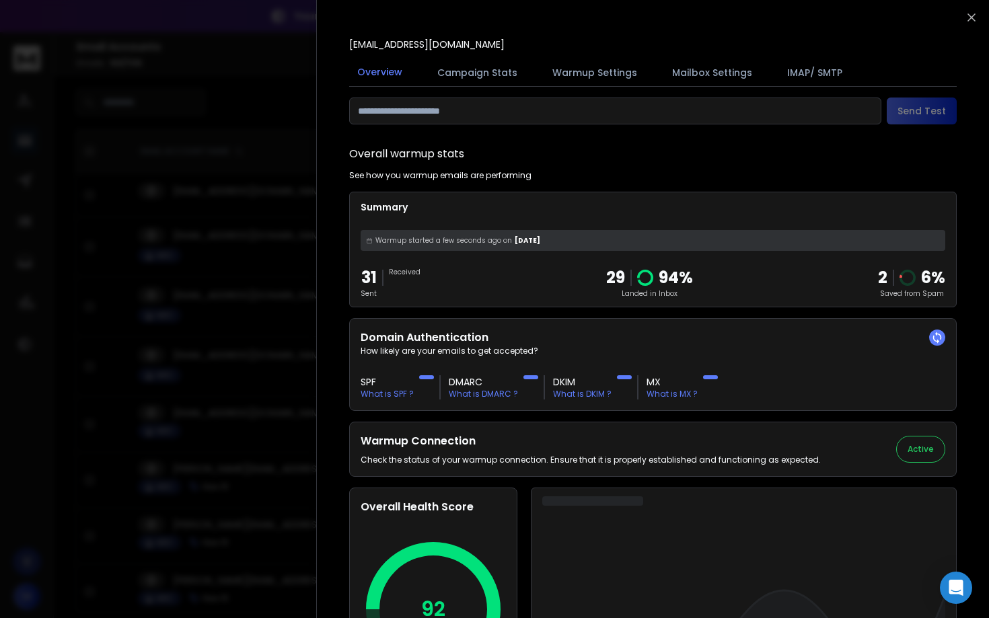
click at [749, 79] on button "Mailbox Settings" at bounding box center [712, 73] width 96 height 30
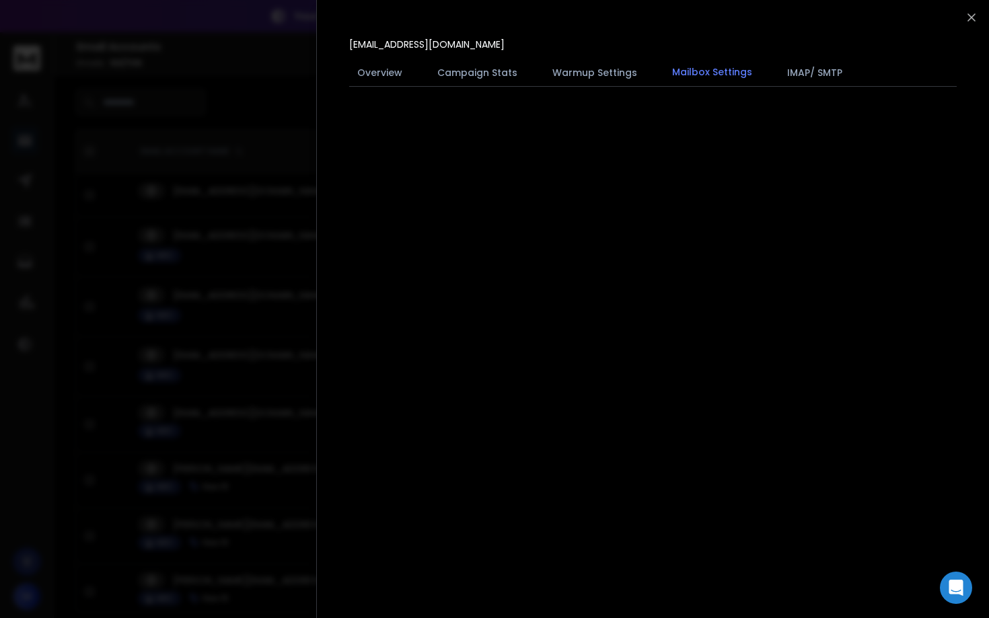
click at [749, 79] on button "Mailbox Settings" at bounding box center [712, 72] width 96 height 31
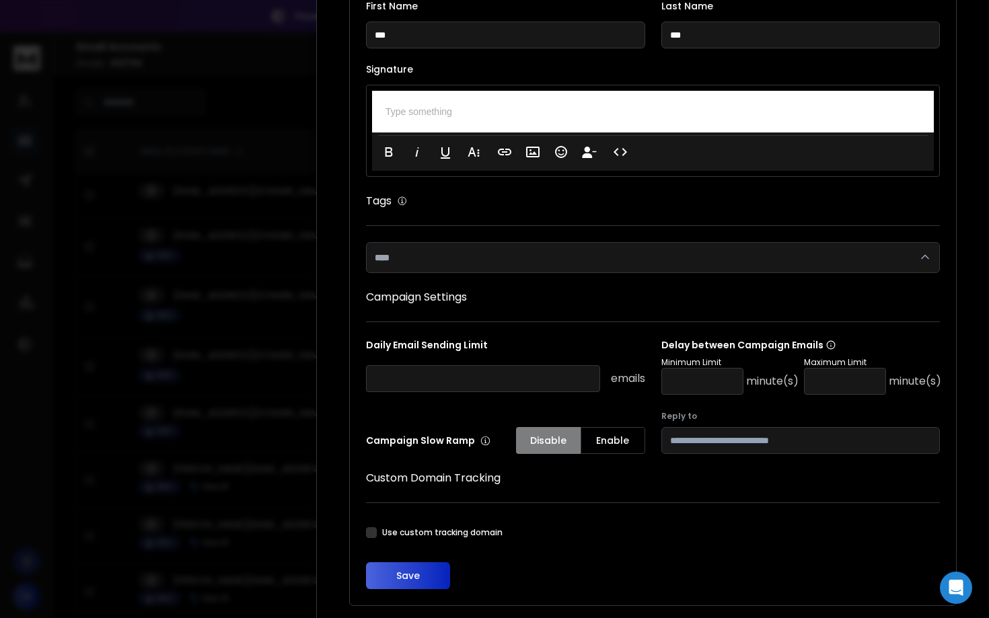
click at [148, 336] on div at bounding box center [494, 309] width 989 height 618
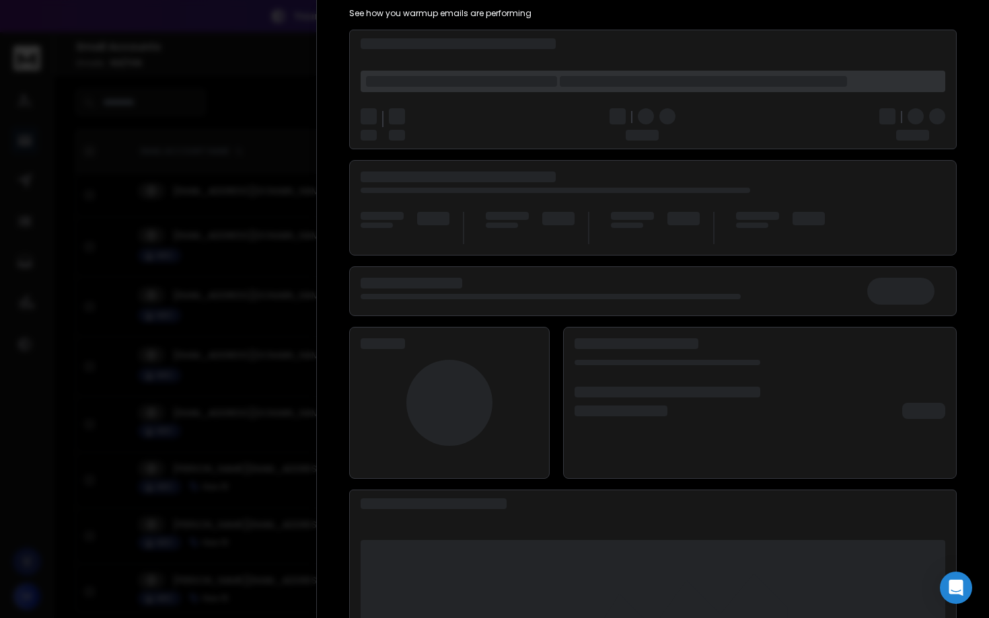
scroll to position [118, 0]
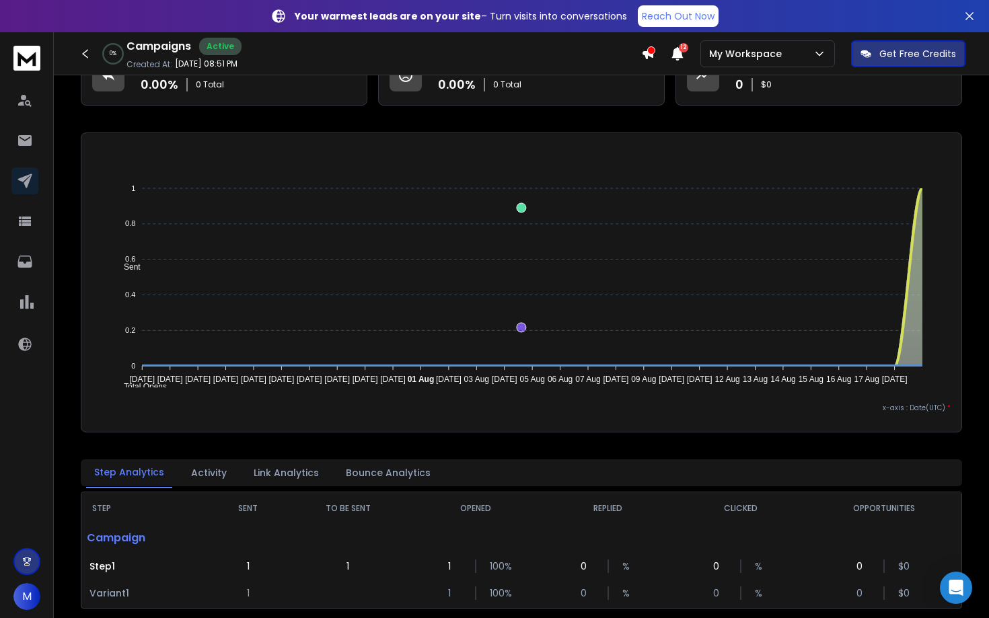
scroll to position [254, 0]
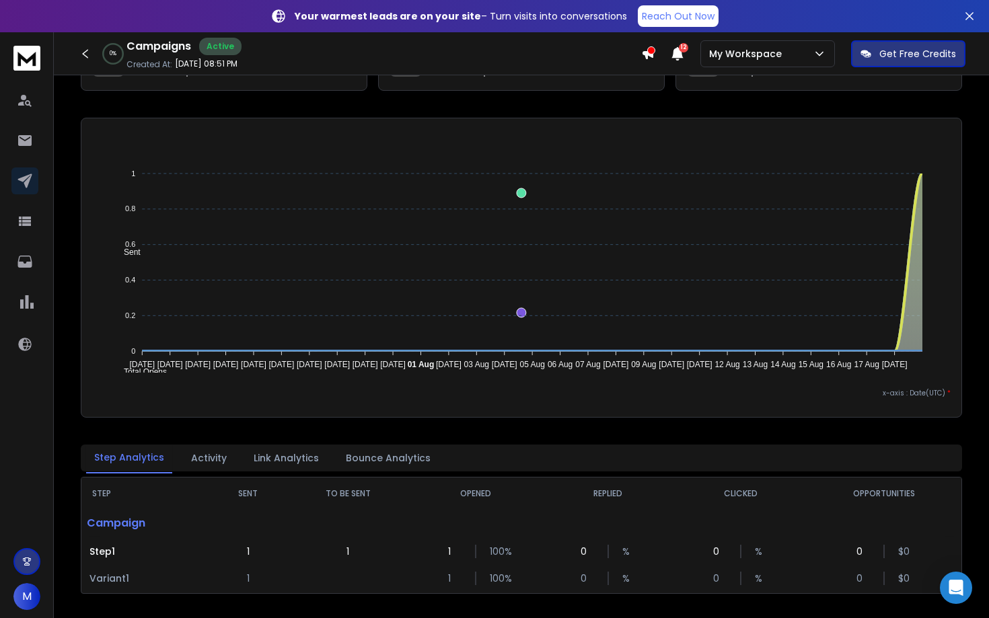
click at [205, 457] on button "Activity" at bounding box center [209, 458] width 52 height 30
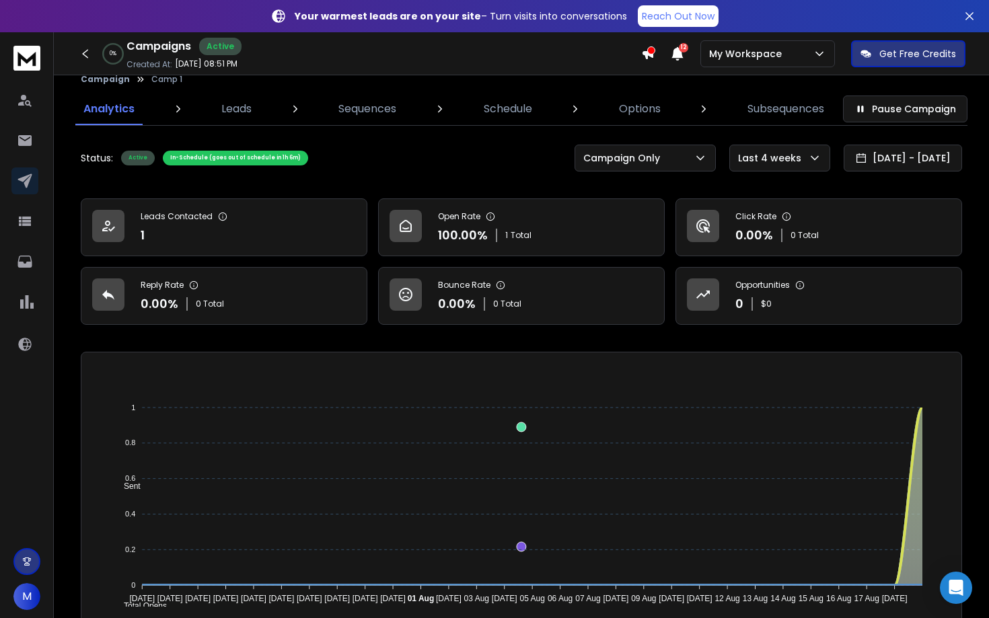
scroll to position [0, 0]
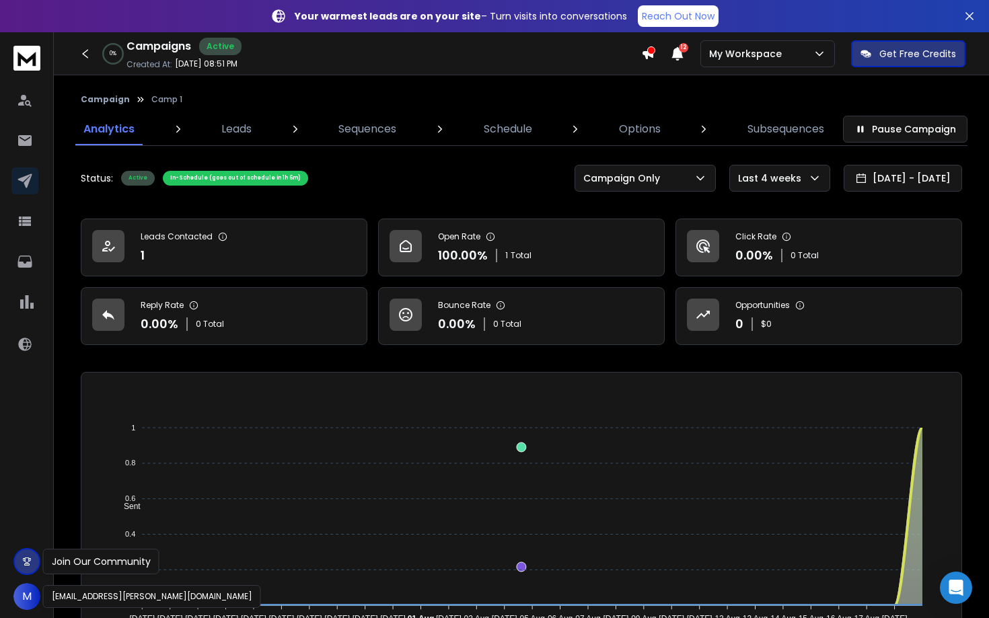
click at [24, 586] on span "M" at bounding box center [26, 596] width 27 height 27
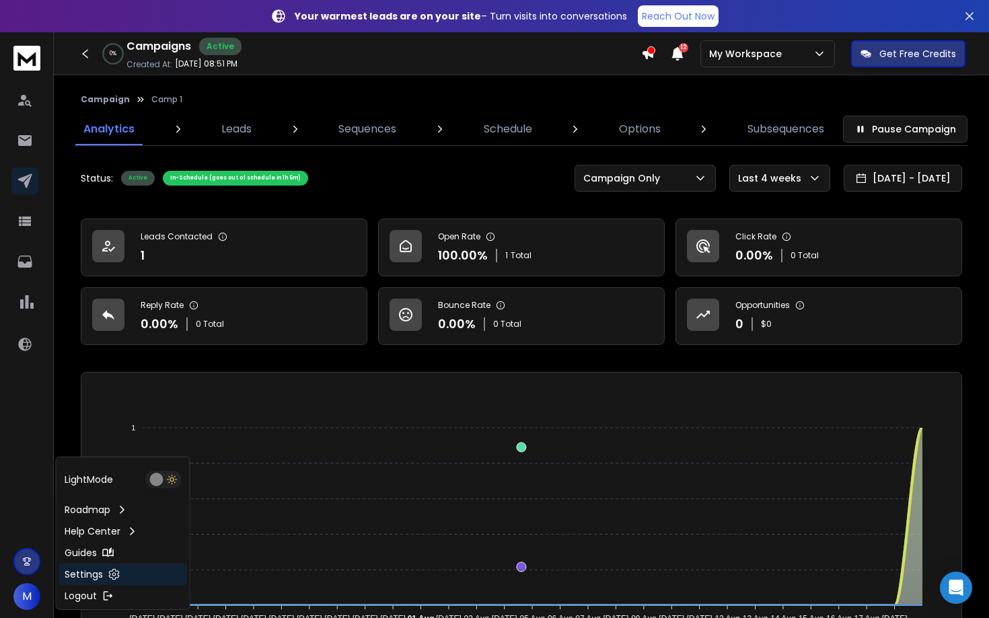
click at [71, 573] on p "Settings" at bounding box center [84, 574] width 38 height 13
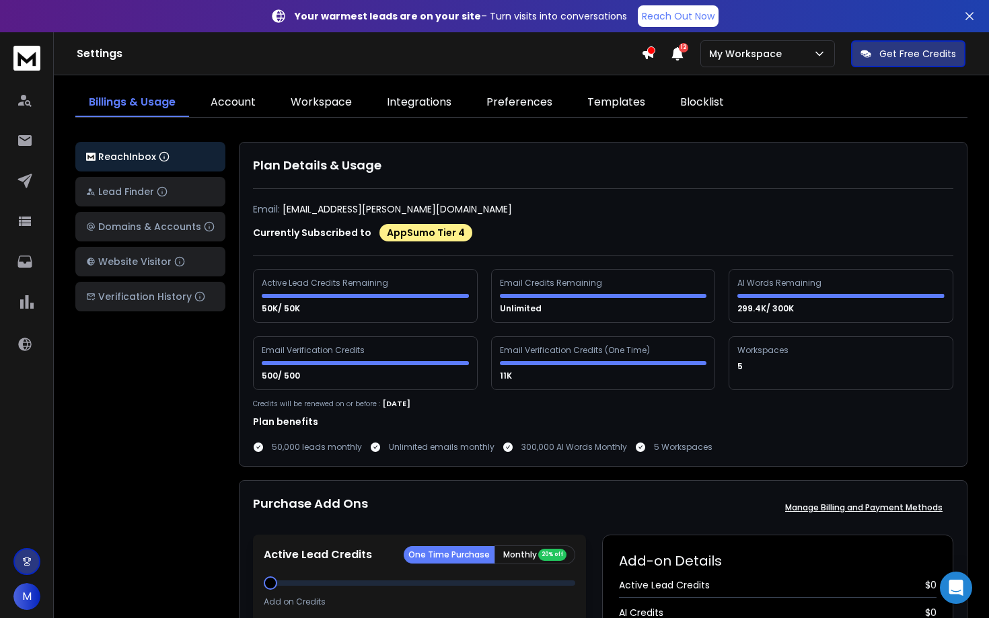
click at [431, 110] on link "Integrations" at bounding box center [419, 103] width 92 height 28
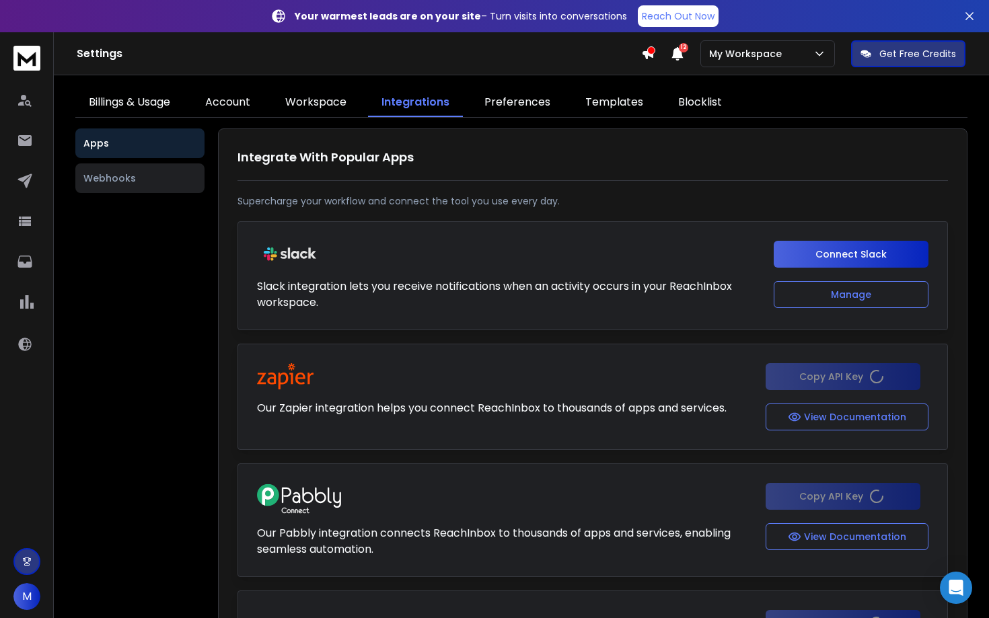
click at [130, 188] on button "Webhooks" at bounding box center [139, 179] width 129 height 30
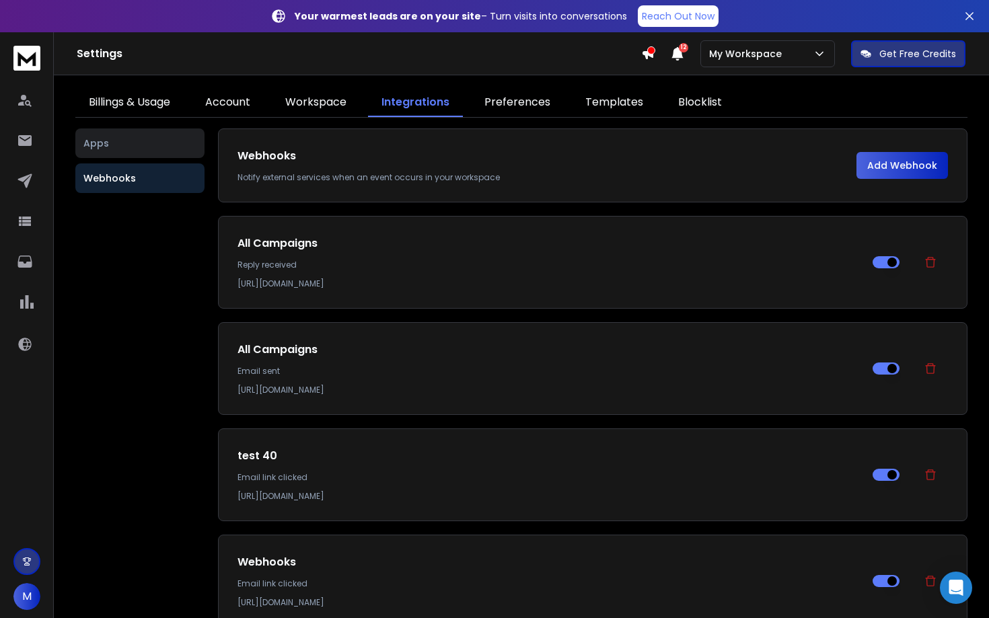
click at [464, 246] on h1 "All Campaigns" at bounding box center [550, 244] width 624 height 16
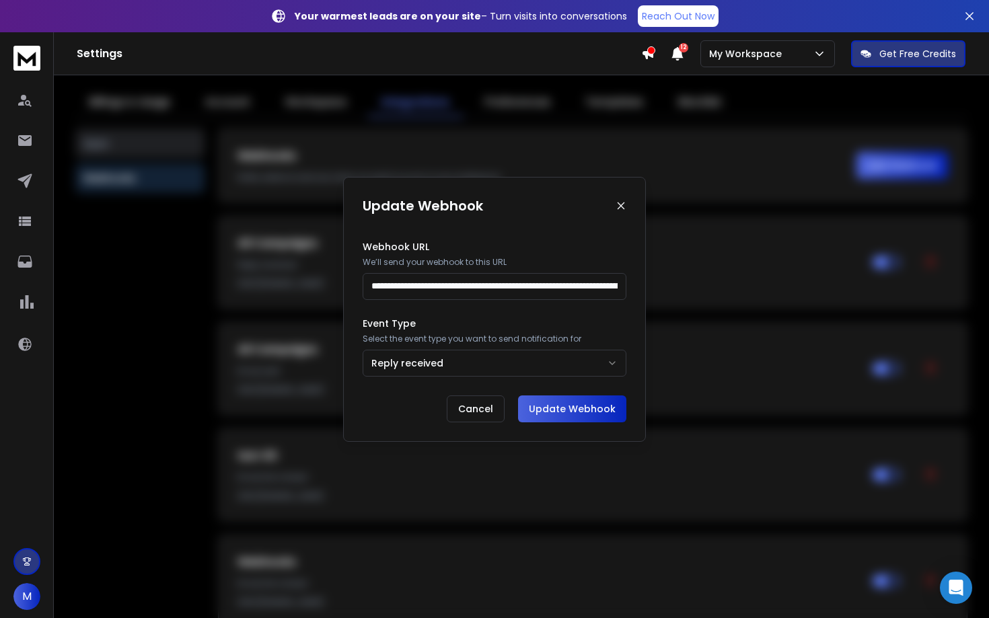
click at [392, 366] on div "Reply received" at bounding box center [407, 363] width 72 height 13
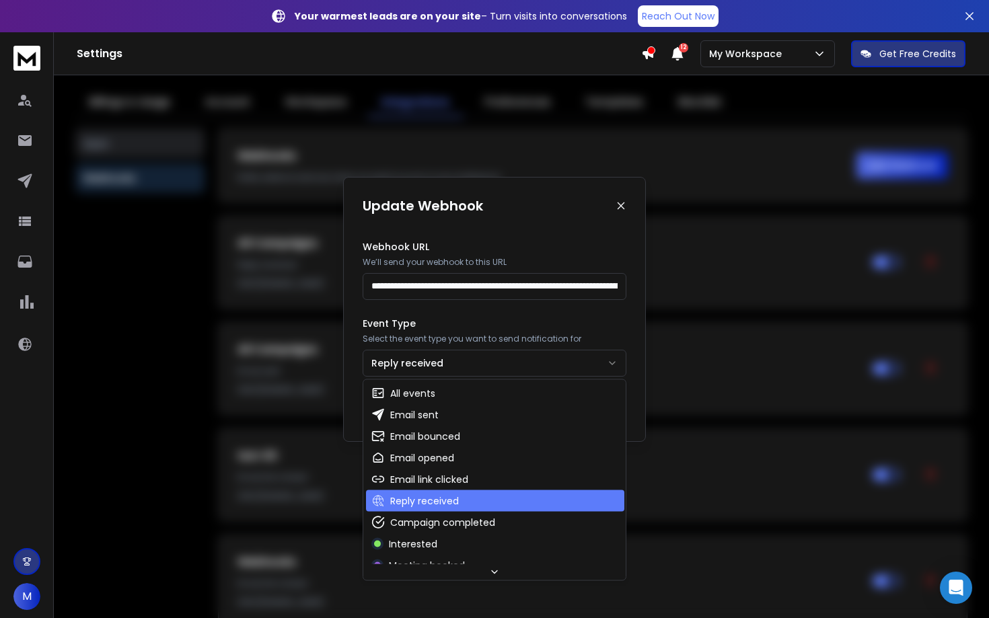
click at [619, 210] on icon at bounding box center [621, 206] width 11 height 11
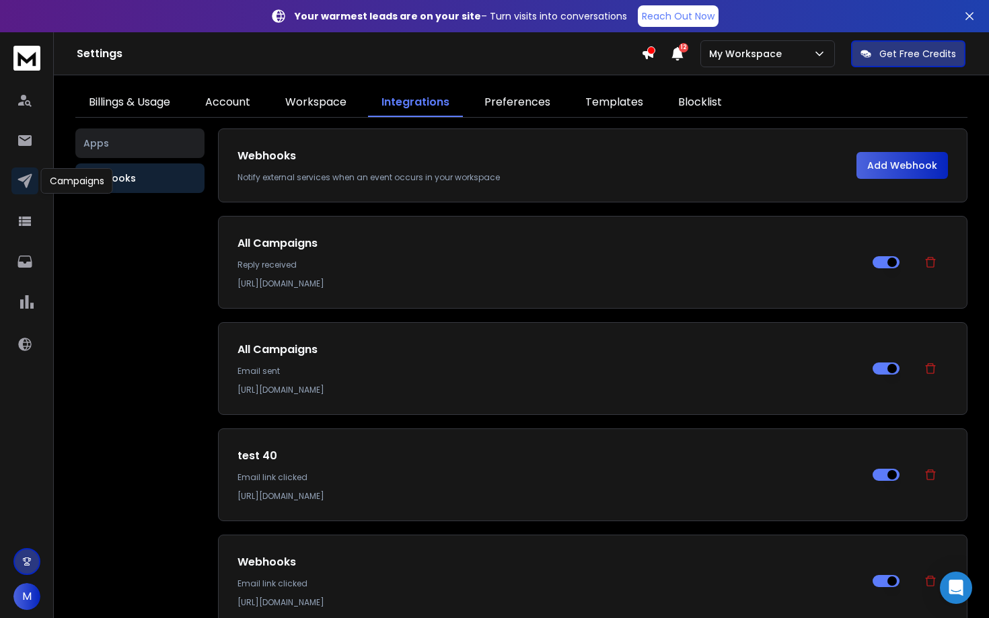
click at [23, 180] on icon at bounding box center [24, 181] width 14 height 14
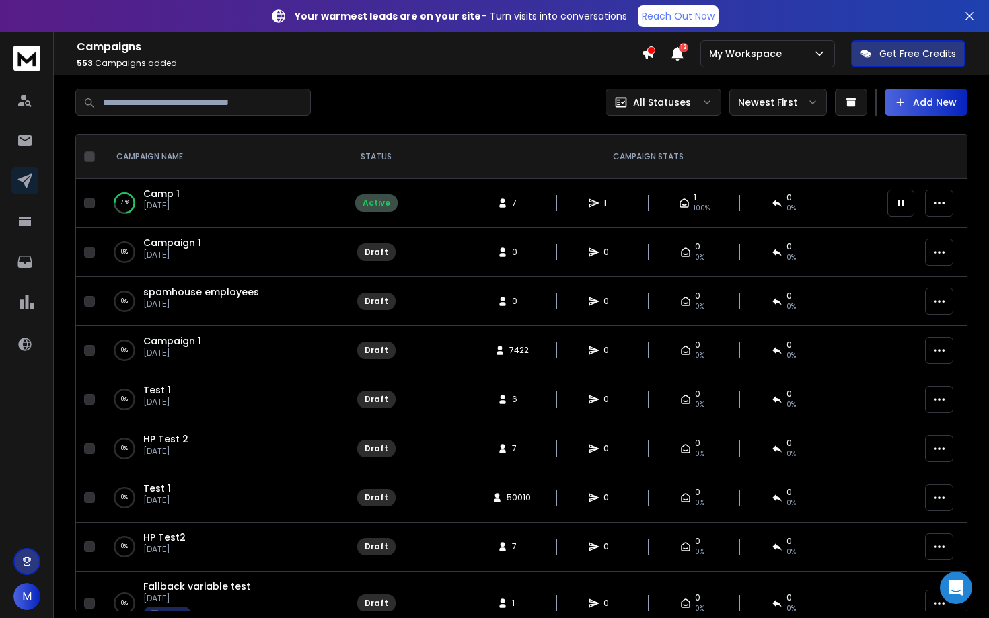
click at [156, 196] on span "Camp 1" at bounding box center [161, 193] width 36 height 13
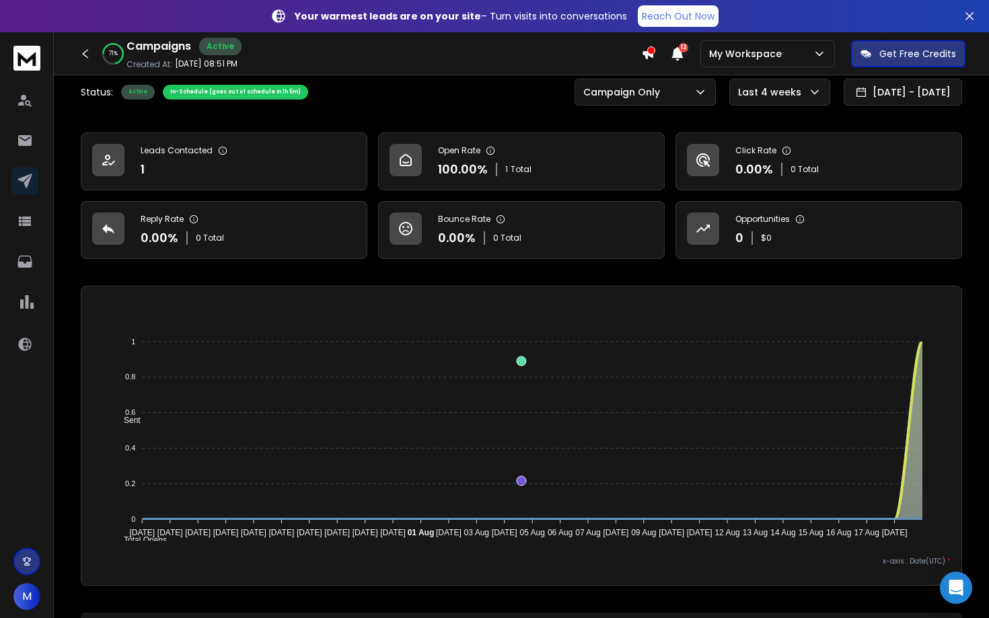
scroll to position [254, 0]
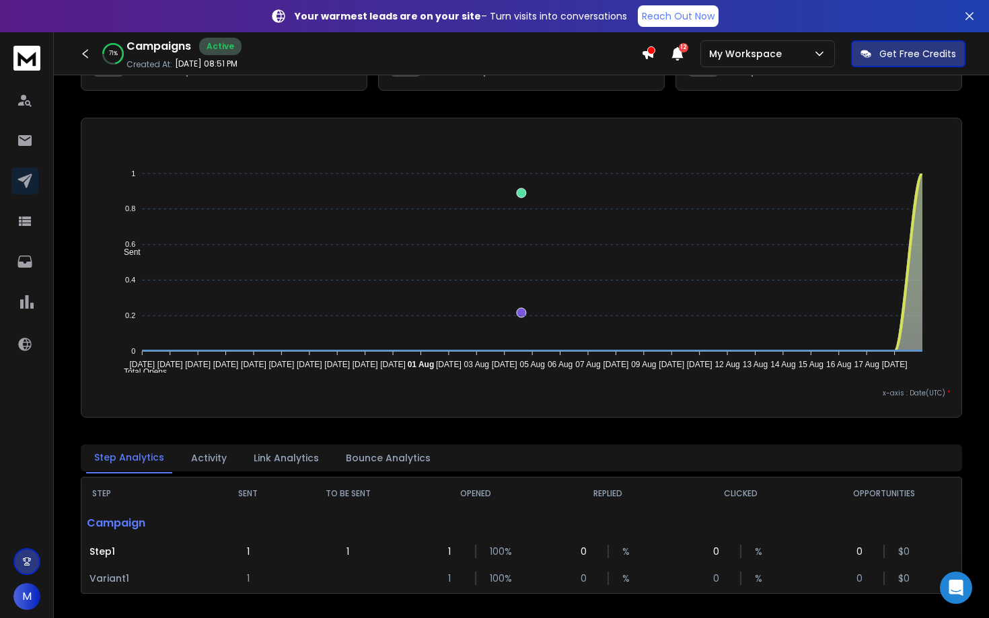
click at [228, 461] on button "Activity" at bounding box center [209, 458] width 52 height 30
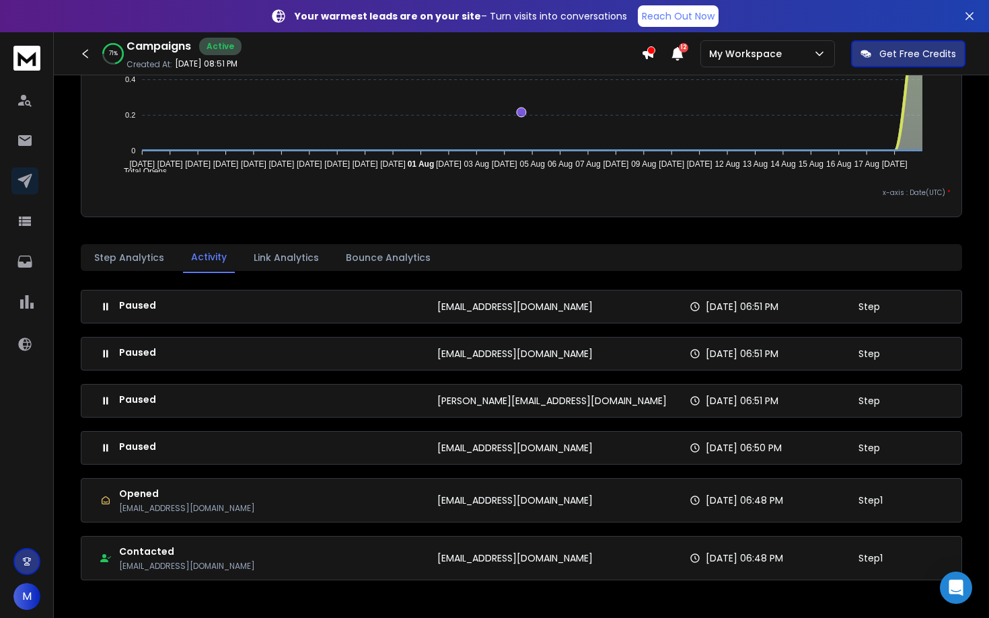
scroll to position [0, 0]
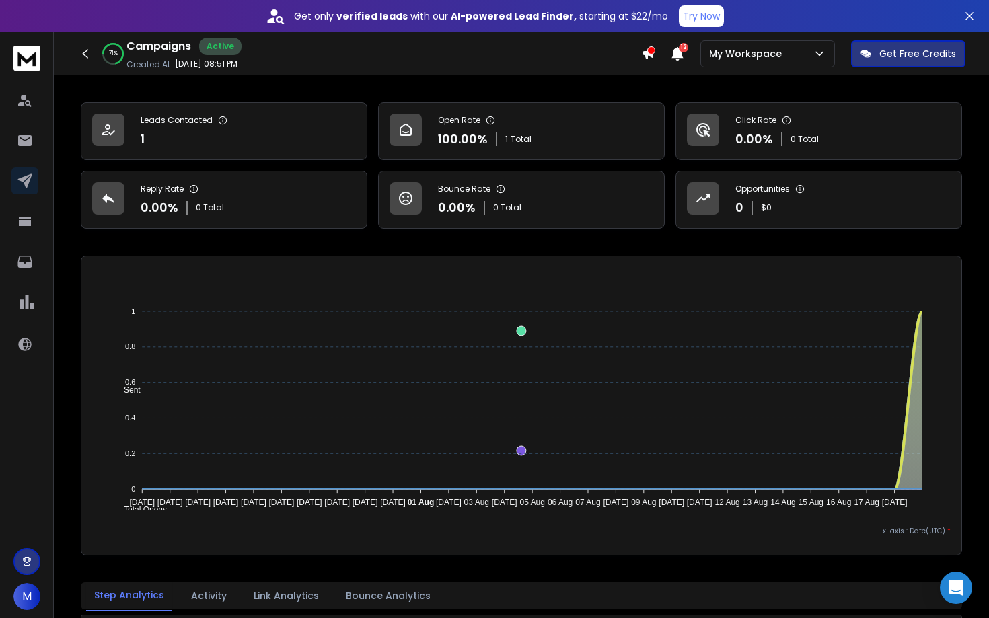
scroll to position [254, 0]
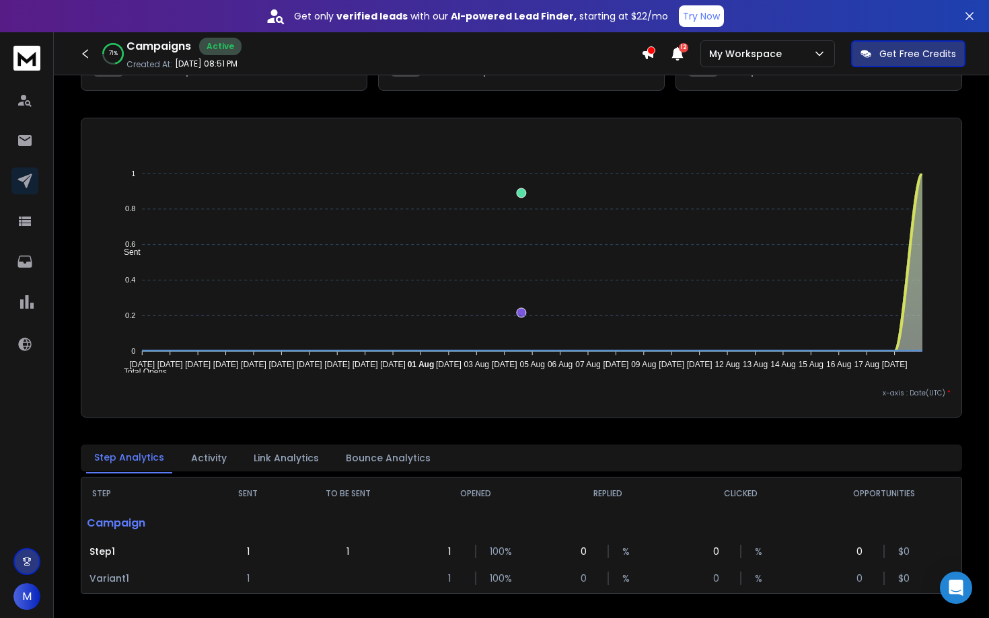
click at [201, 452] on button "Activity" at bounding box center [209, 458] width 52 height 30
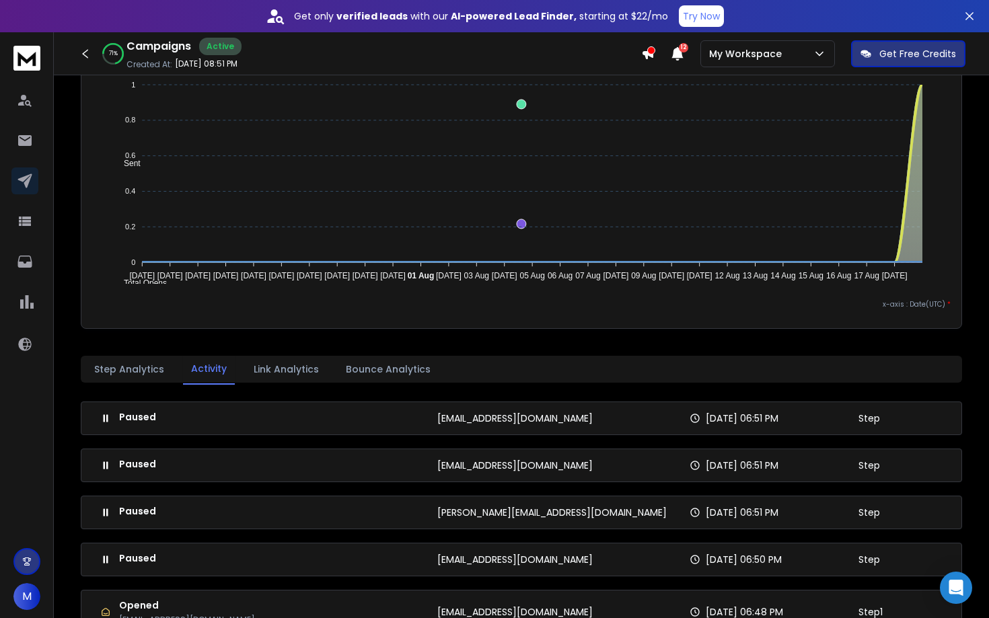
scroll to position [455, 0]
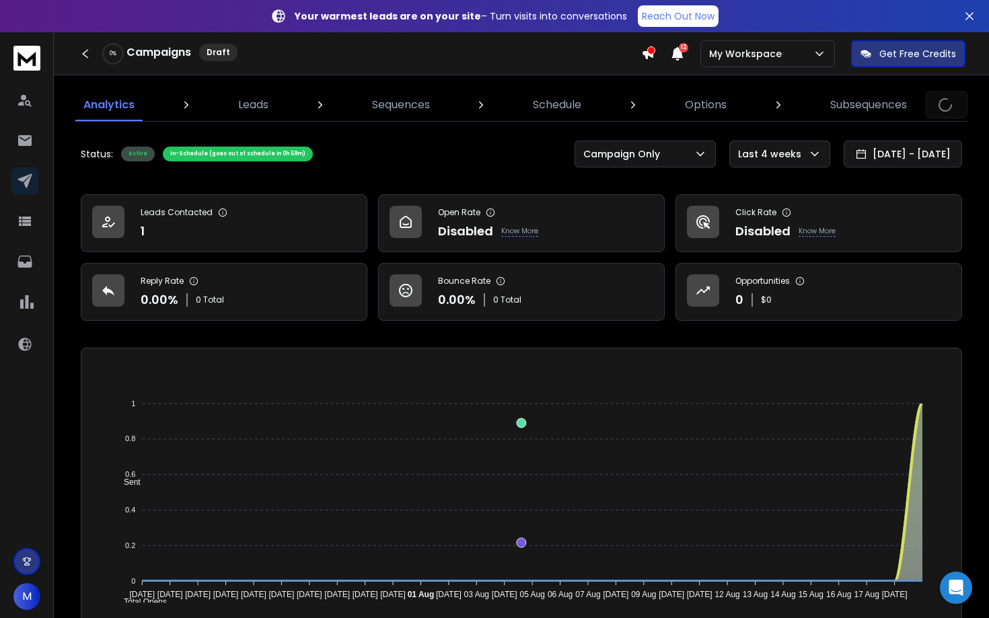
scroll to position [230, 0]
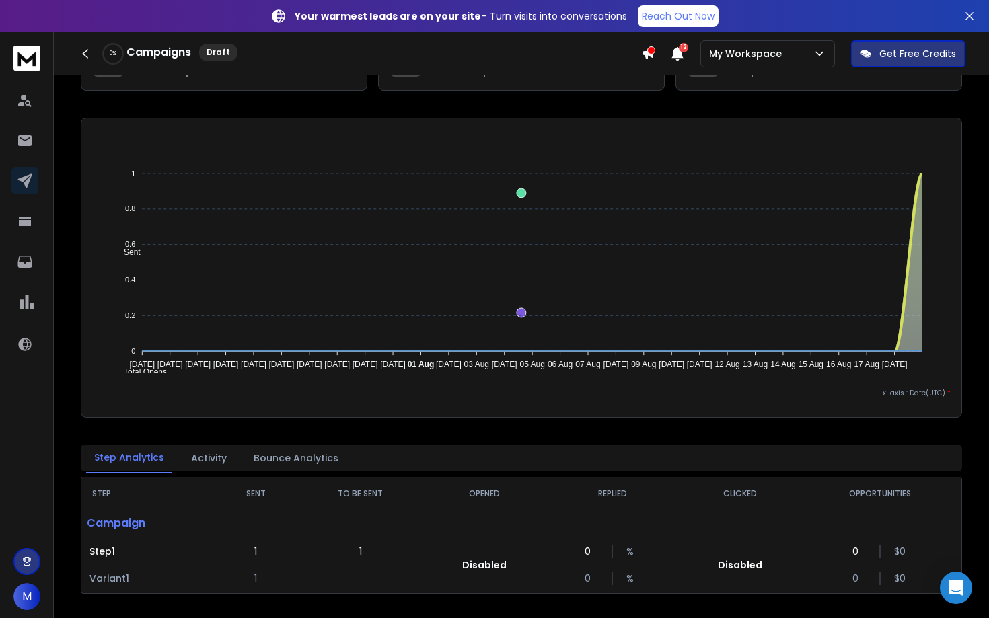
click at [215, 470] on button "Activity" at bounding box center [209, 458] width 52 height 30
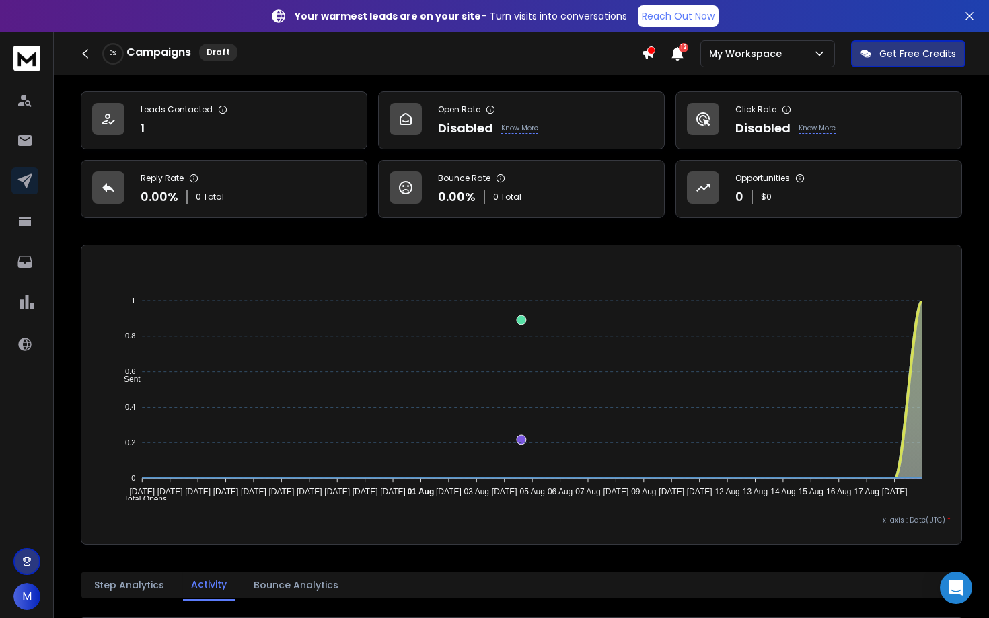
scroll to position [0, 0]
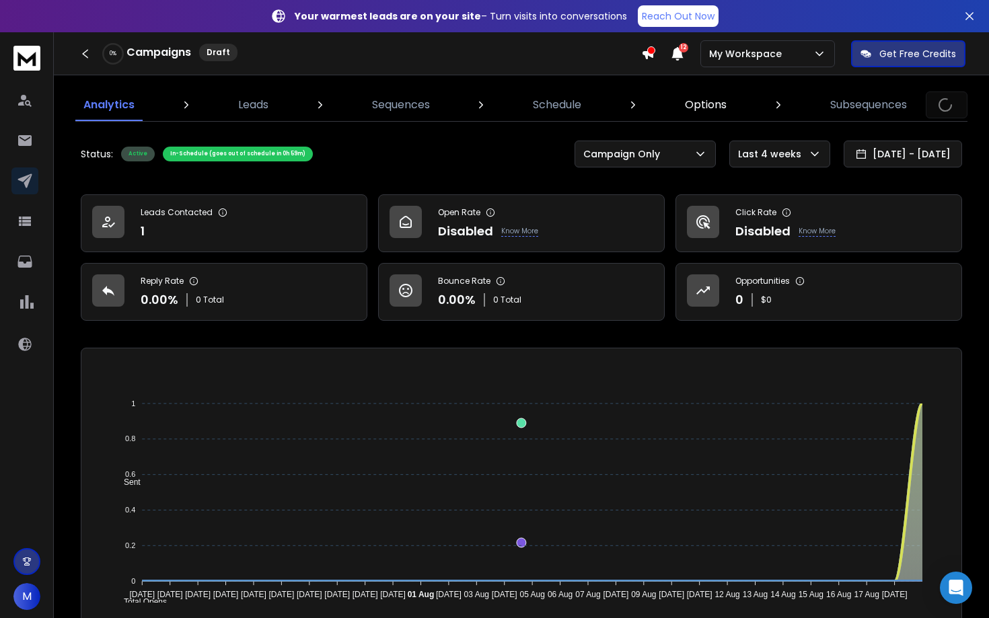
click at [709, 112] on p "Options" at bounding box center [706, 105] width 42 height 16
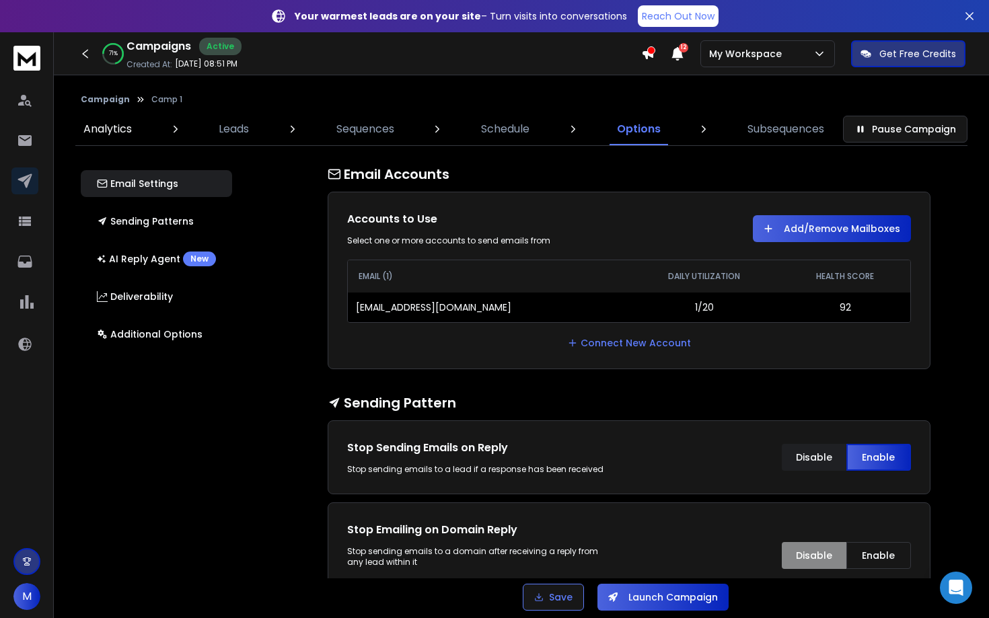
click at [98, 130] on p "Analytics" at bounding box center [107, 129] width 48 height 16
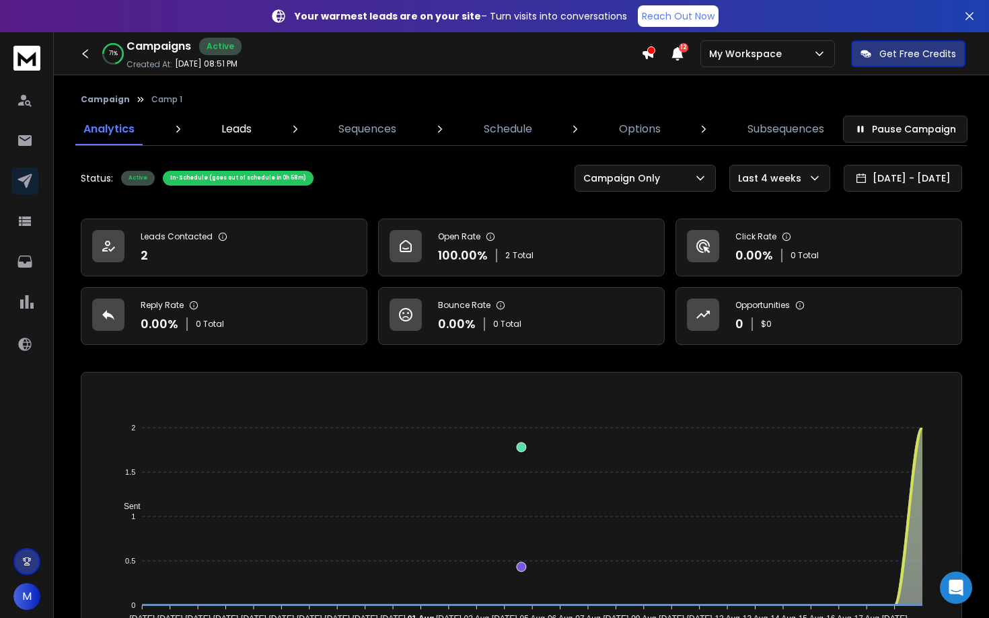
click at [246, 122] on p "Leads" at bounding box center [236, 129] width 30 height 16
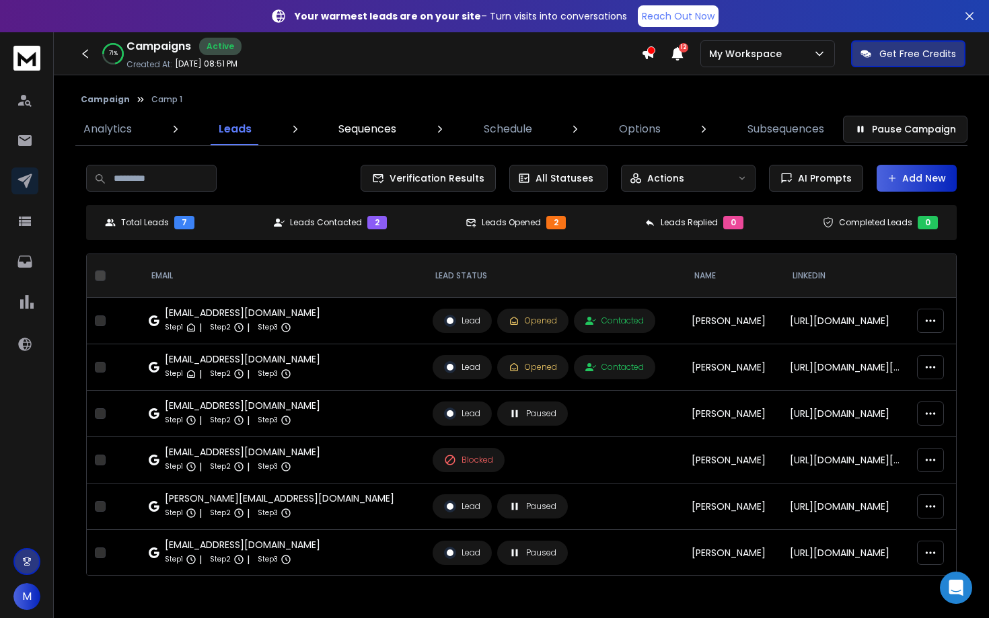
click at [371, 129] on p "Sequences" at bounding box center [367, 129] width 58 height 16
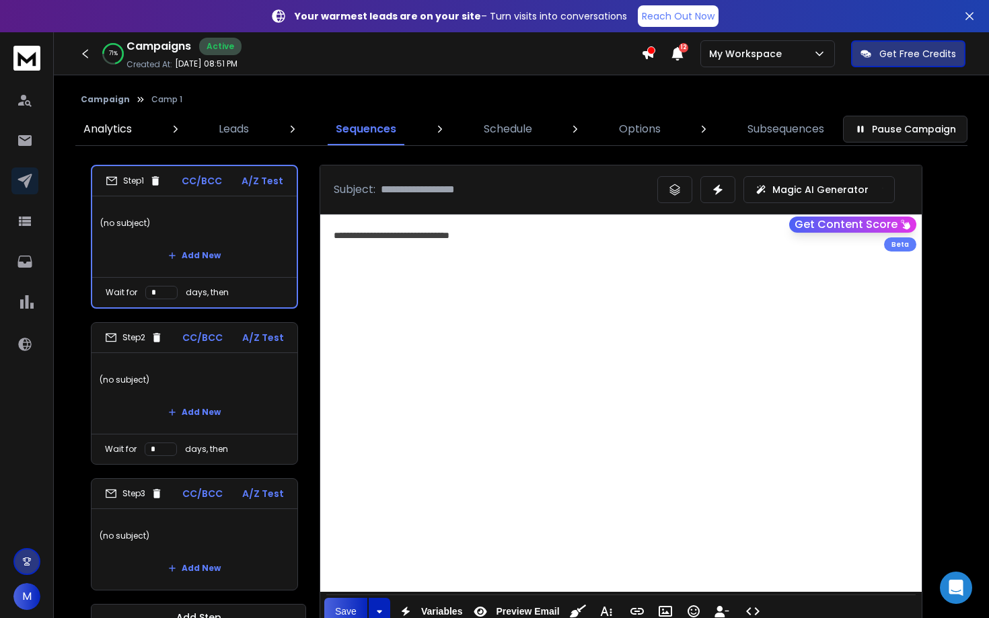
click at [103, 121] on p "Analytics" at bounding box center [107, 129] width 48 height 16
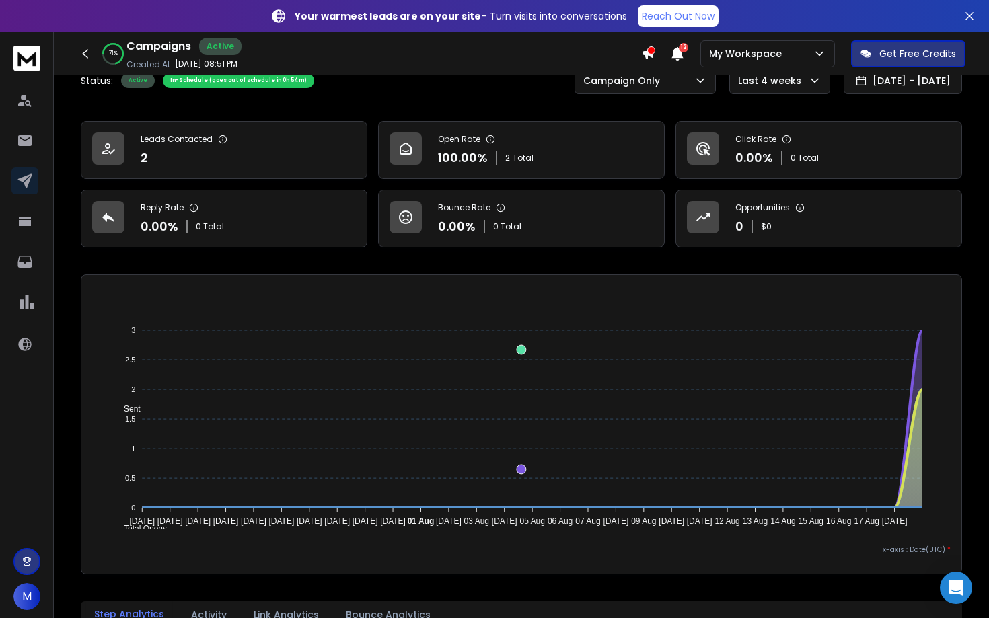
scroll to position [121, 0]
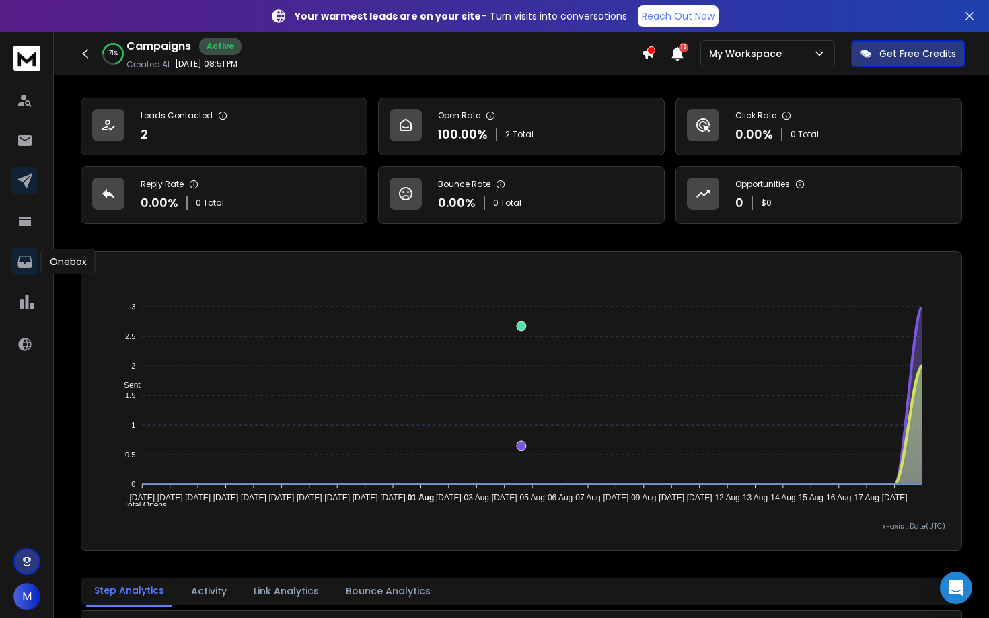
click at [26, 264] on icon at bounding box center [24, 262] width 14 height 12
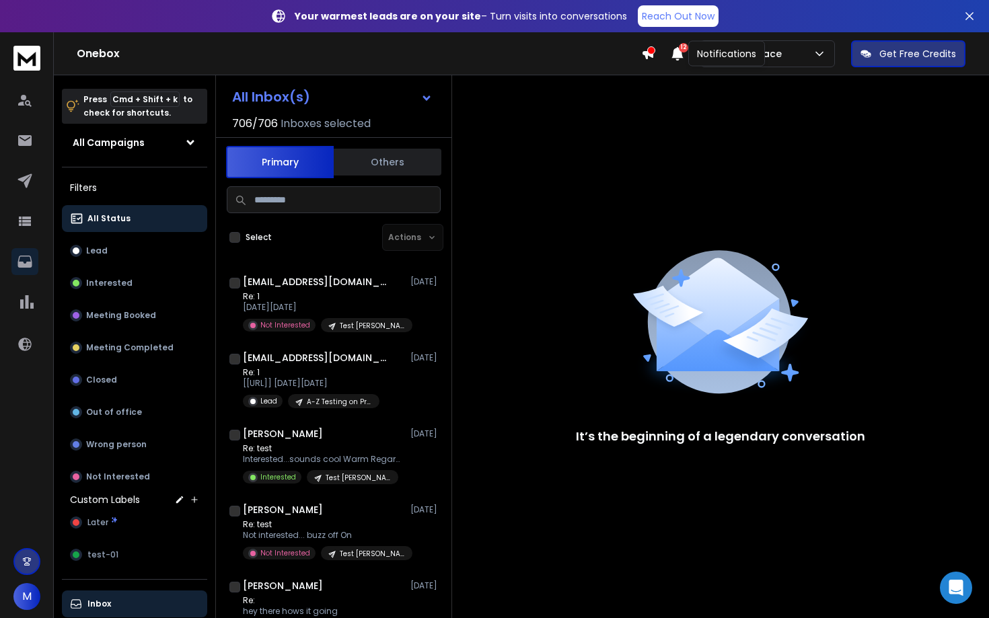
click at [678, 55] on icon at bounding box center [678, 52] width 12 height 13
click at [28, 258] on icon at bounding box center [25, 262] width 16 height 16
click at [684, 51] on span "12" at bounding box center [683, 47] width 9 height 9
click at [24, 179] on icon at bounding box center [24, 181] width 14 height 14
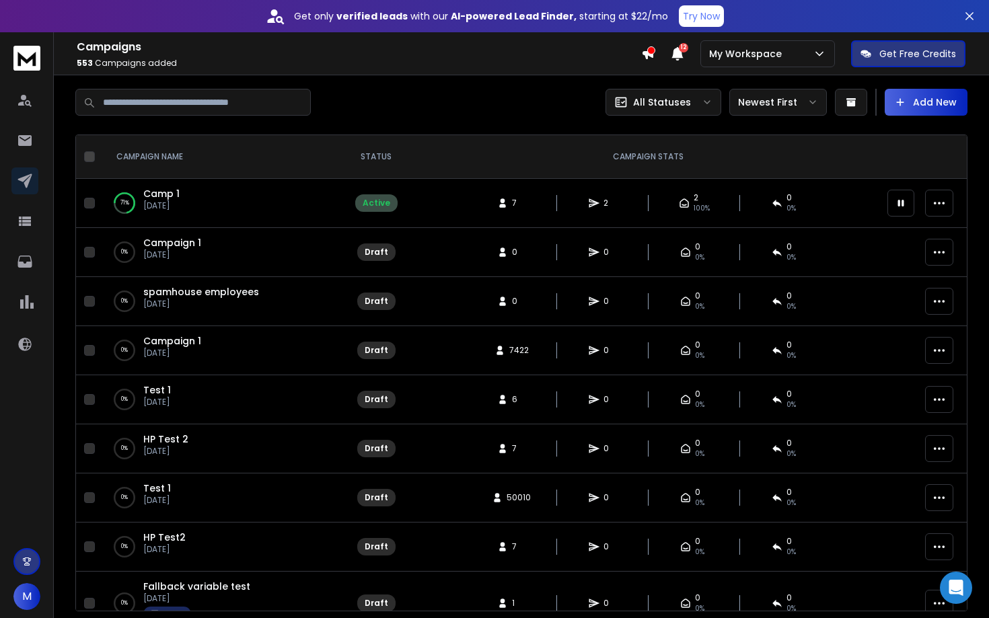
click at [199, 207] on div "71 % Camp 1 3 days ago" at bounding box center [218, 203] width 209 height 32
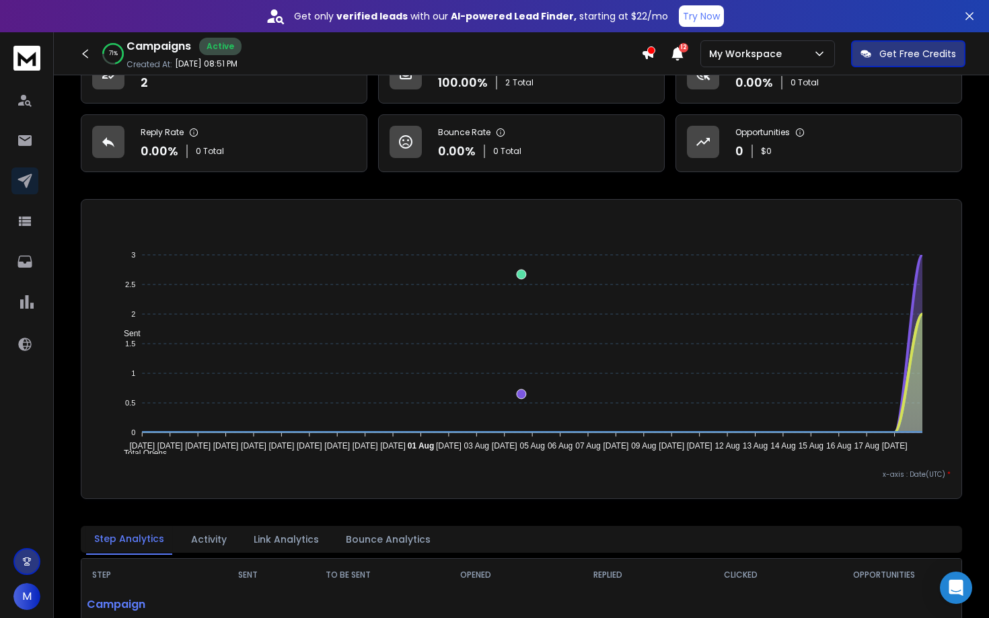
scroll to position [24, 0]
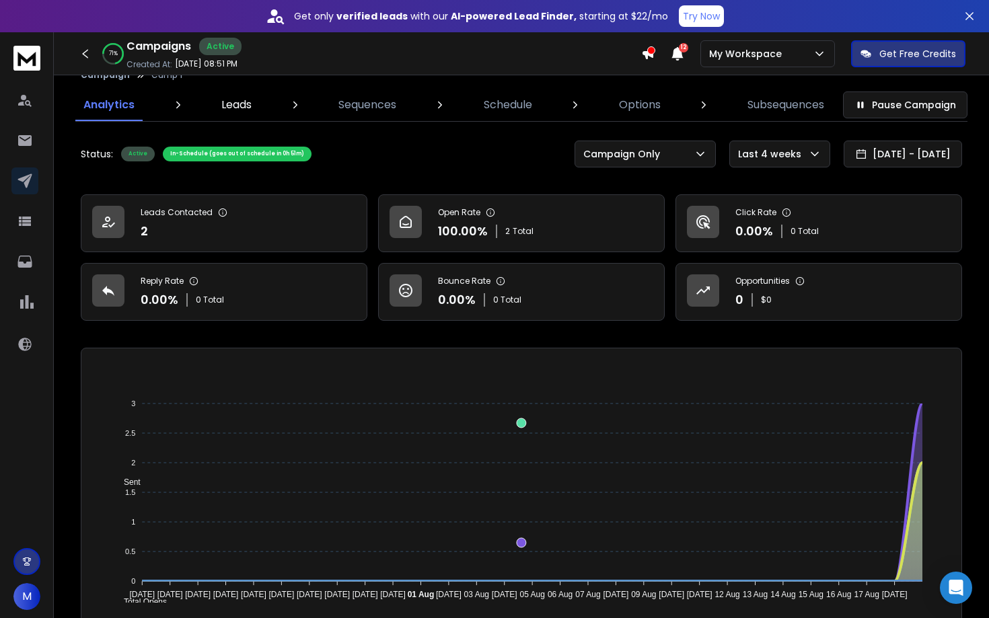
click at [249, 94] on link "Leads" at bounding box center [236, 105] width 46 height 32
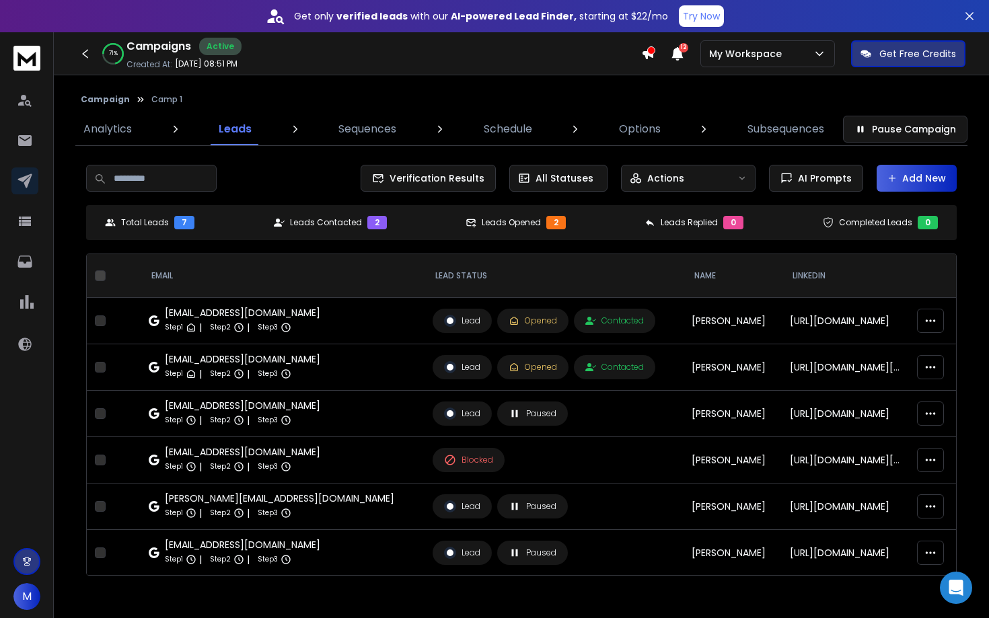
click at [349, 376] on div "rohanshah2410@gmail.com Step 1 | Step 2 | Step 3" at bounding box center [283, 368] width 268 height 30
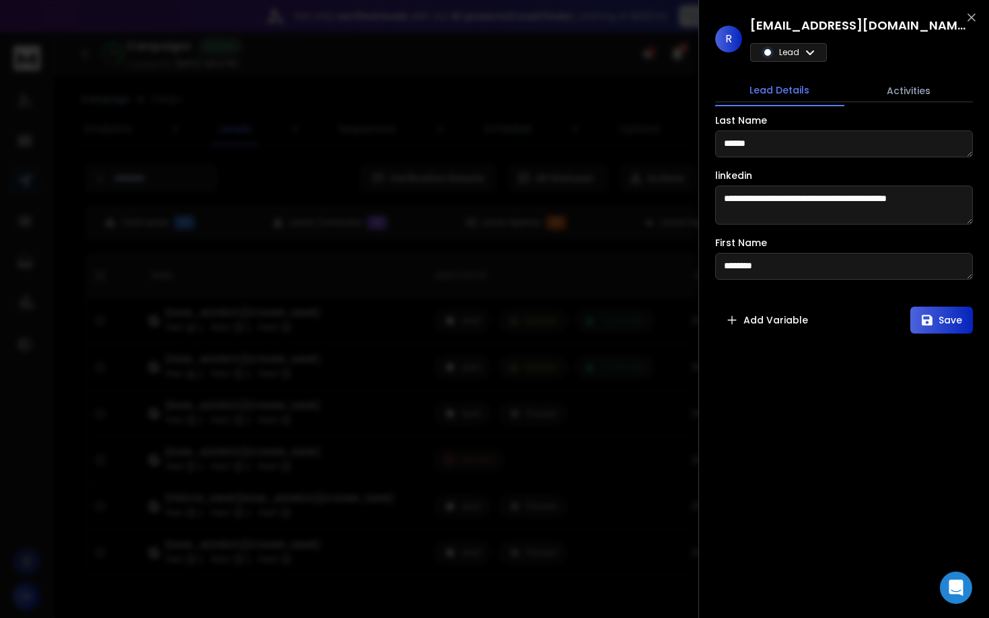
click at [905, 96] on button "Activities" at bounding box center [908, 91] width 129 height 30
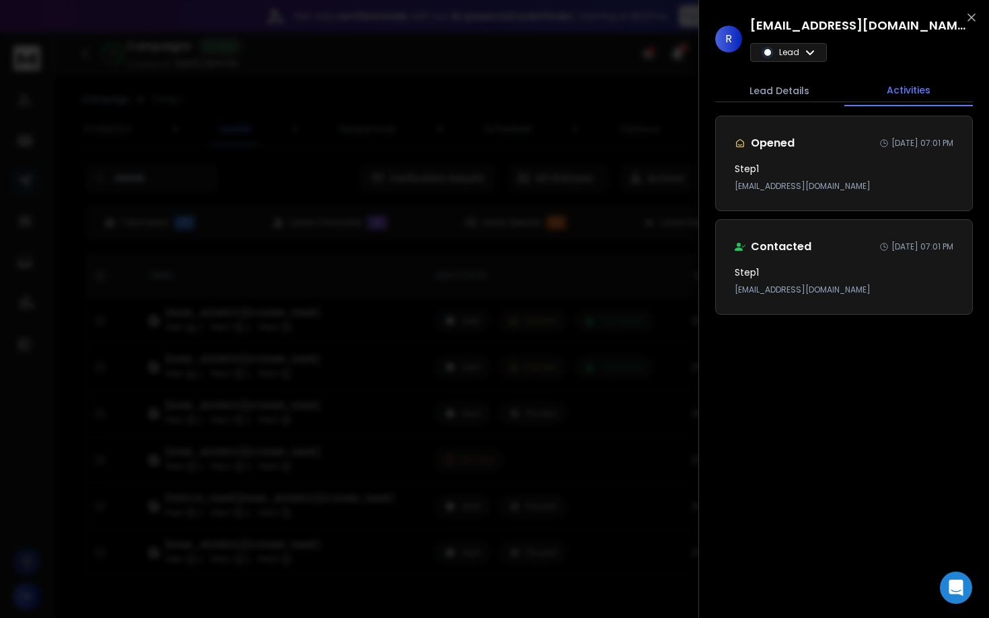
click at [571, 203] on div at bounding box center [494, 309] width 989 height 618
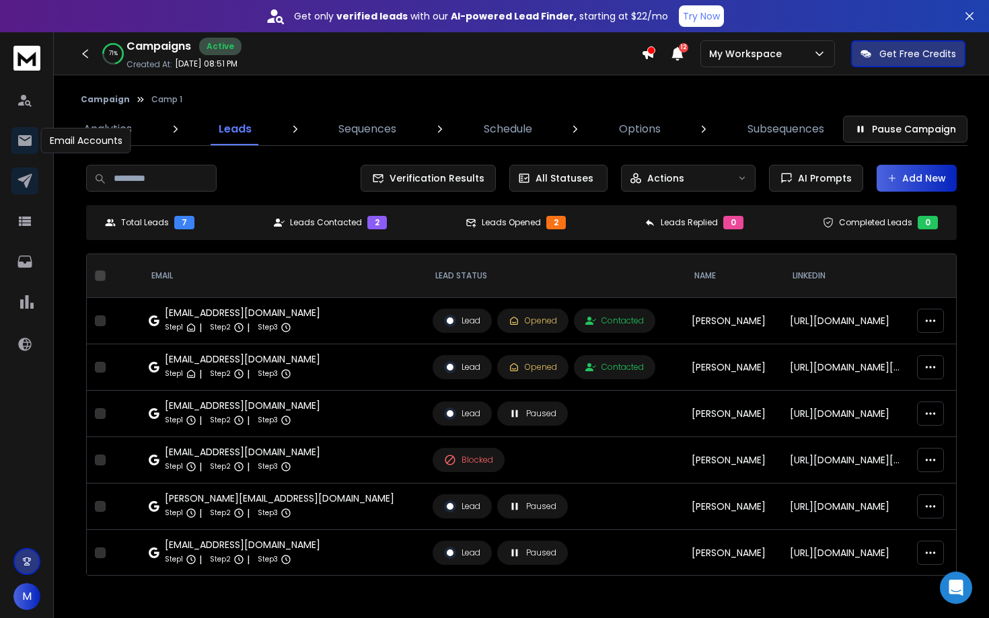
click at [21, 139] on icon at bounding box center [24, 140] width 13 height 11
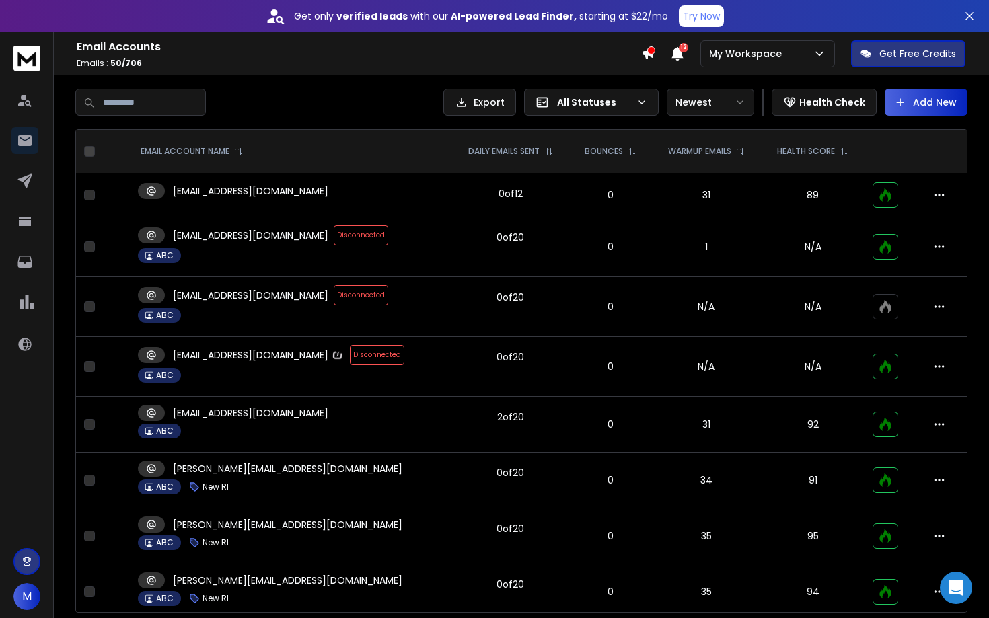
click at [252, 417] on p "artem@arbitration2.ru" at bounding box center [250, 412] width 155 height 13
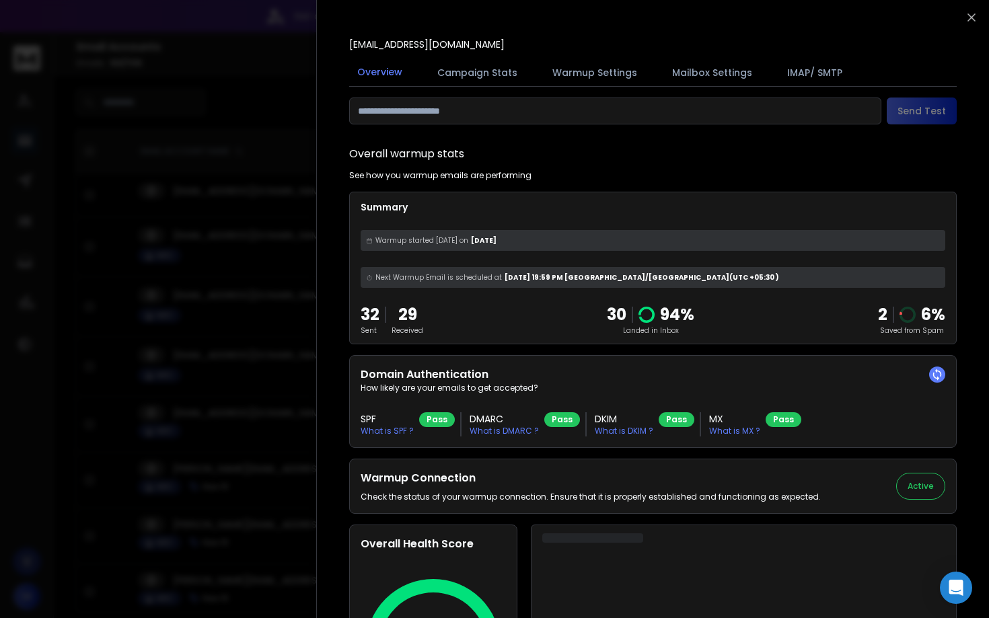
click at [178, 314] on div at bounding box center [494, 309] width 989 height 618
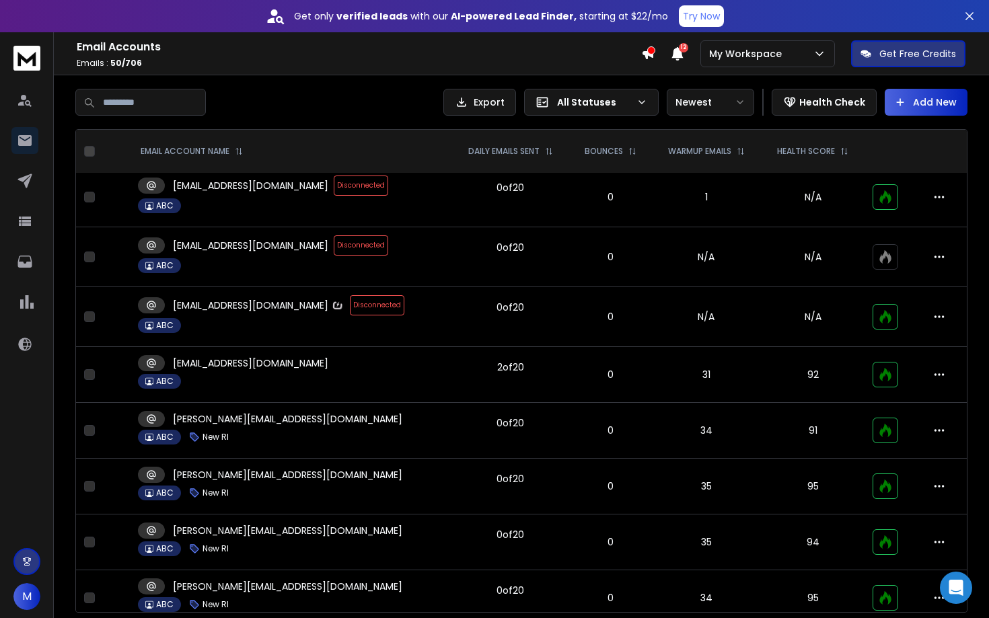
scroll to position [67, 0]
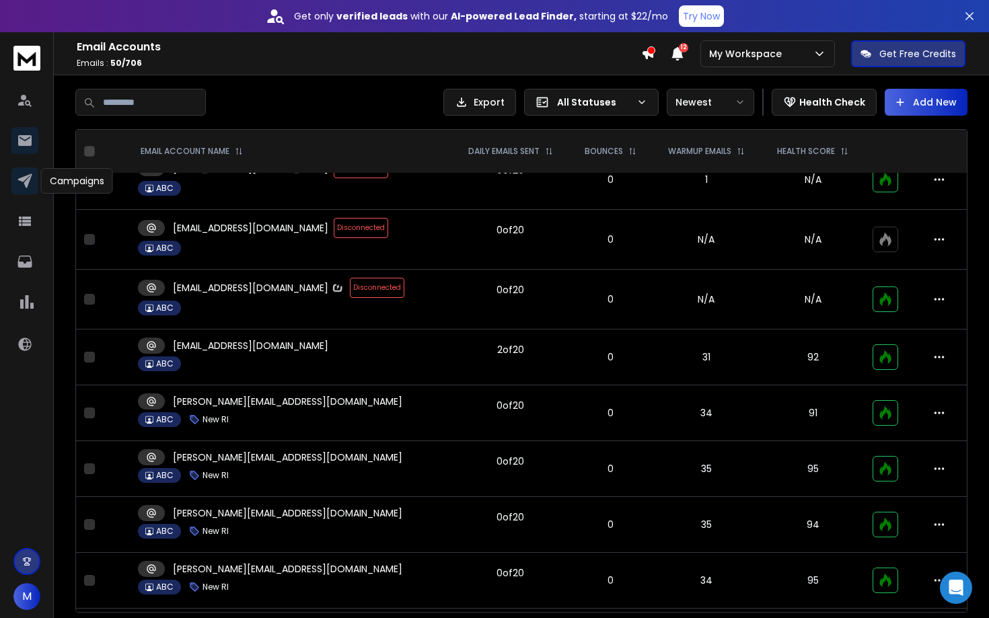
click at [28, 179] on icon at bounding box center [24, 181] width 14 height 14
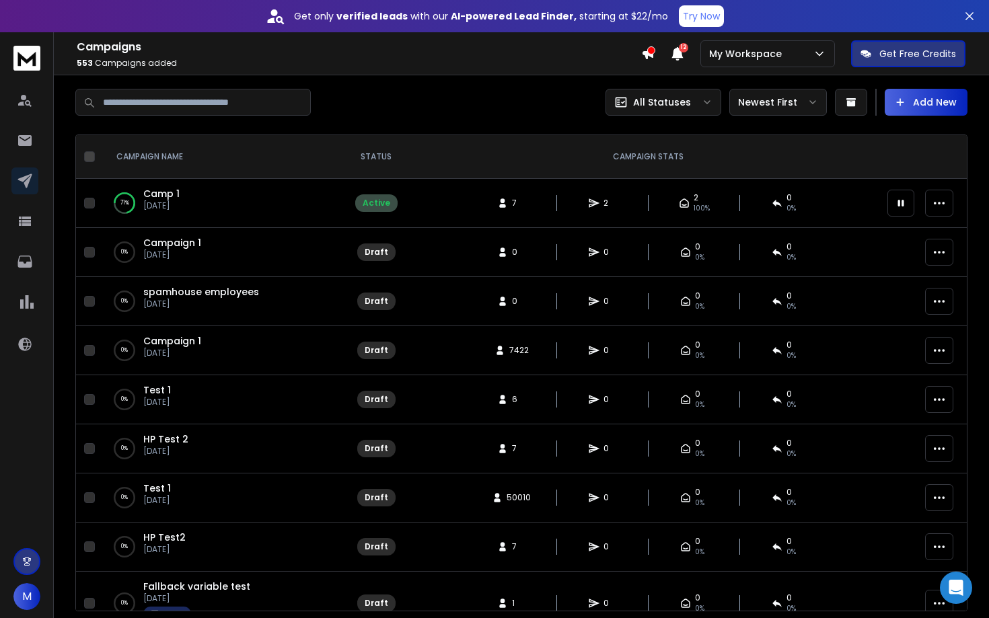
click at [161, 199] on span "Camp 1" at bounding box center [161, 193] width 36 height 13
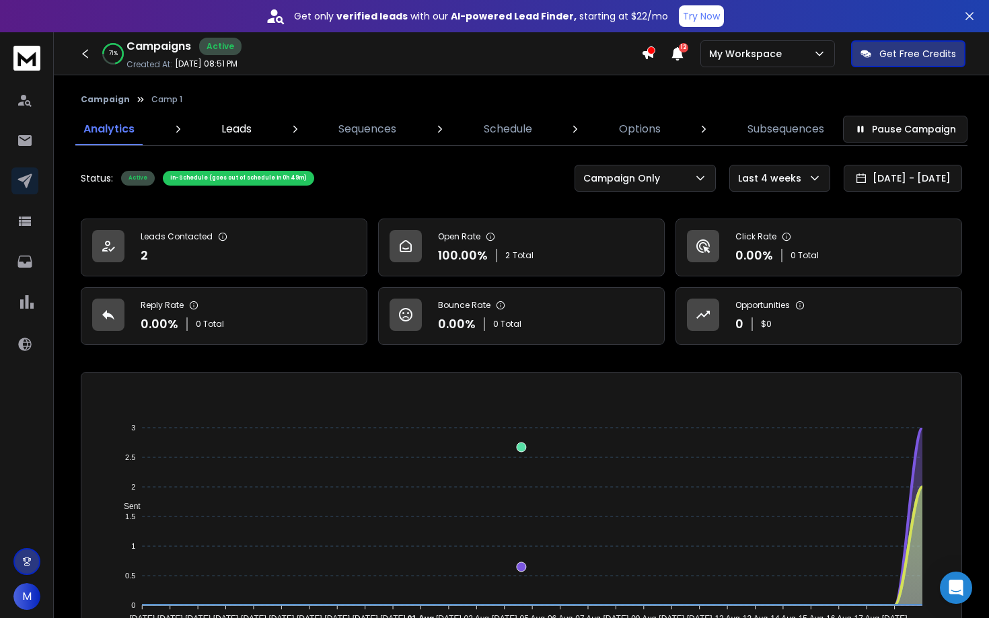
click at [256, 132] on link "Leads" at bounding box center [236, 129] width 46 height 32
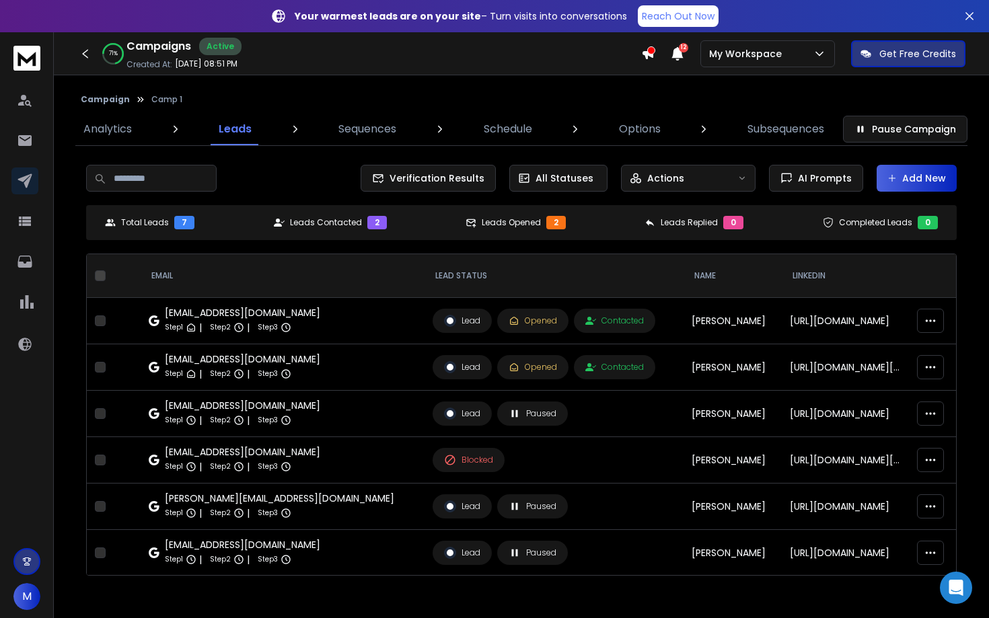
click at [255, 365] on div "[EMAIL_ADDRESS][DOMAIN_NAME]" at bounding box center [242, 359] width 155 height 13
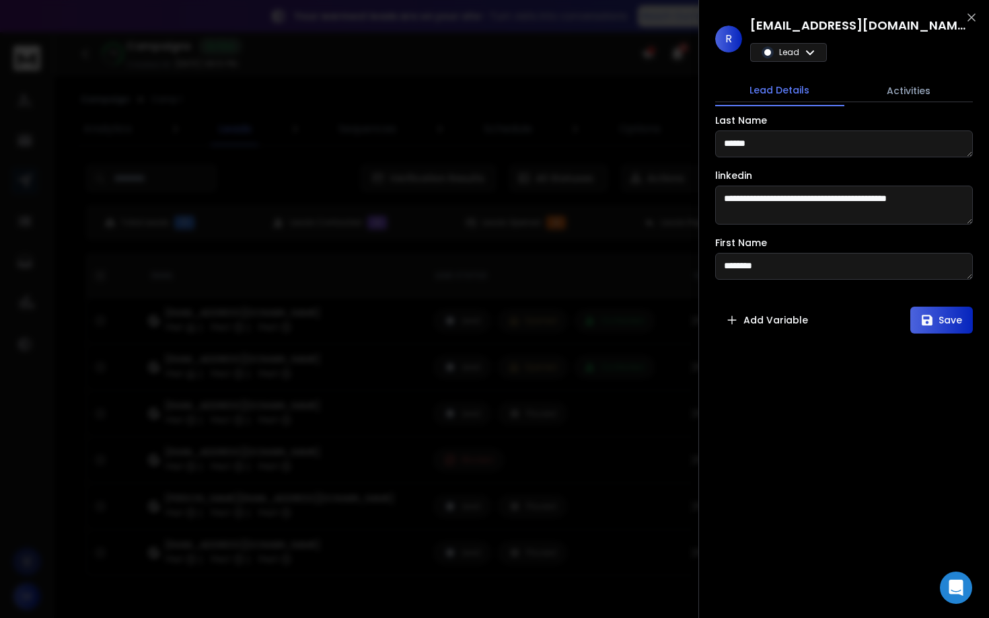
click at [914, 76] on button "Activities" at bounding box center [908, 91] width 129 height 30
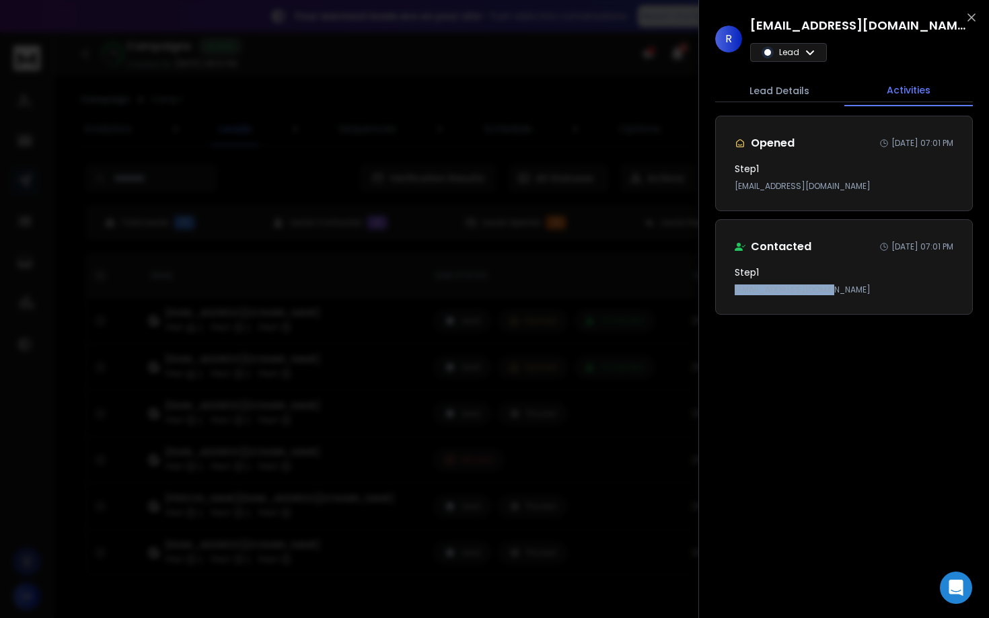
drag, startPoint x: 832, startPoint y: 292, endPoint x: 723, endPoint y: 288, distance: 109.8
click at [723, 288] on div "Contacted [DATE] 07:01 PM Step 1 [EMAIL_ADDRESS][DOMAIN_NAME]" at bounding box center [844, 267] width 258 height 96
copy p "[EMAIL_ADDRESS][DOMAIN_NAME]"
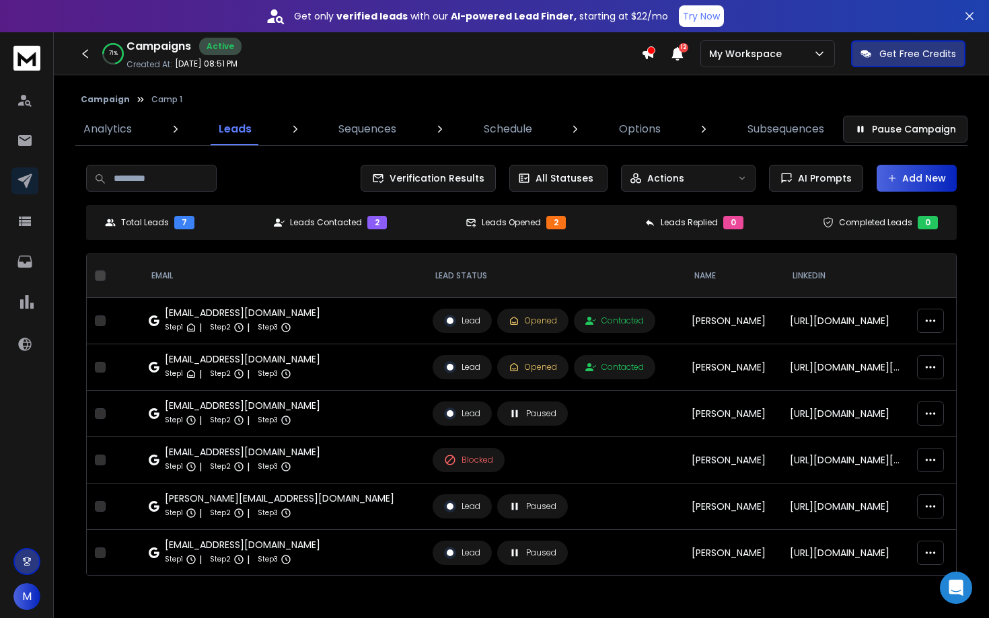
click at [329, 357] on div "[EMAIL_ADDRESS][DOMAIN_NAME] Step 1 | Step 2 | Step 3" at bounding box center [283, 368] width 268 height 30
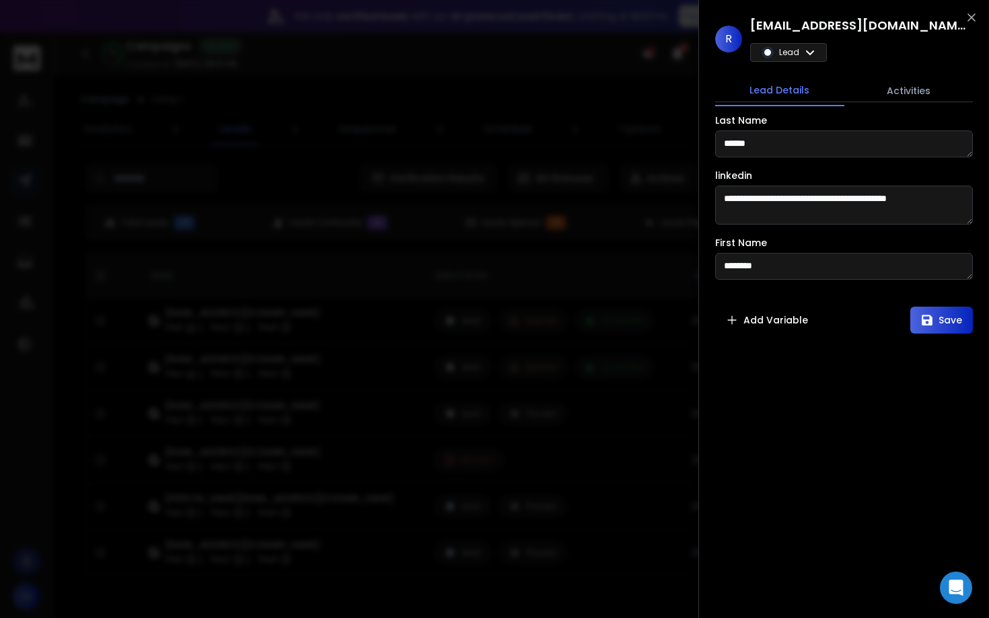
click at [915, 114] on div "**********" at bounding box center [844, 204] width 258 height 258
click at [879, 82] on button "Activities" at bounding box center [908, 91] width 129 height 30
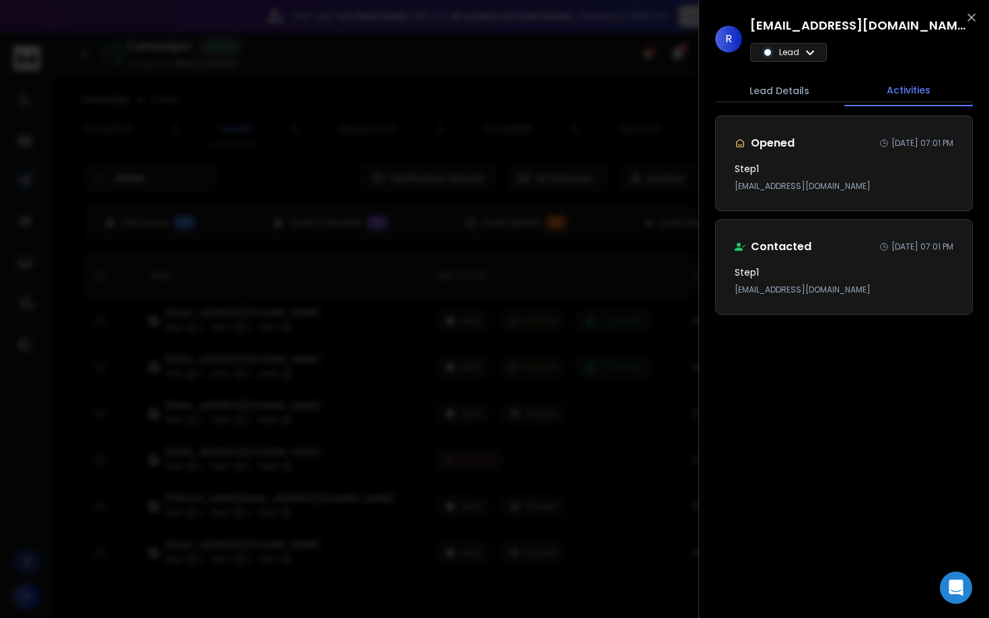
click at [336, 133] on div at bounding box center [494, 309] width 989 height 618
